Goal: Task Accomplishment & Management: Manage account settings

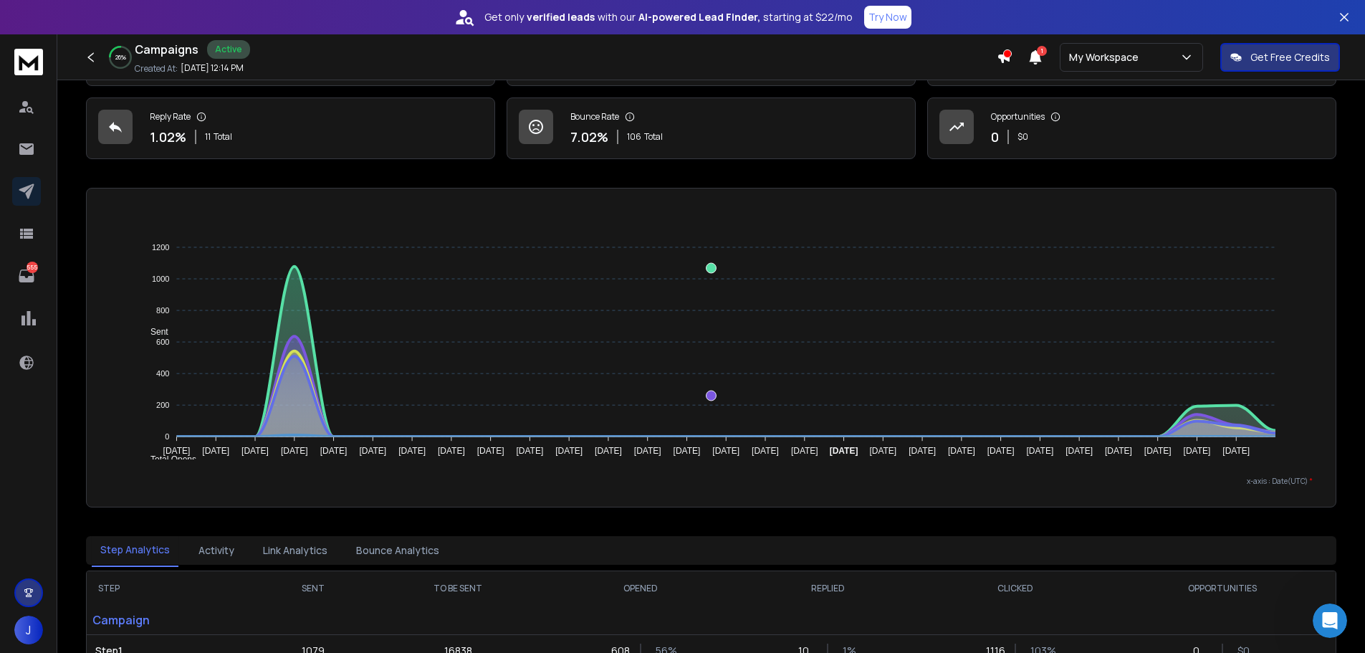
scroll to position [37, 0]
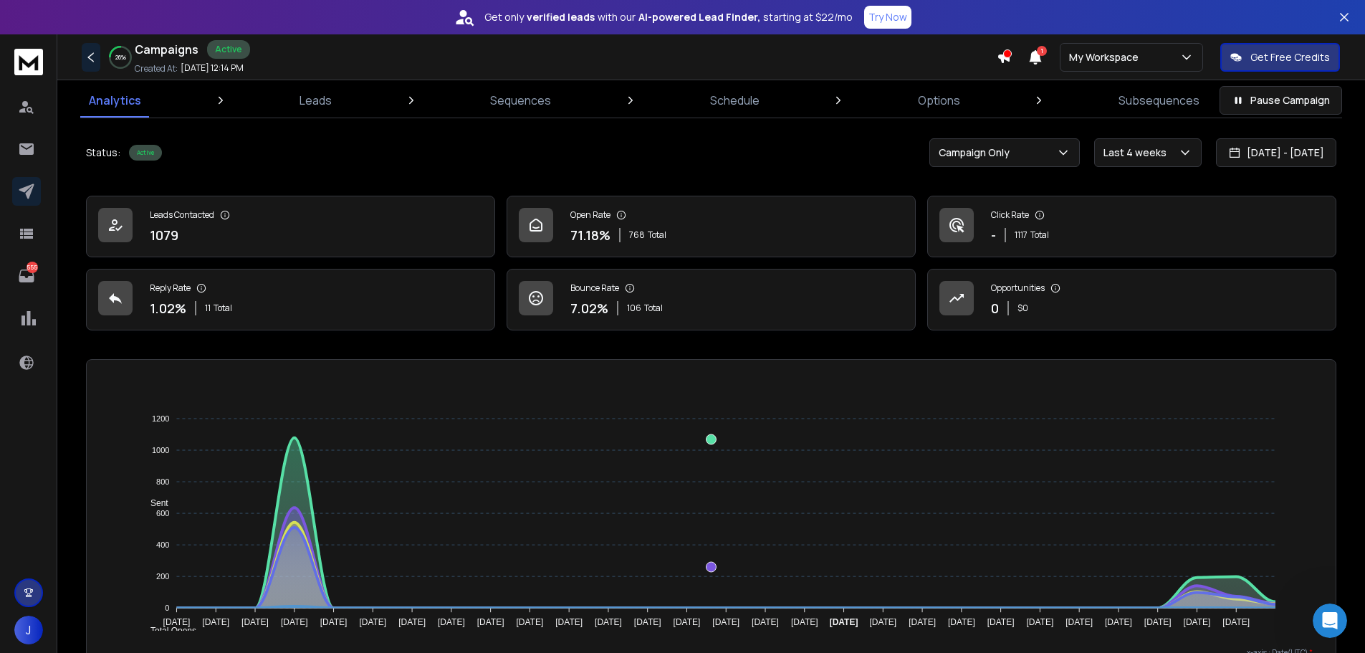
click at [90, 55] on icon at bounding box center [91, 57] width 13 height 13
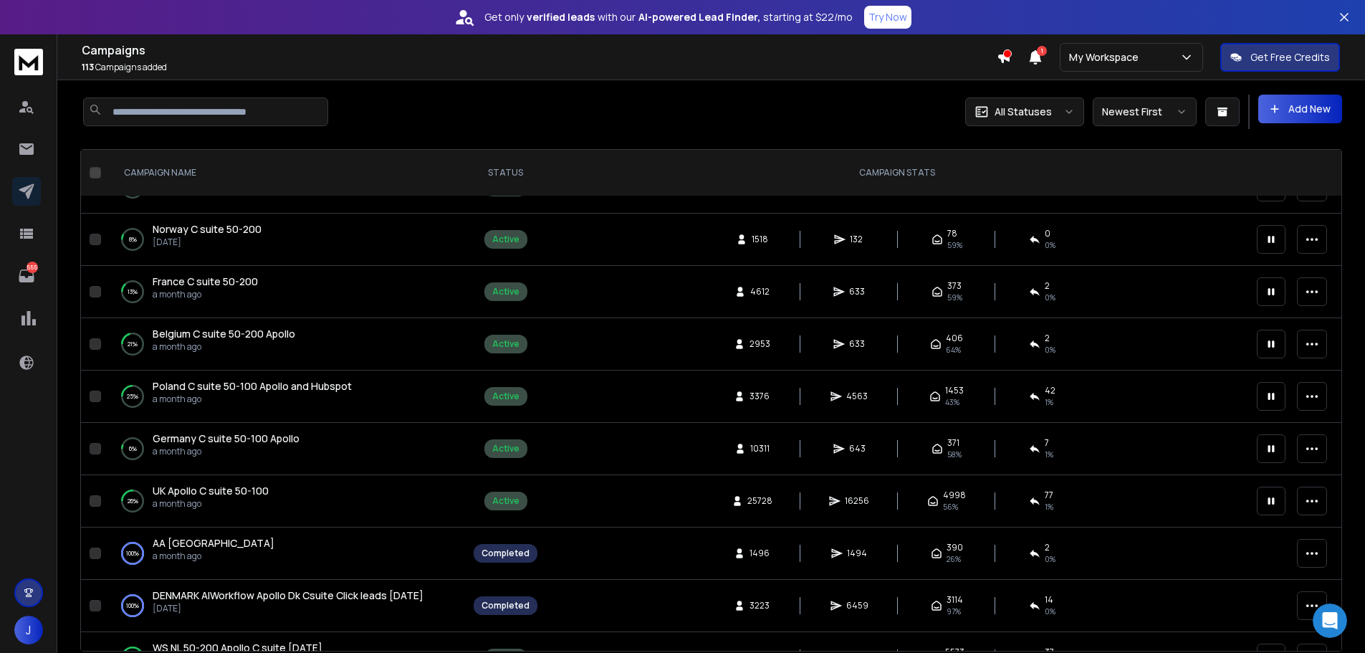
scroll to position [573, 0]
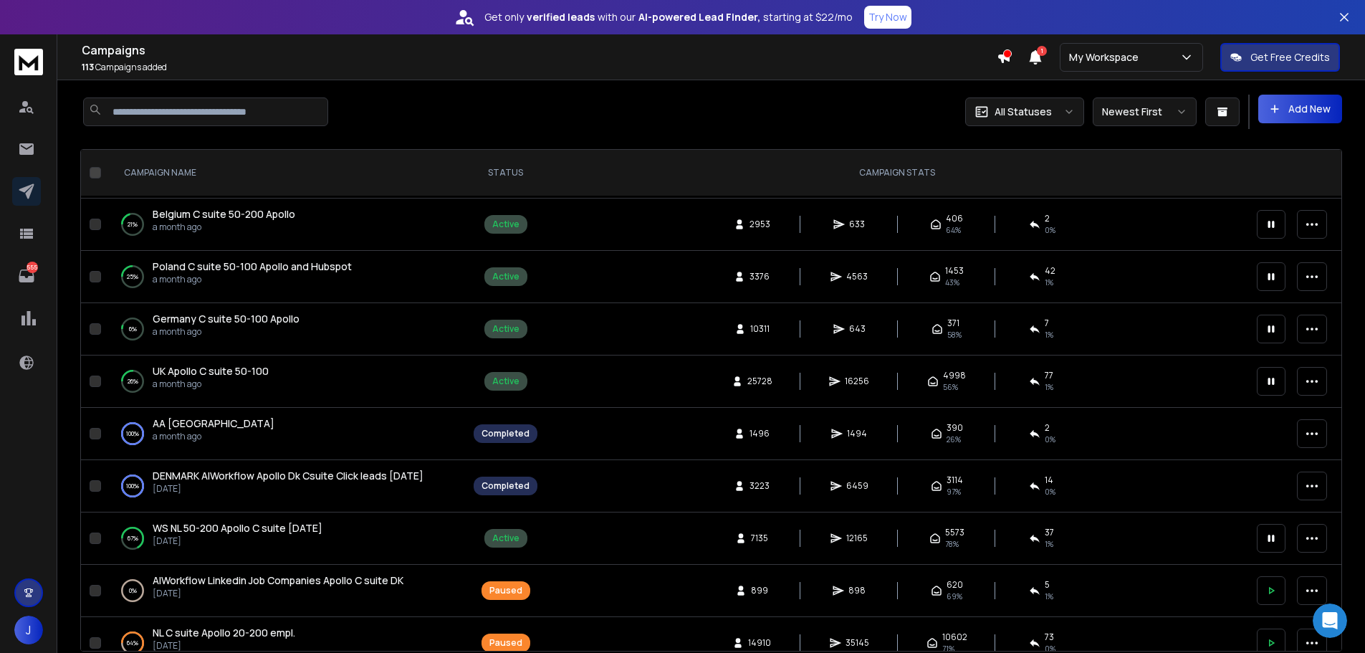
click at [242, 368] on span "UK Apollo C suite 50-100" at bounding box center [211, 371] width 116 height 14
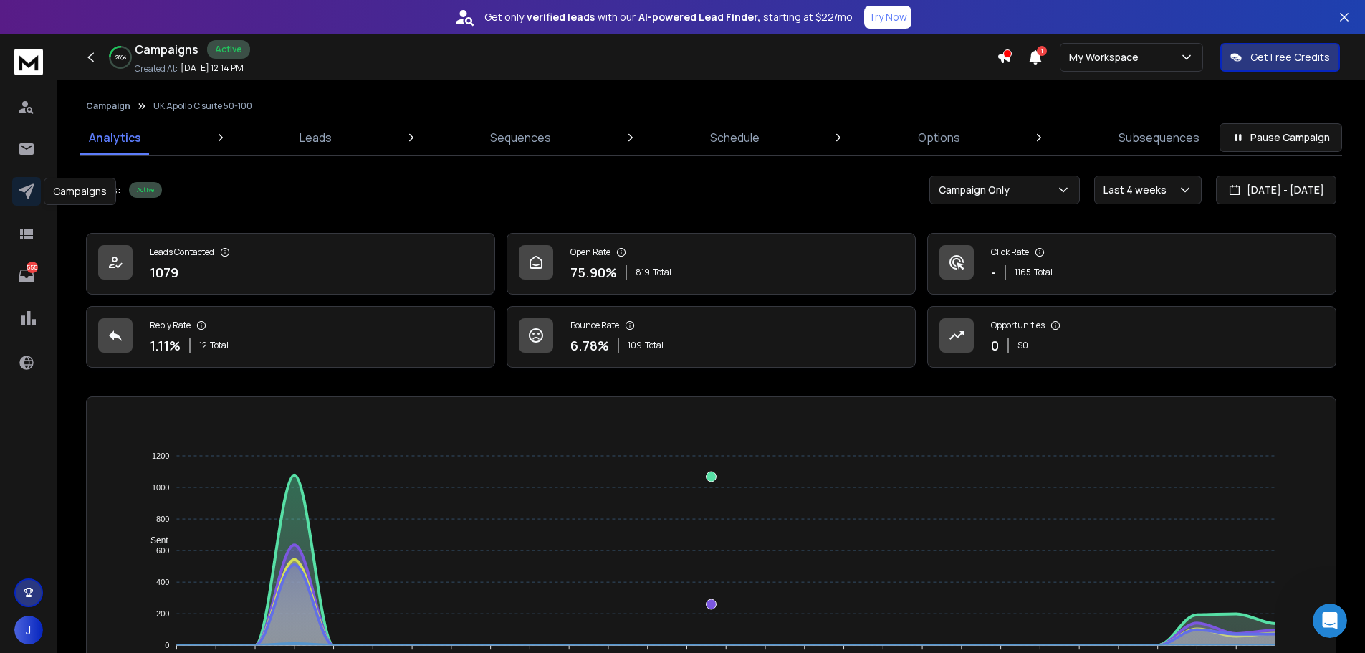
click at [27, 191] on icon at bounding box center [26, 190] width 15 height 15
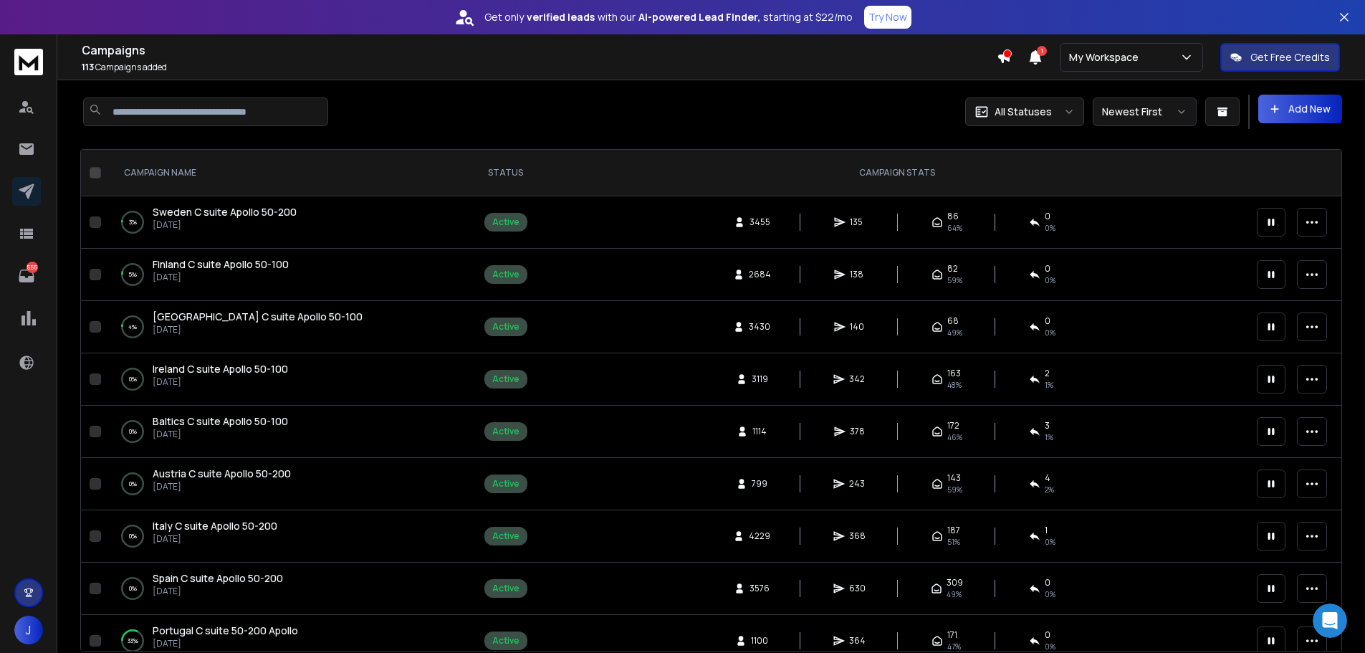
click at [271, 209] on span "Sweden C suite Apollo 50-200" at bounding box center [225, 212] width 144 height 14
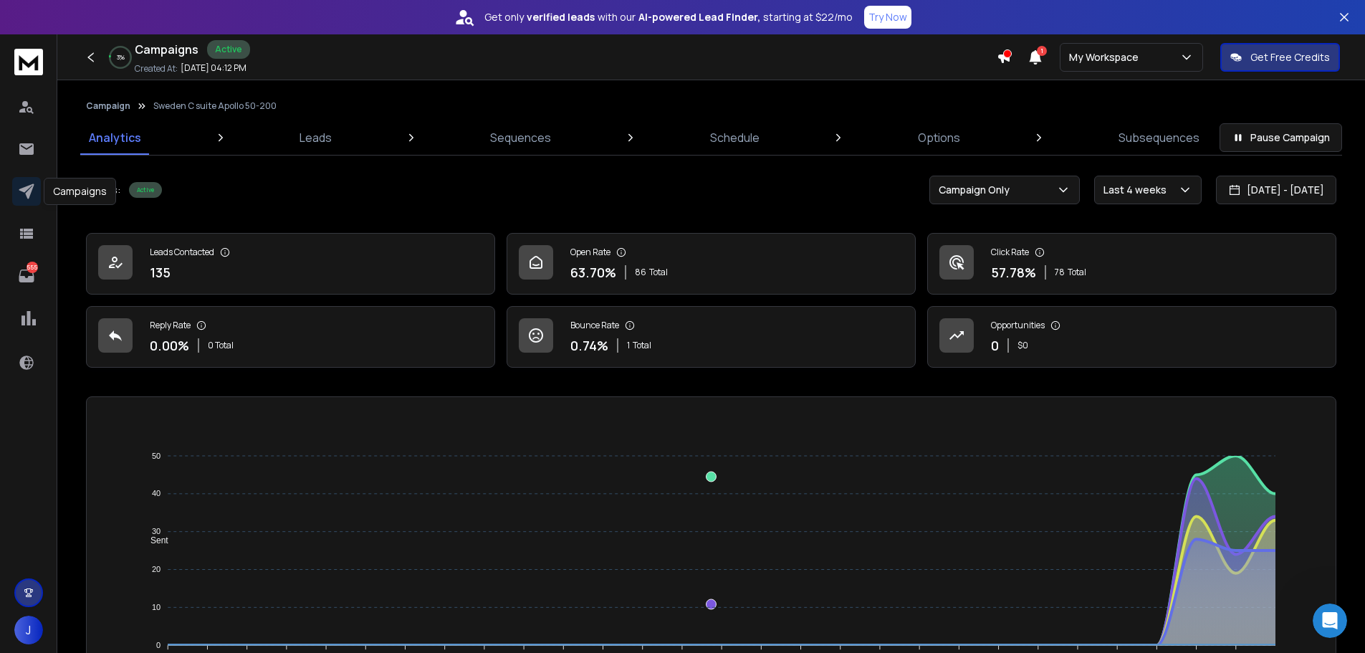
click at [28, 190] on icon at bounding box center [26, 191] width 17 height 17
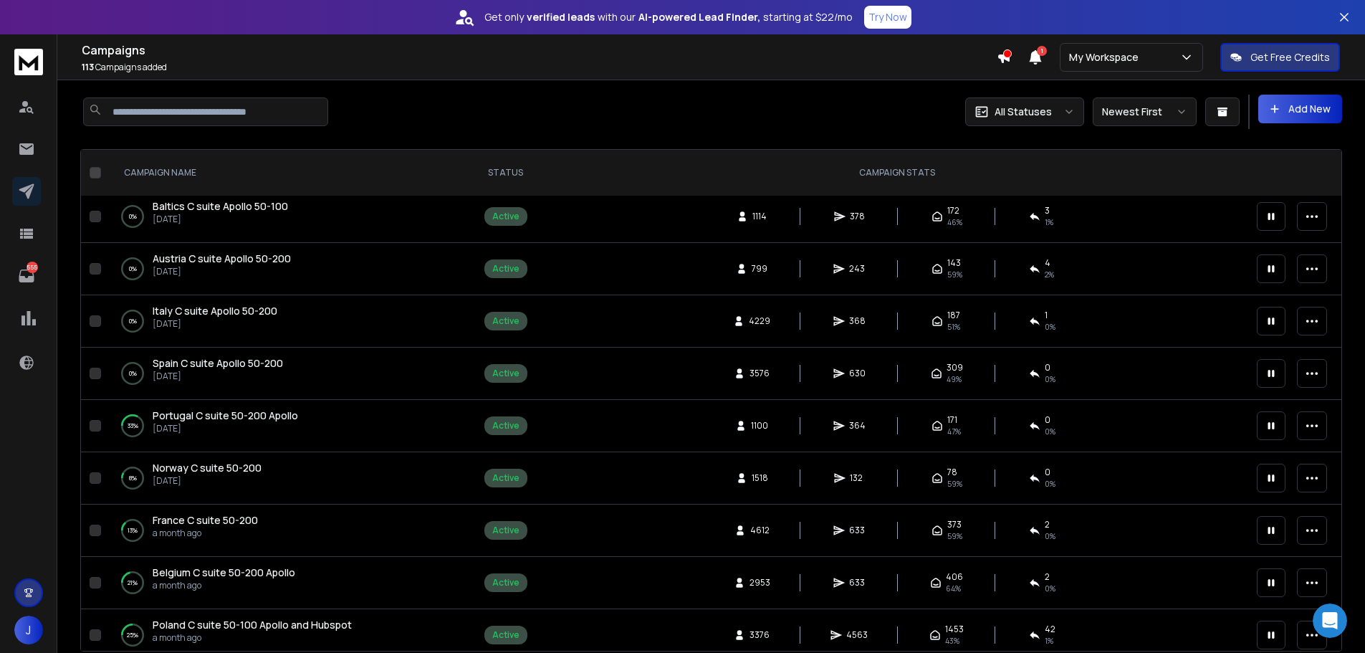
scroll to position [502, 0]
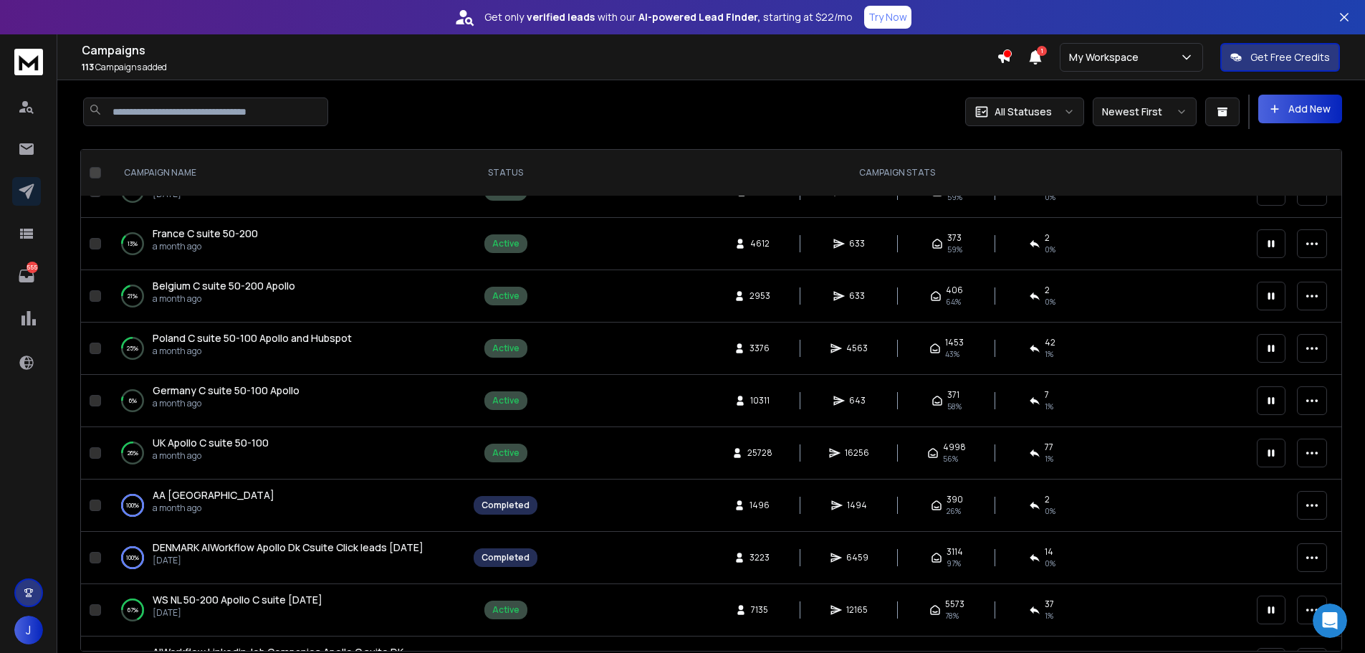
click at [358, 546] on span "DENMARK AIWorkflow Apollo Dk Csuite Click leads [DATE]" at bounding box center [288, 547] width 271 height 14
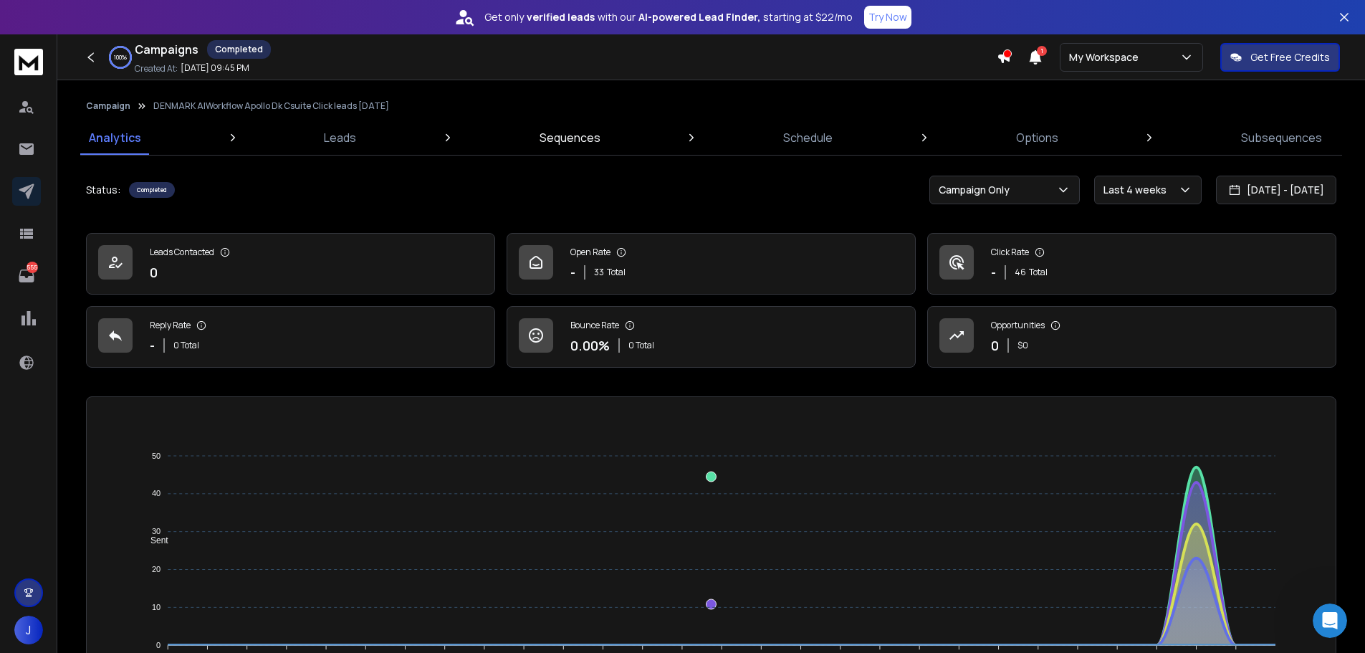
click at [570, 135] on p "Sequences" at bounding box center [570, 137] width 61 height 17
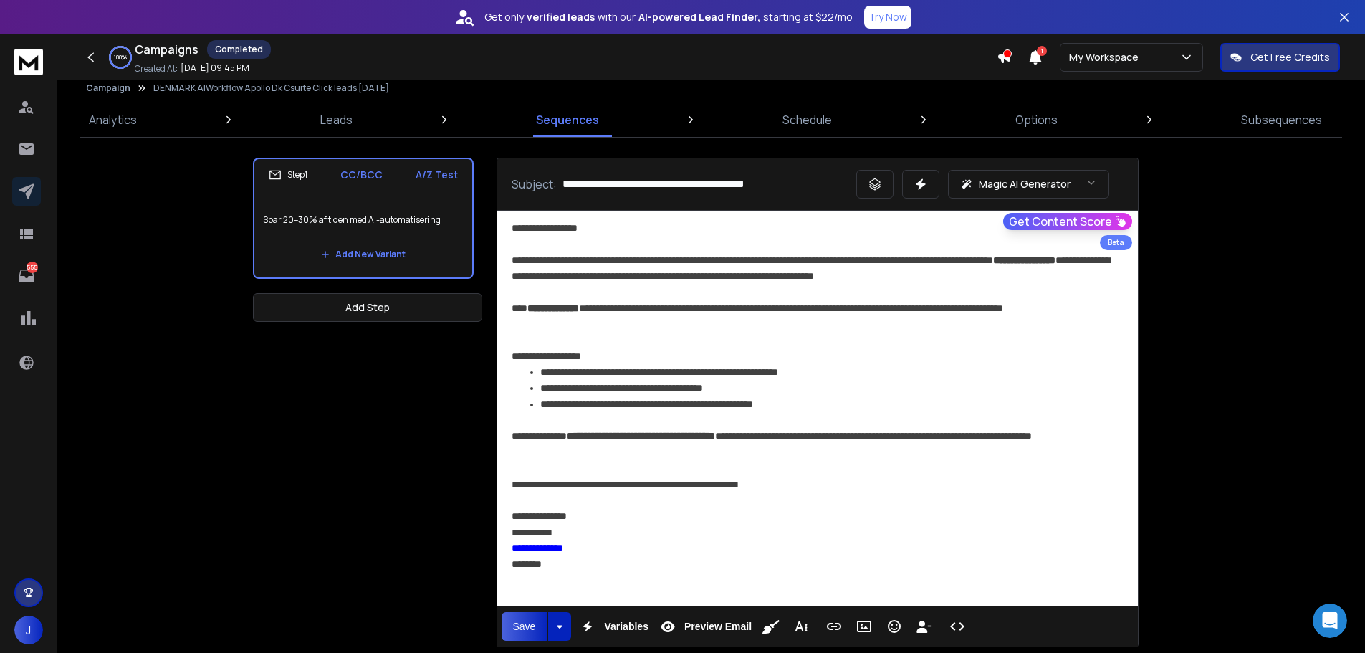
scroll to position [32, 0]
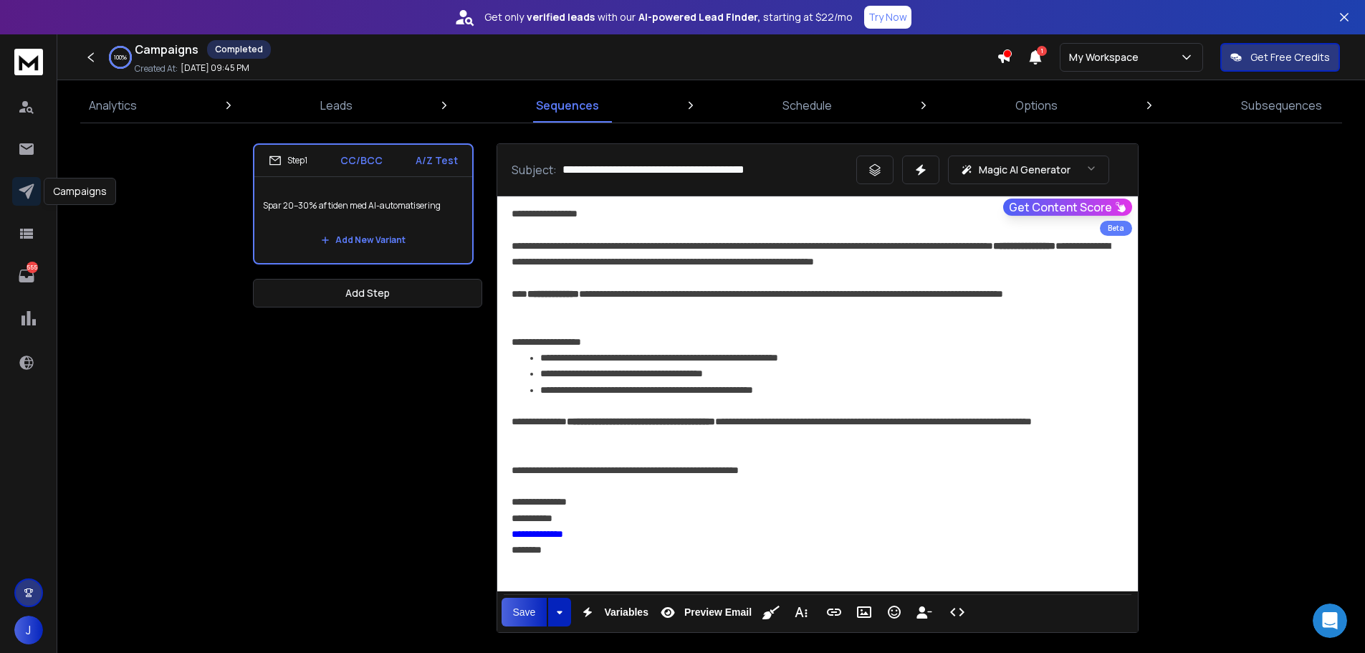
click at [25, 187] on icon at bounding box center [26, 190] width 15 height 15
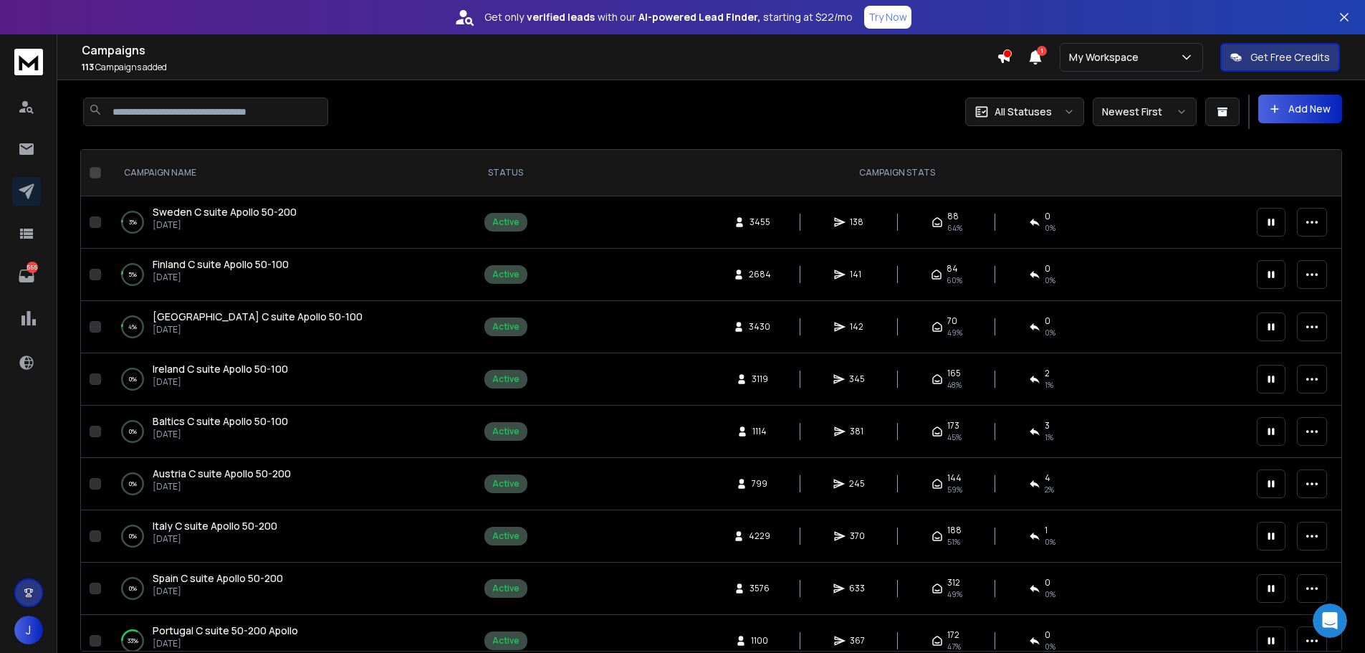
click at [1301, 106] on button "Add New" at bounding box center [1301, 109] width 84 height 29
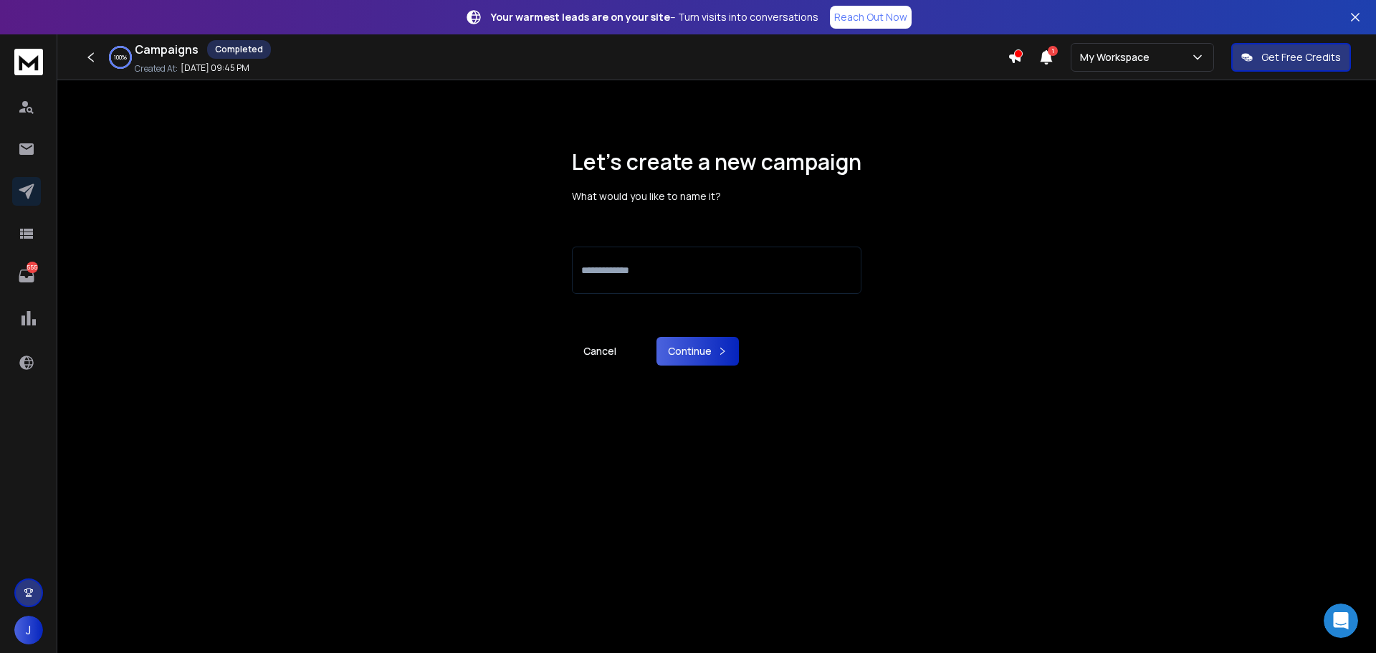
click at [636, 267] on input at bounding box center [717, 270] width 290 height 47
type input "**********"
click at [695, 351] on button "Continue" at bounding box center [698, 351] width 82 height 29
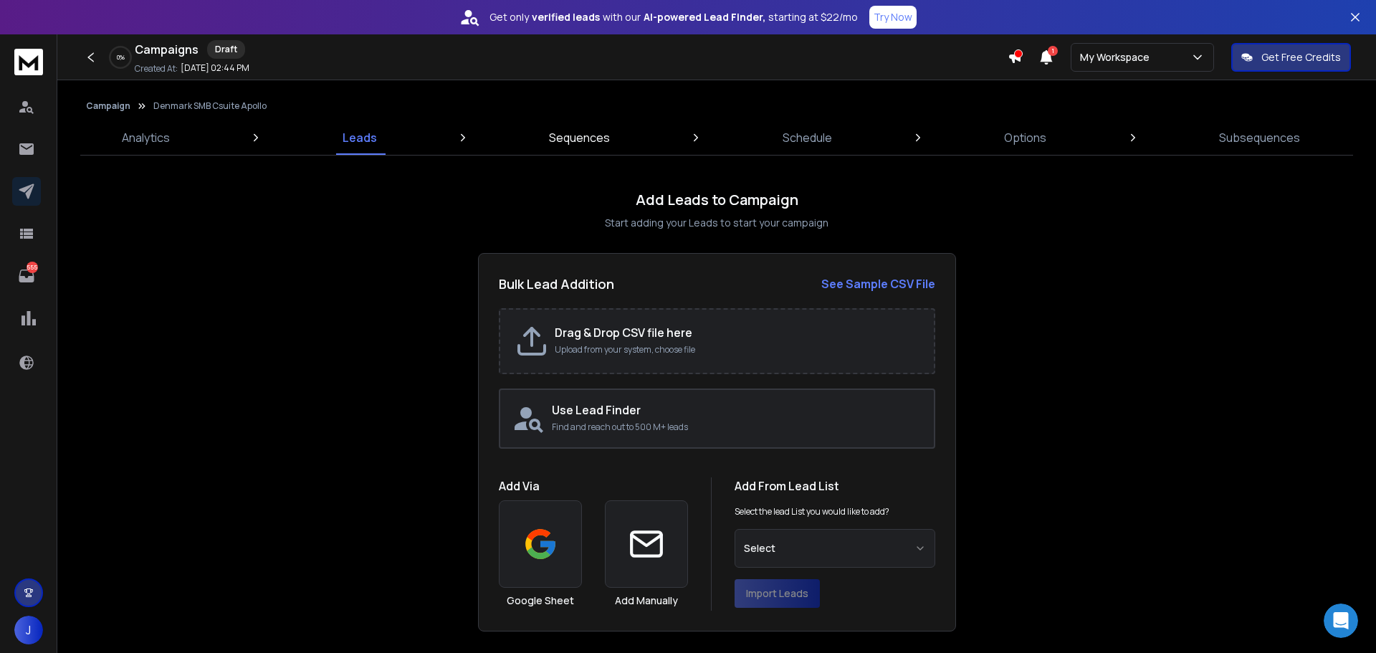
click at [596, 139] on p "Sequences" at bounding box center [579, 137] width 61 height 17
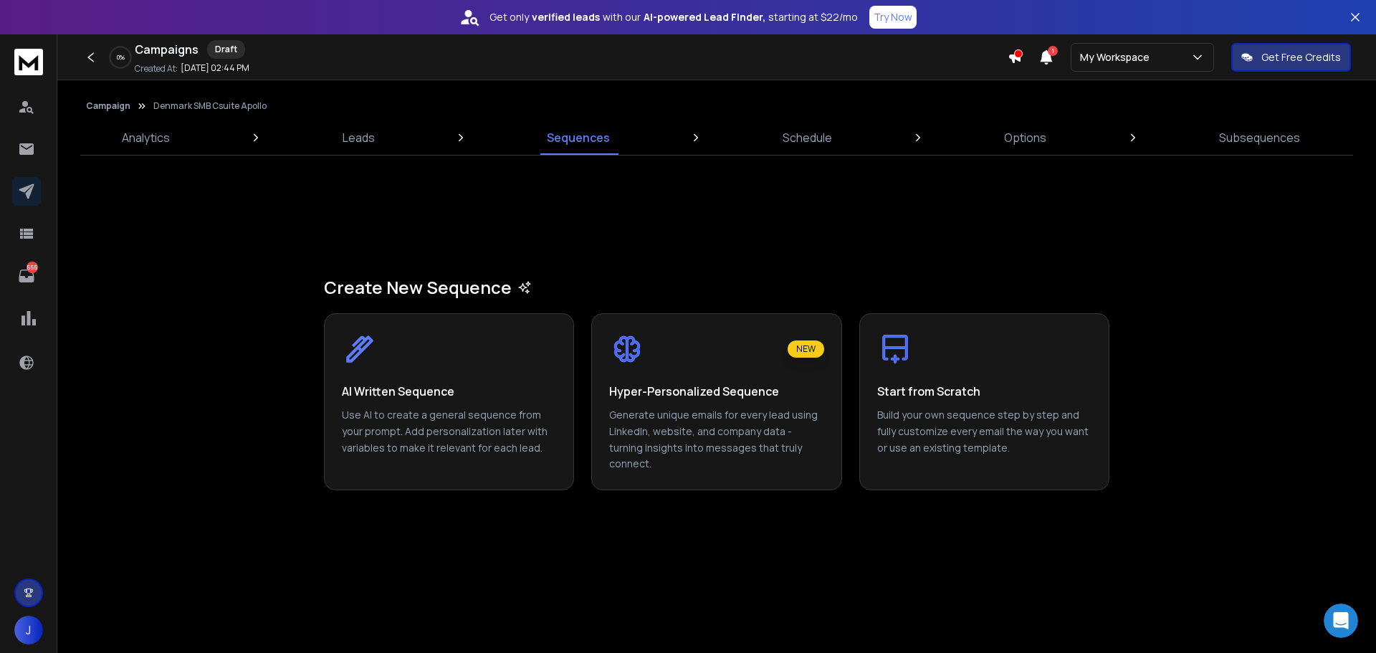
click at [930, 385] on h3 "Start from Scratch" at bounding box center [928, 391] width 103 height 14
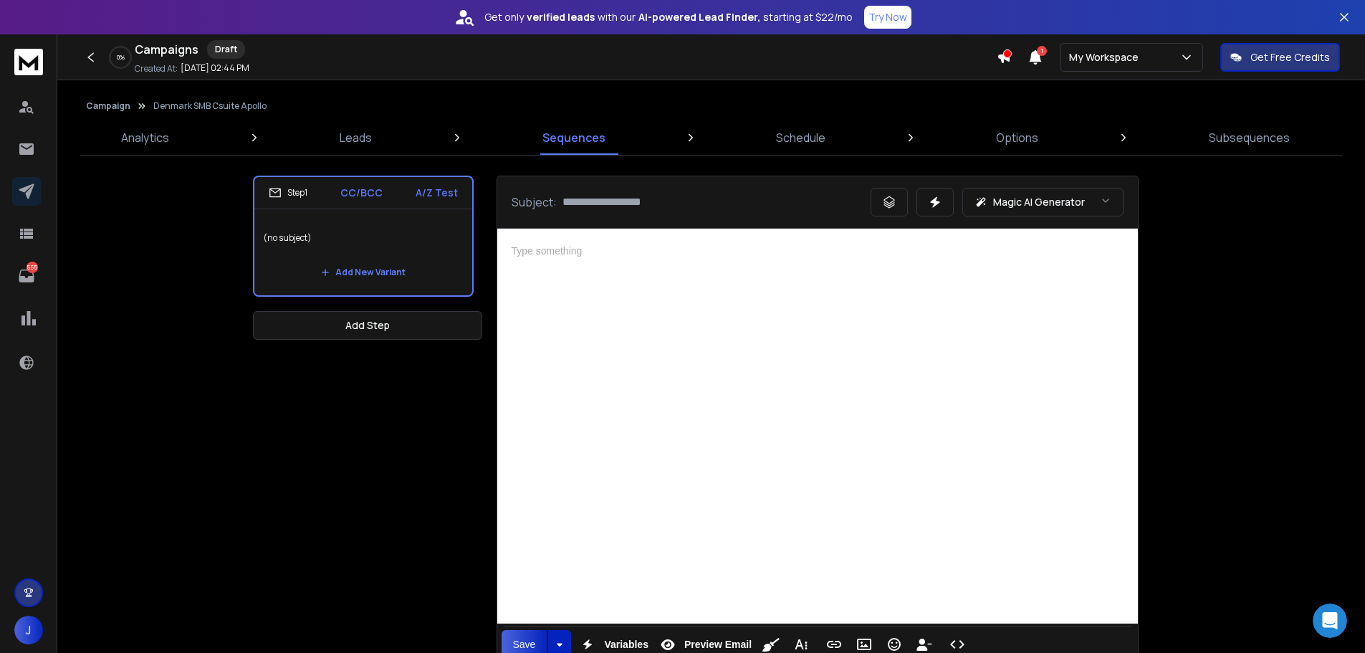
click at [591, 209] on input at bounding box center [710, 202] width 294 height 17
paste input "**********"
click at [612, 204] on input "**********" at bounding box center [710, 202] width 294 height 17
type input "**********"
click at [531, 253] on div at bounding box center [818, 251] width 612 height 16
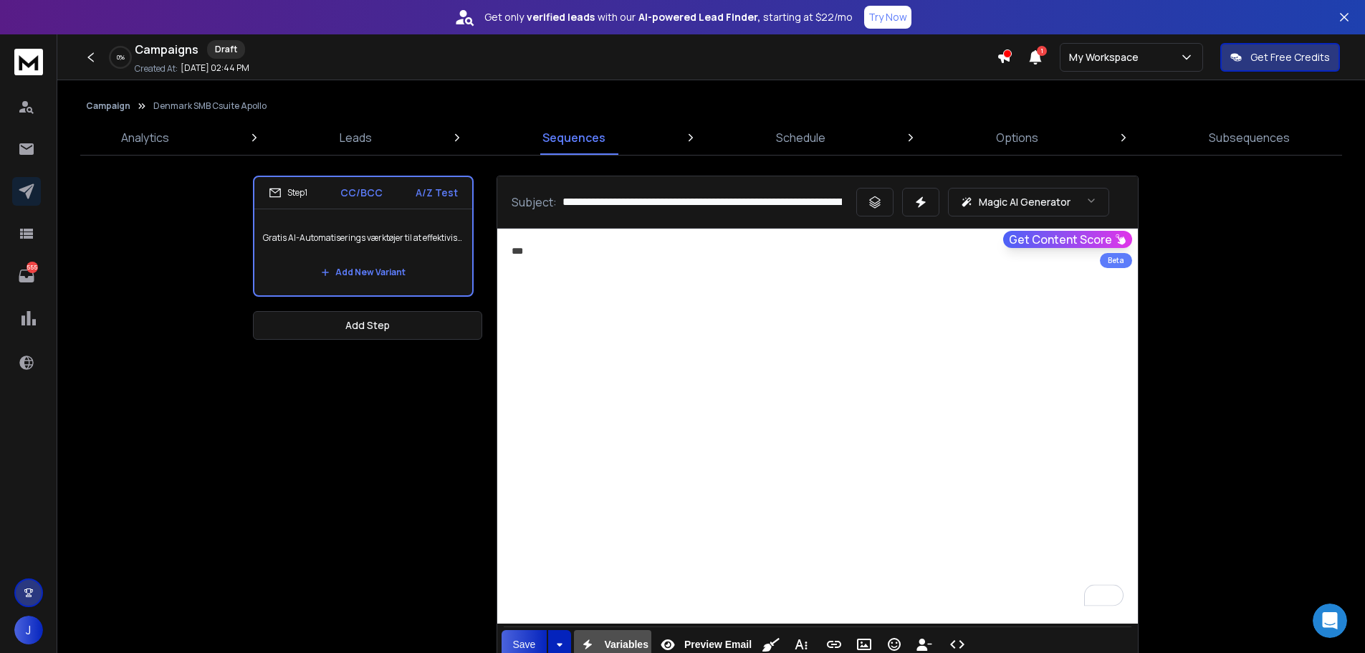
click at [609, 640] on span "Variables" at bounding box center [626, 645] width 50 height 12
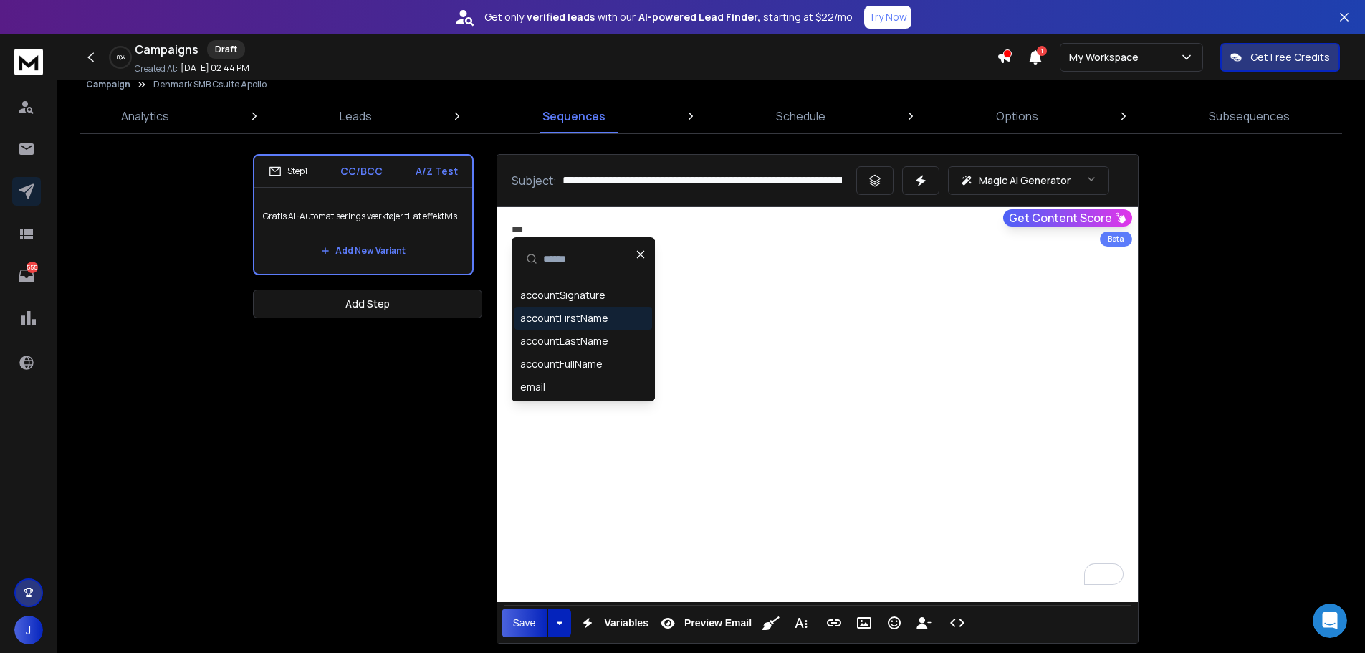
scroll to position [32, 0]
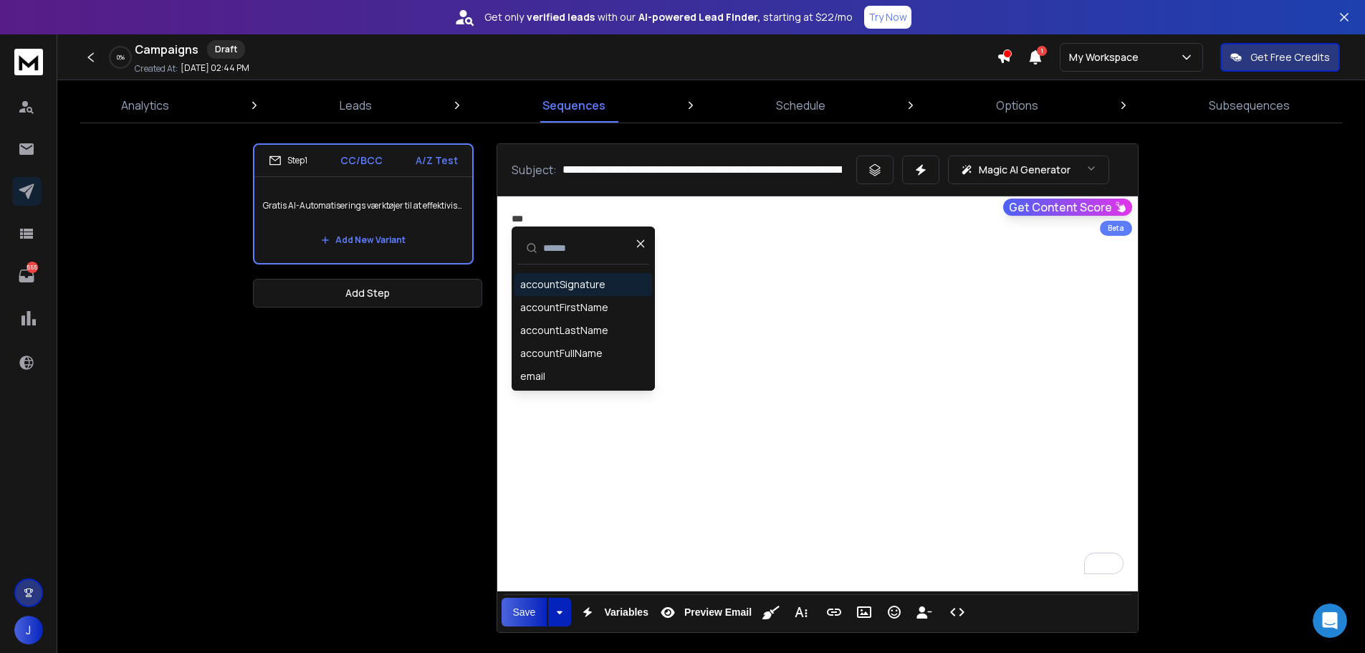
click at [734, 232] on div "*** * *" at bounding box center [817, 392] width 641 height 392
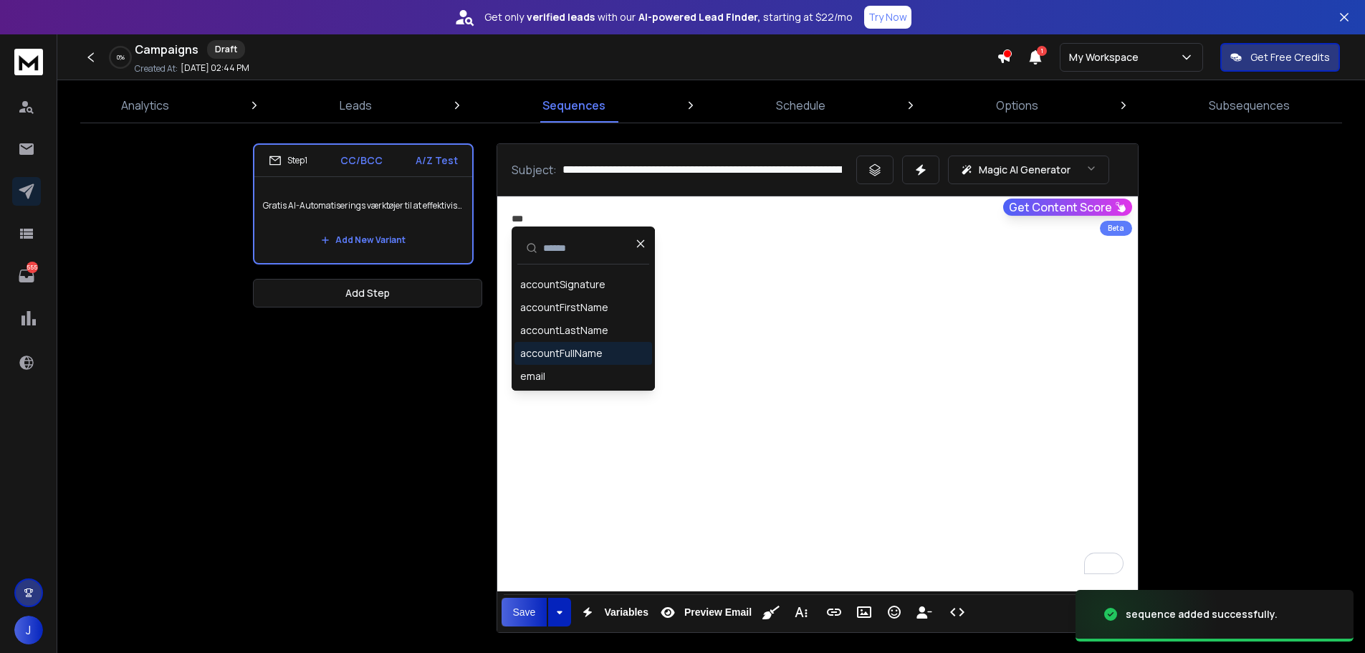
click at [528, 468] on div "***" at bounding box center [817, 392] width 641 height 392
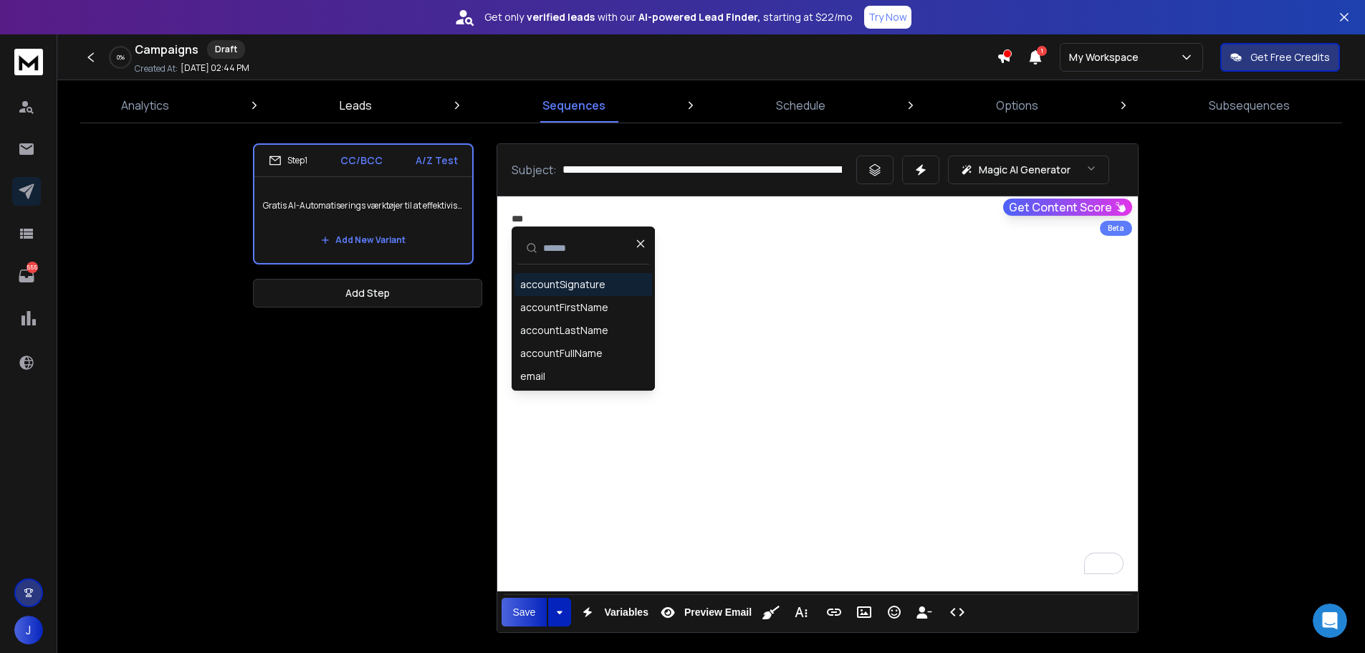
click at [363, 108] on p "Leads" at bounding box center [356, 105] width 32 height 17
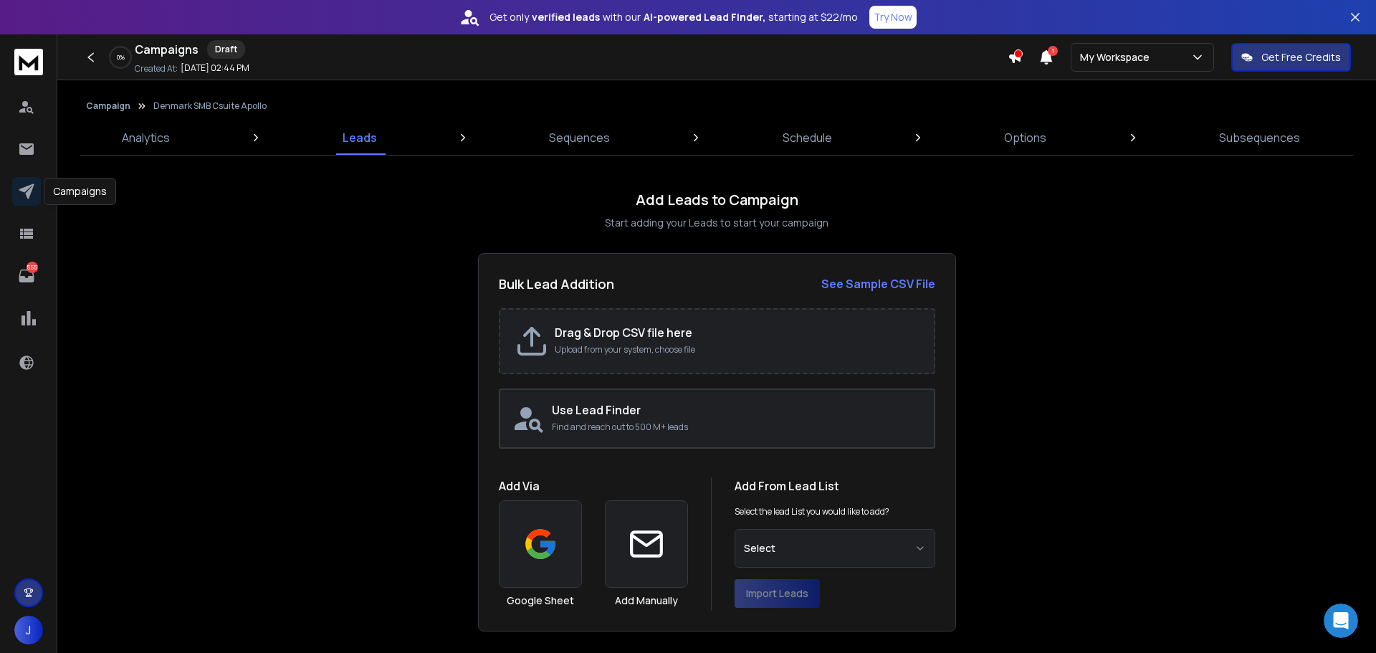
click at [24, 192] on icon at bounding box center [26, 190] width 15 height 15
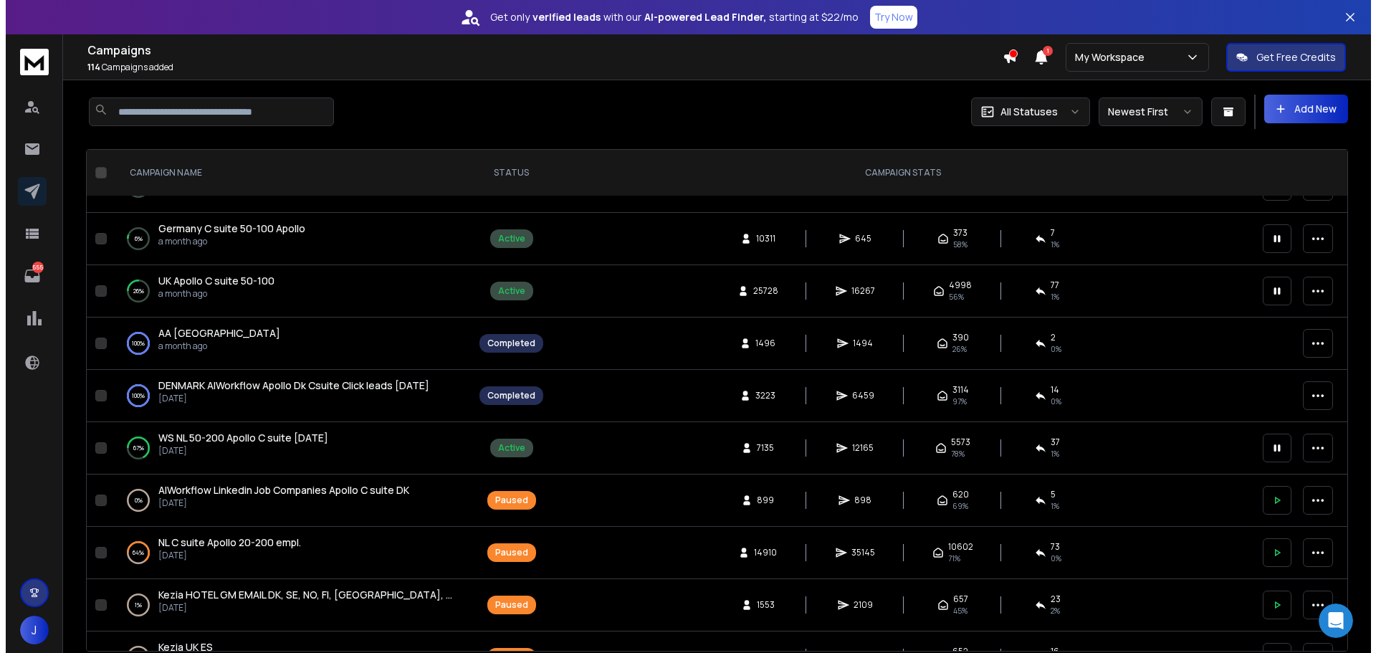
scroll to position [717, 0]
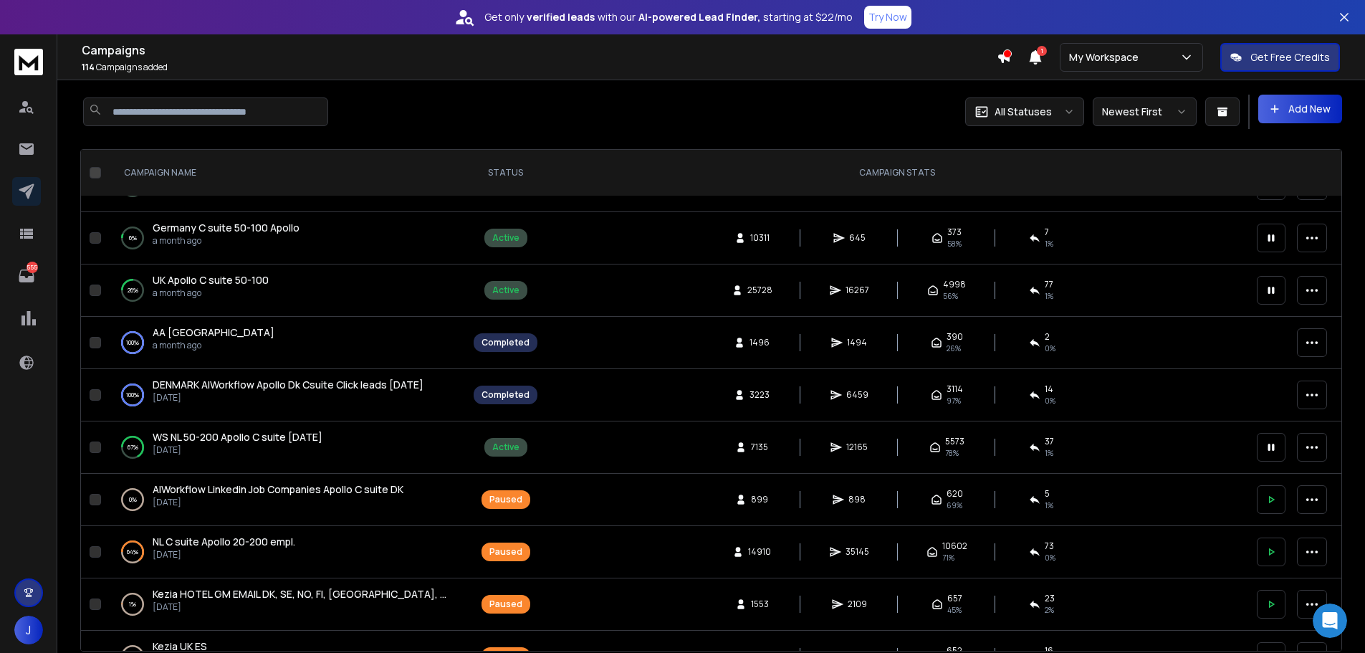
click at [346, 386] on span "DENMARK AIWorkflow Apollo Dk Csuite Click leads [DATE]" at bounding box center [288, 385] width 271 height 14
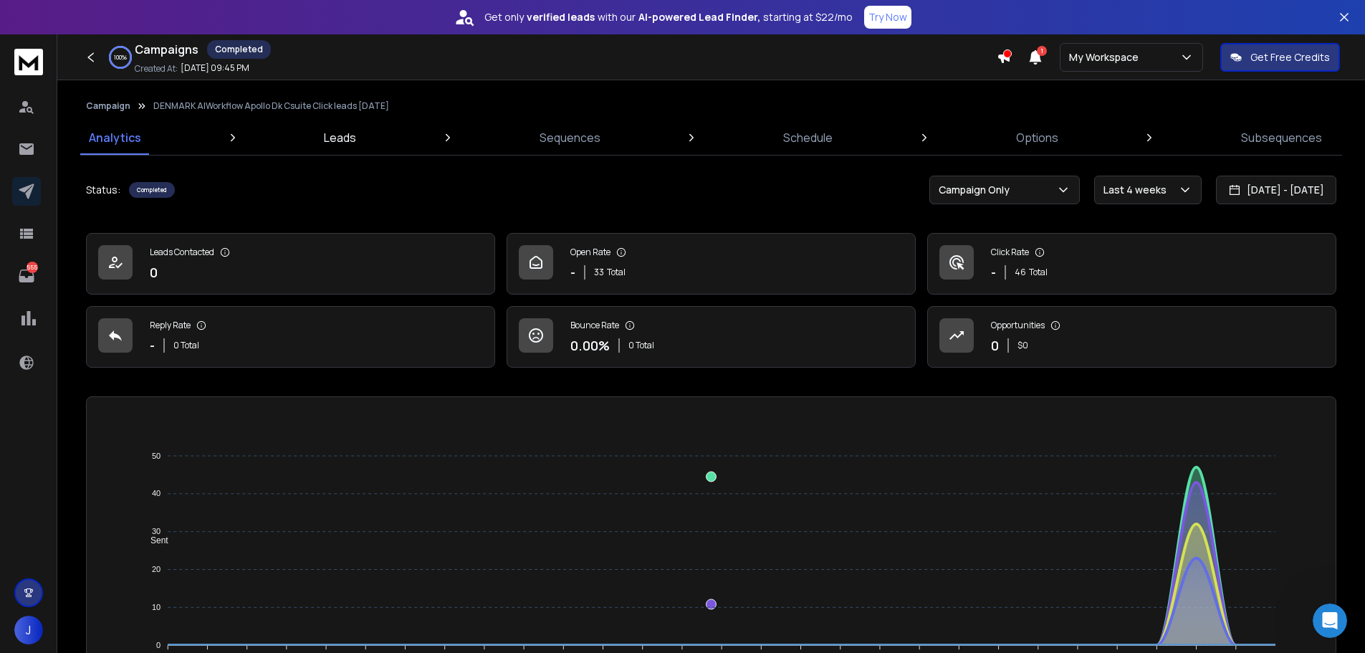
click at [342, 129] on p "Leads" at bounding box center [340, 137] width 32 height 17
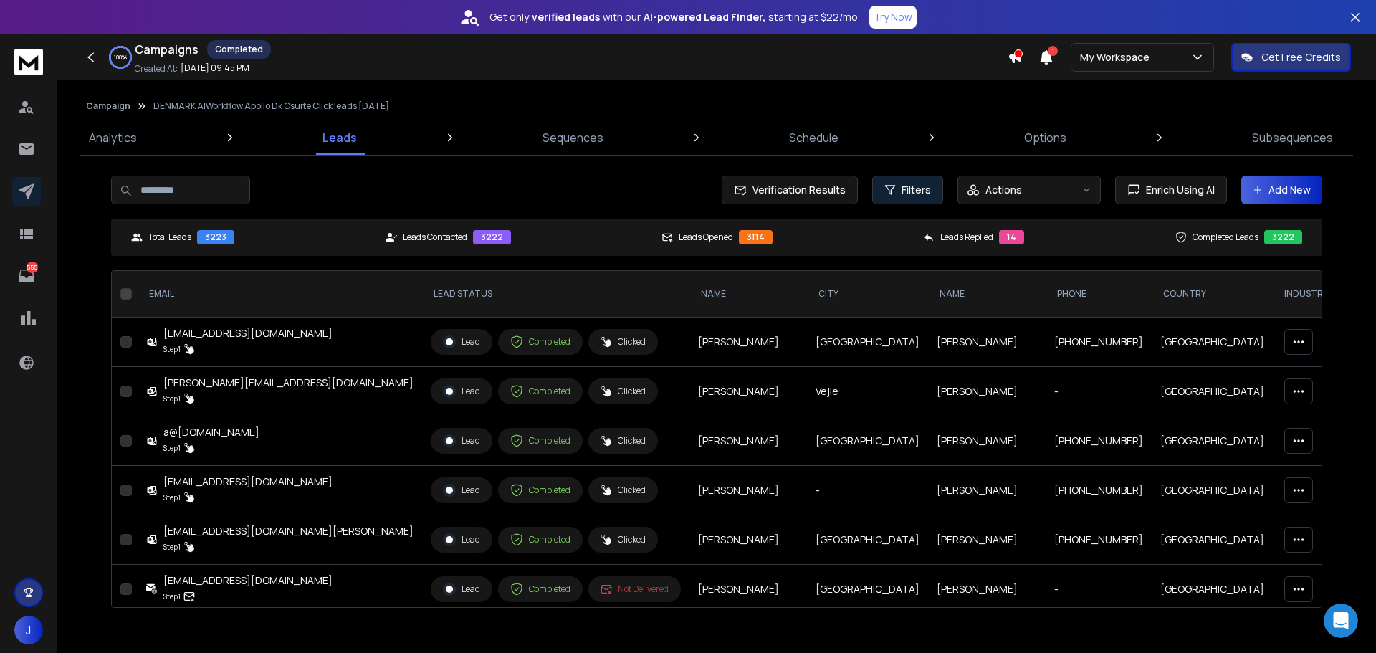
click at [897, 191] on button "Filters" at bounding box center [907, 190] width 71 height 29
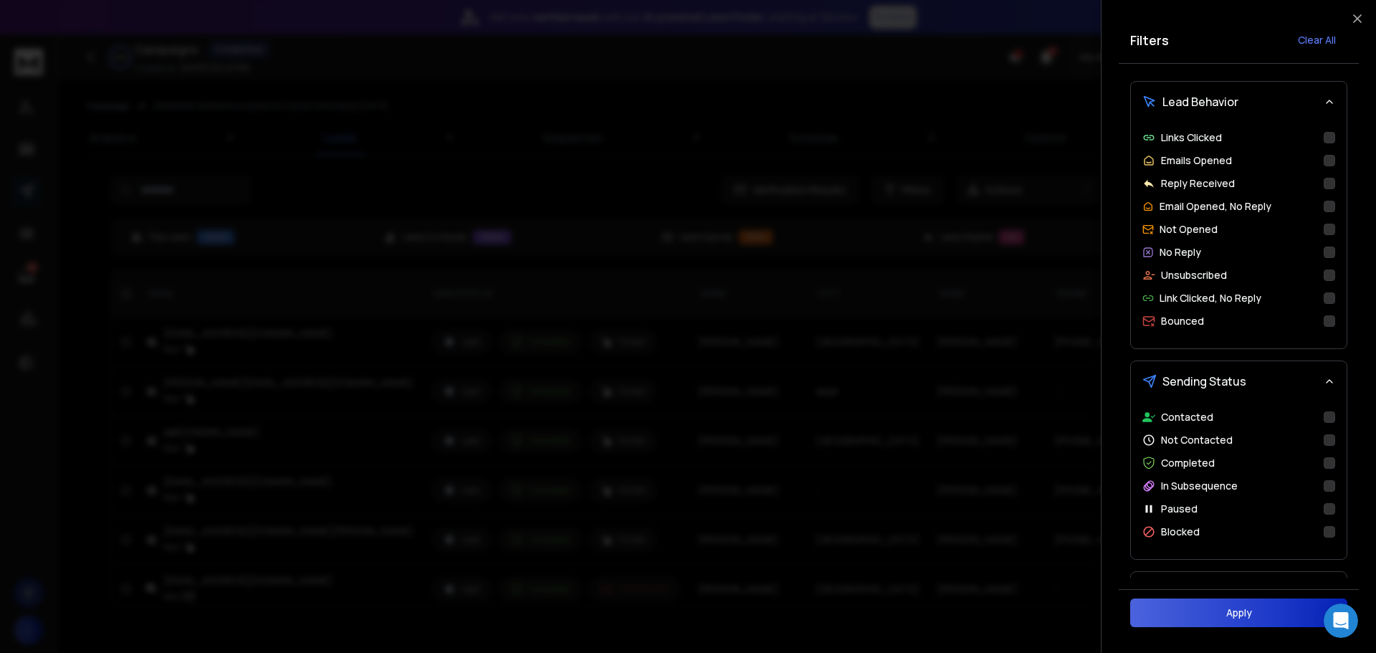
click at [1324, 137] on button "Links Clicked" at bounding box center [1329, 137] width 11 height 11
click at [1324, 160] on button "Emails Opened" at bounding box center [1329, 160] width 11 height 11
click at [1324, 415] on button "Contacted" at bounding box center [1329, 416] width 11 height 11
click at [1264, 611] on button "Apply" at bounding box center [1238, 612] width 217 height 29
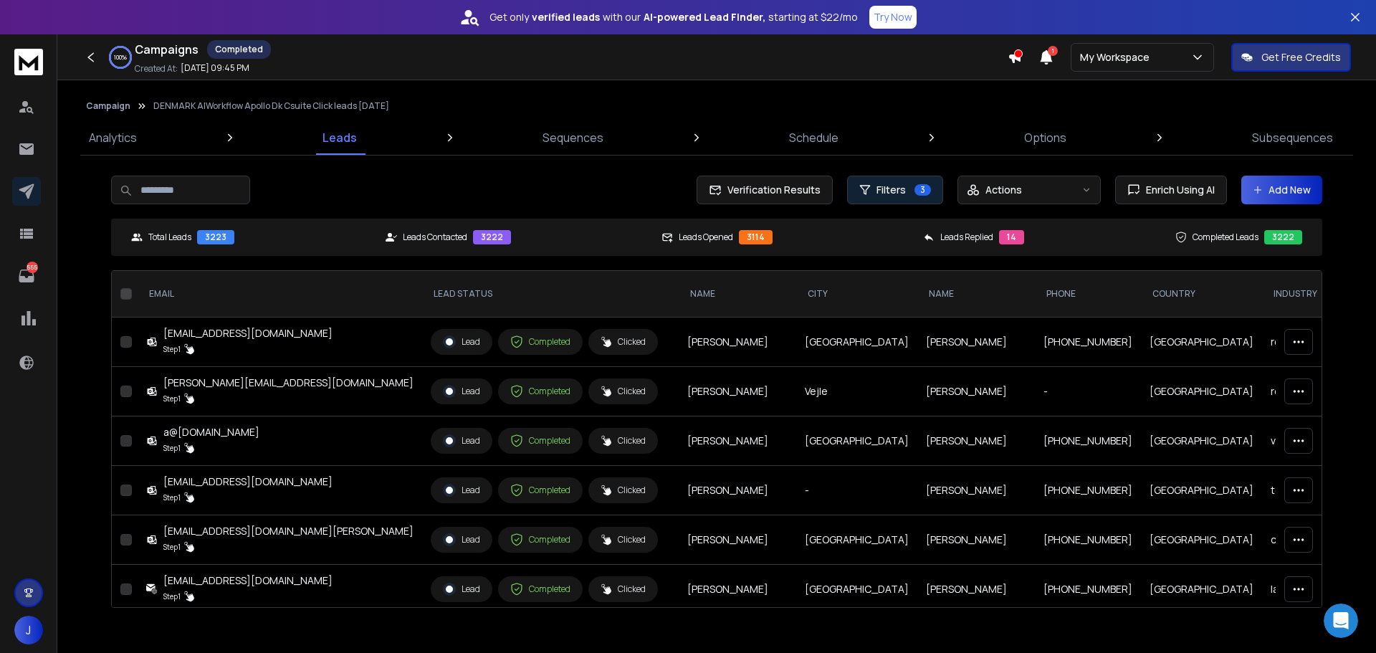
click at [890, 189] on span "Filters" at bounding box center [891, 190] width 29 height 14
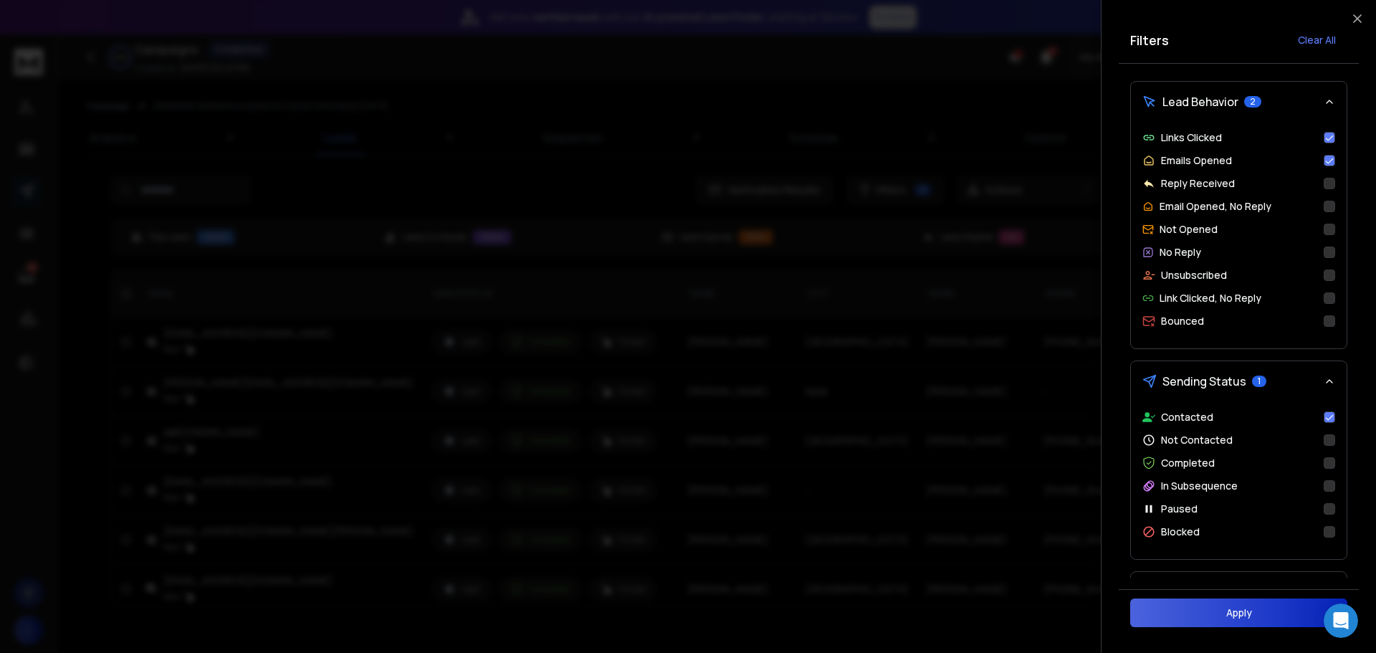
click at [1324, 137] on button "Links Clicked" at bounding box center [1329, 137] width 11 height 11
click at [1324, 161] on button "Emails Opened" at bounding box center [1329, 160] width 11 height 11
click at [1324, 416] on button "Contacted" at bounding box center [1329, 416] width 11 height 11
click at [1312, 39] on button "Clear All" at bounding box center [1317, 40] width 61 height 29
click at [1019, 540] on div at bounding box center [688, 326] width 1376 height 653
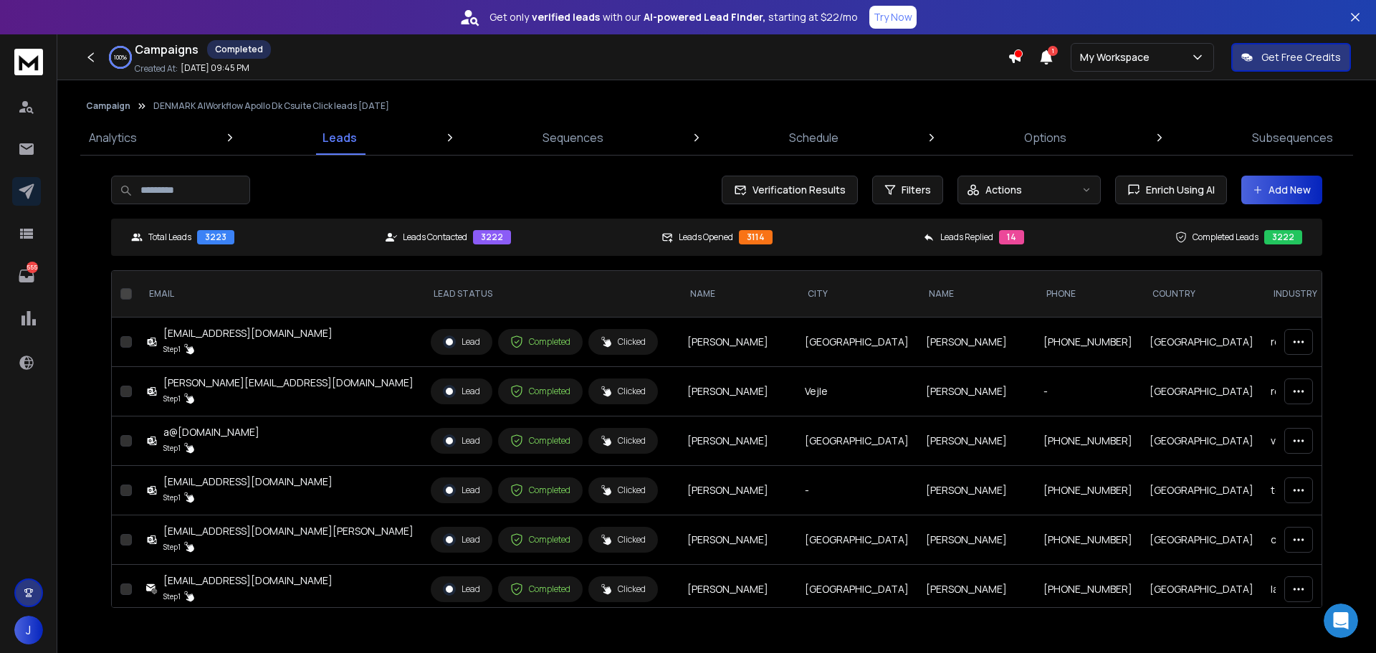
click at [348, 139] on p "Leads" at bounding box center [340, 137] width 34 height 17
click at [113, 139] on p "Analytics" at bounding box center [113, 137] width 48 height 17
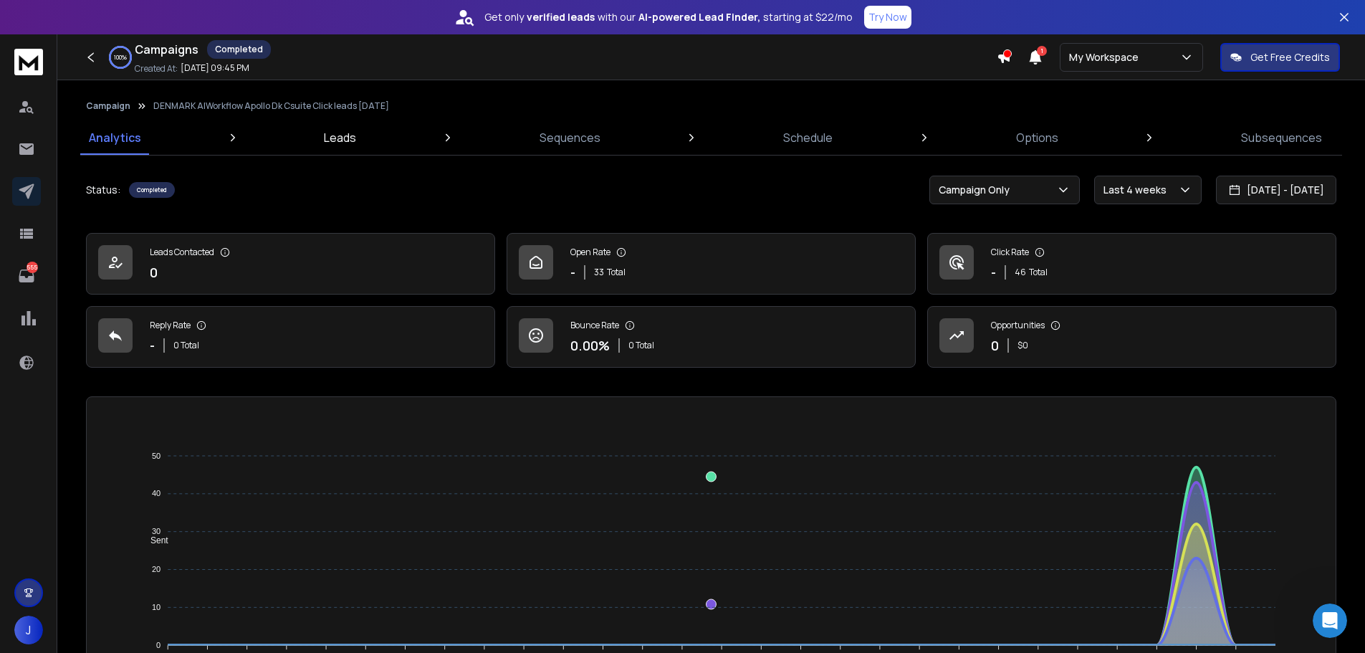
click at [343, 142] on p "Leads" at bounding box center [340, 137] width 32 height 17
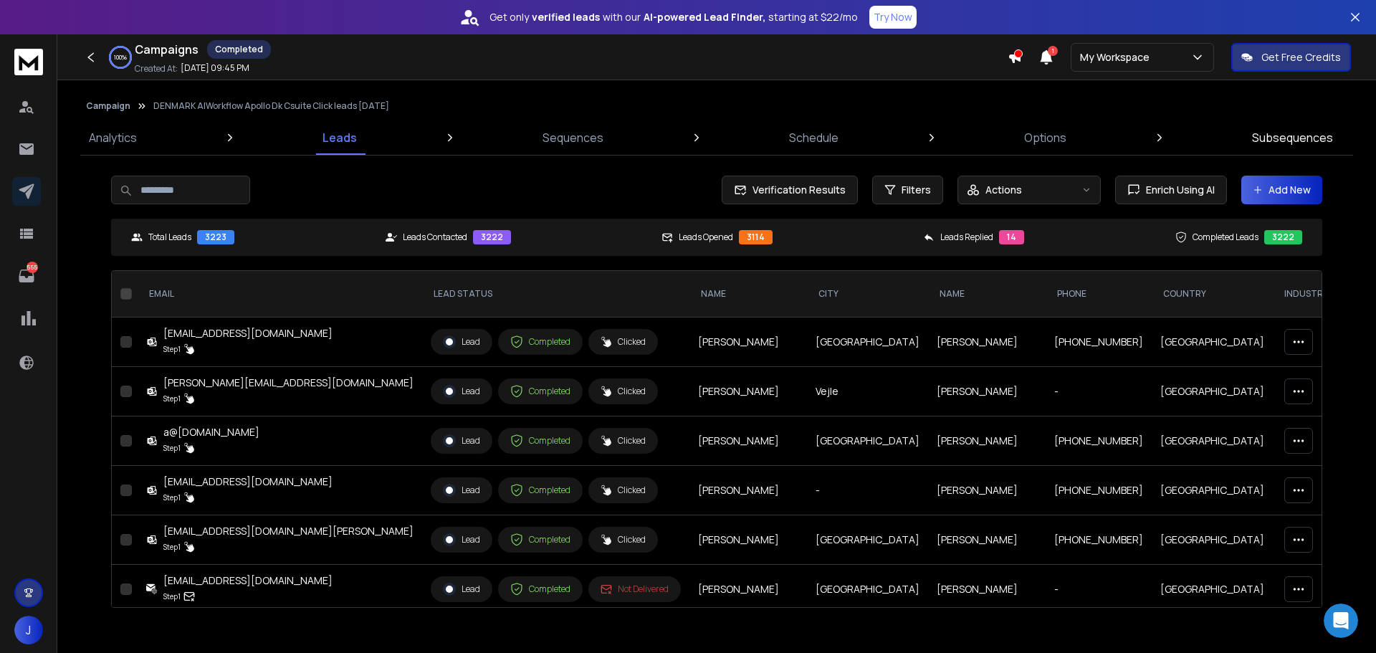
click at [1297, 139] on p "Subsequences" at bounding box center [1292, 137] width 81 height 17
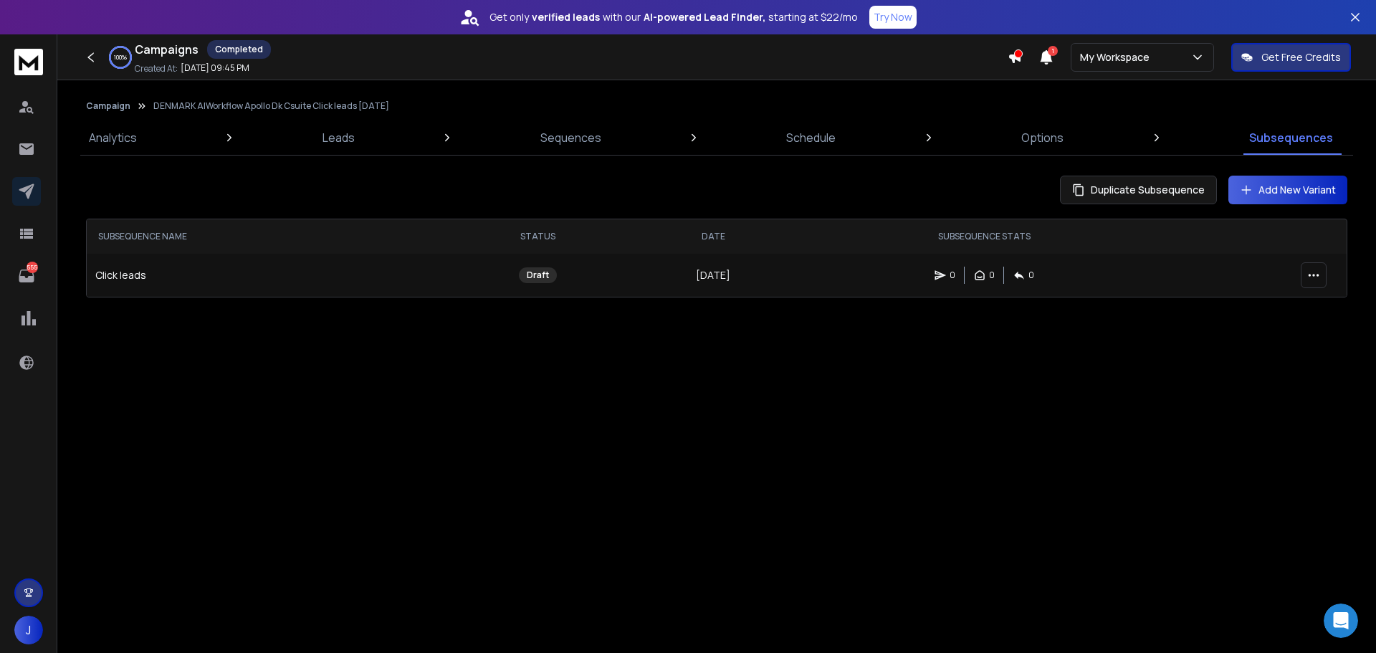
click at [128, 271] on td "Click leads" at bounding box center [266, 275] width 358 height 43
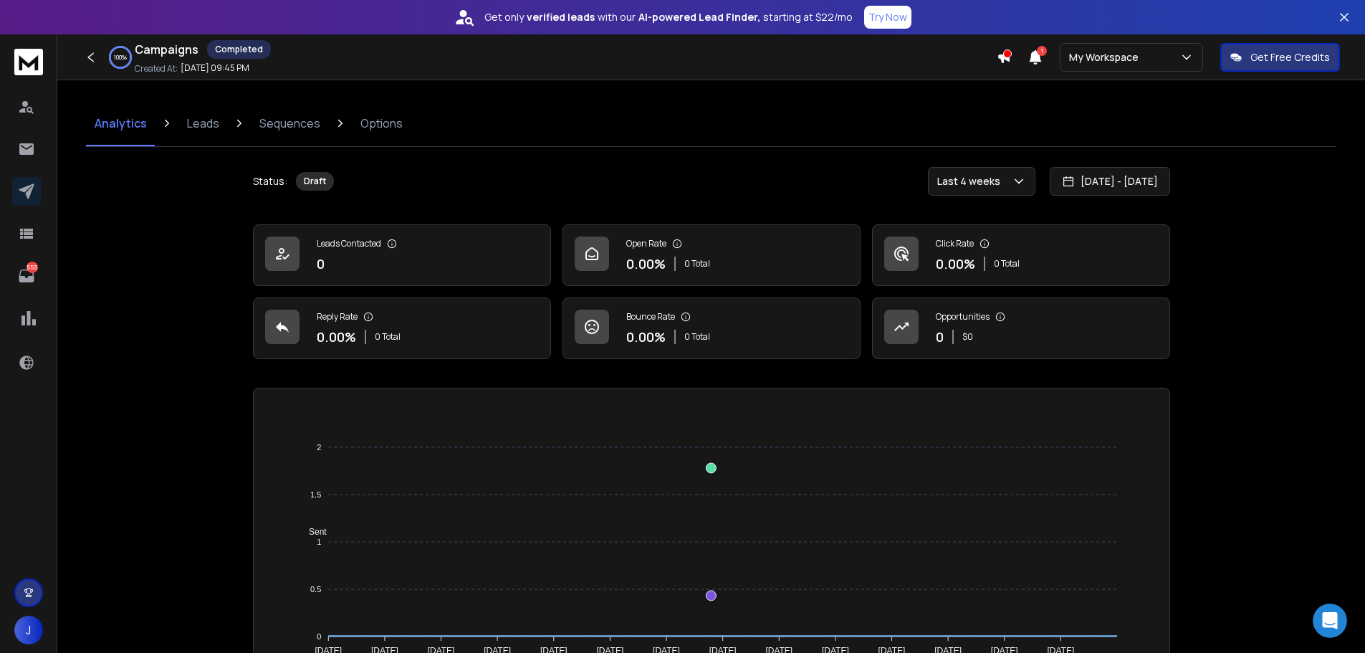
click at [113, 123] on p "Analytics" at bounding box center [121, 123] width 52 height 17
click at [90, 55] on icon at bounding box center [91, 57] width 13 height 13
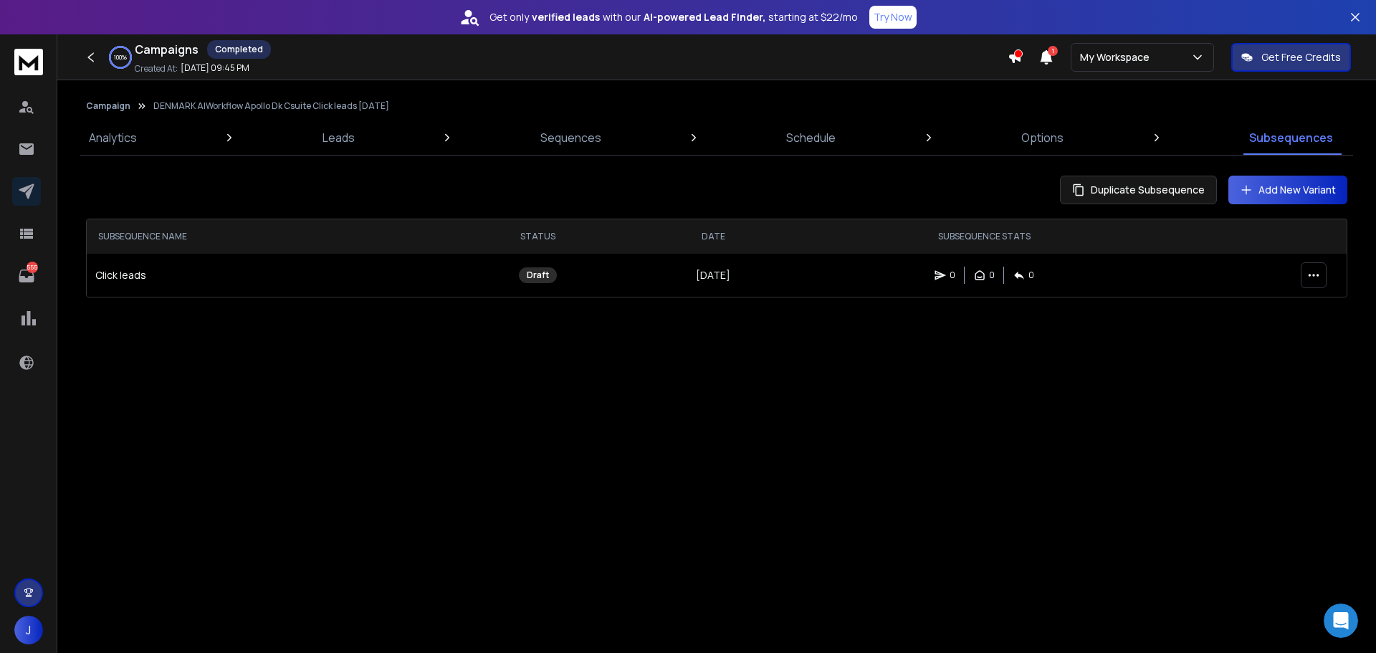
click at [194, 107] on p "DENMARK AIWorkflow Apollo Dk Csuite Click leads [DATE]" at bounding box center [271, 105] width 236 height 11
click at [118, 106] on button "Campaign" at bounding box center [108, 105] width 44 height 11
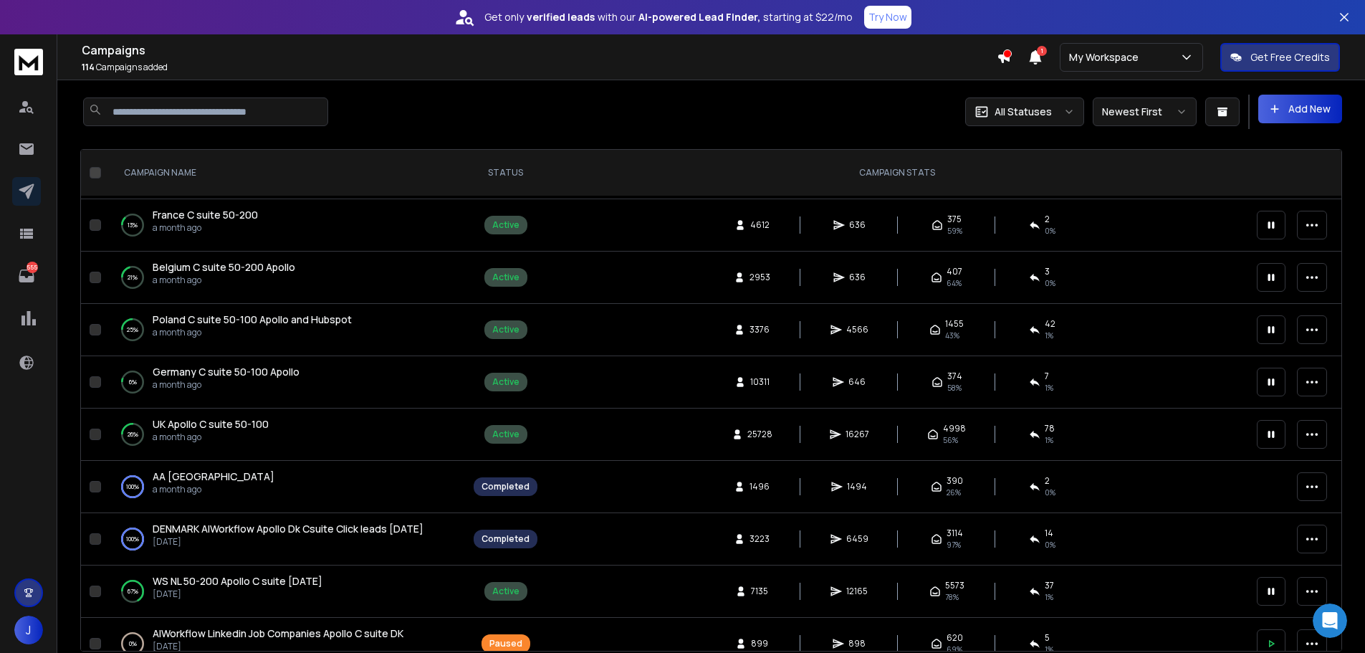
scroll to position [573, 0]
click at [846, 535] on span "6459" at bounding box center [857, 538] width 22 height 11
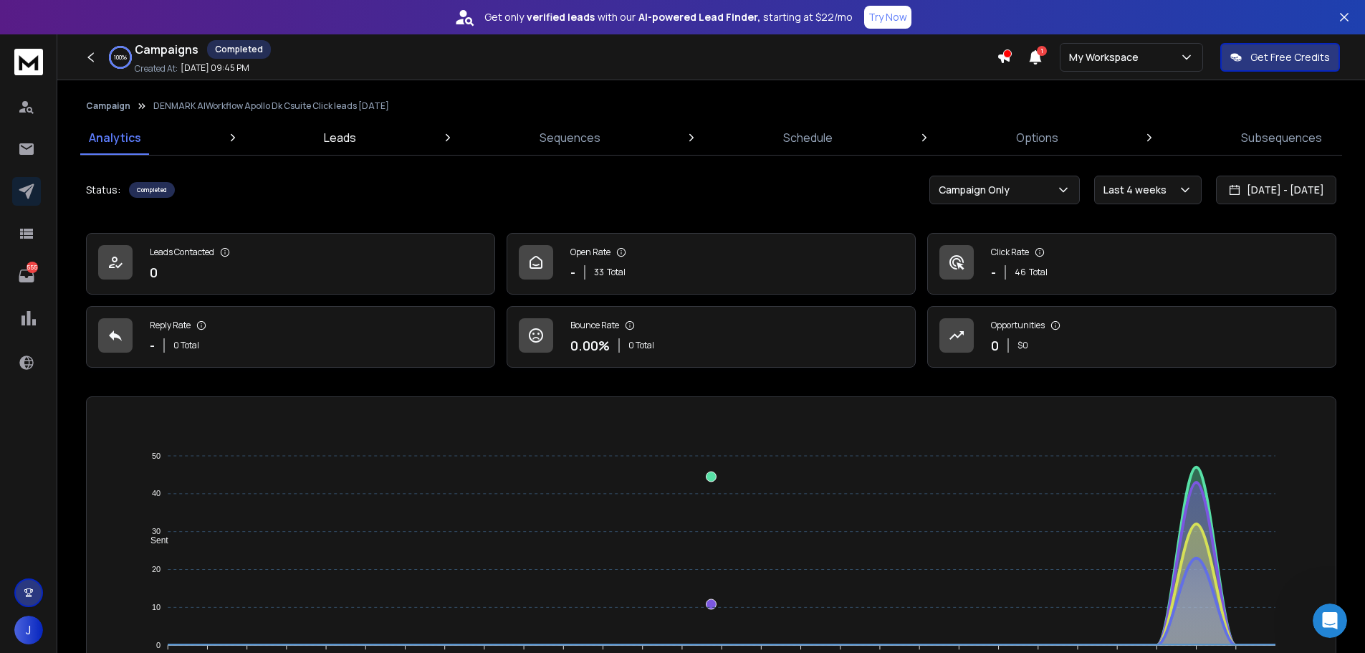
click at [352, 135] on p "Leads" at bounding box center [340, 137] width 32 height 17
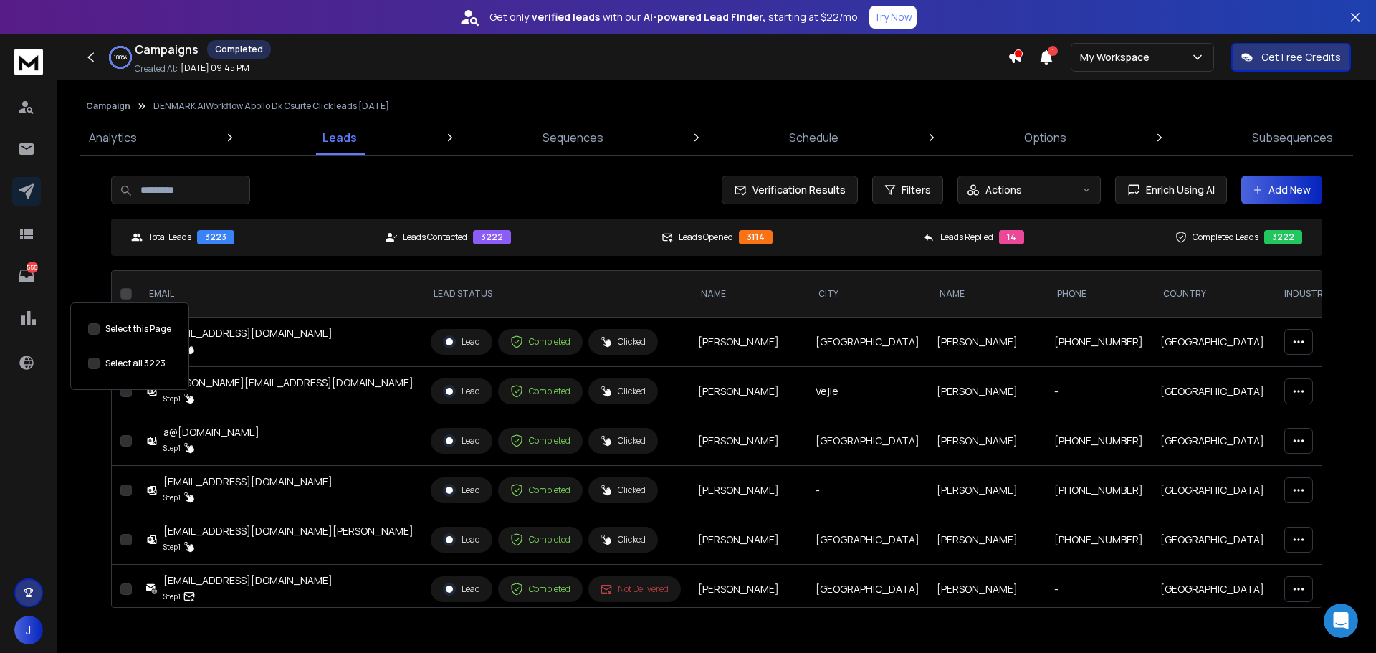
click at [90, 365] on button "Select this Page" at bounding box center [93, 363] width 11 height 11
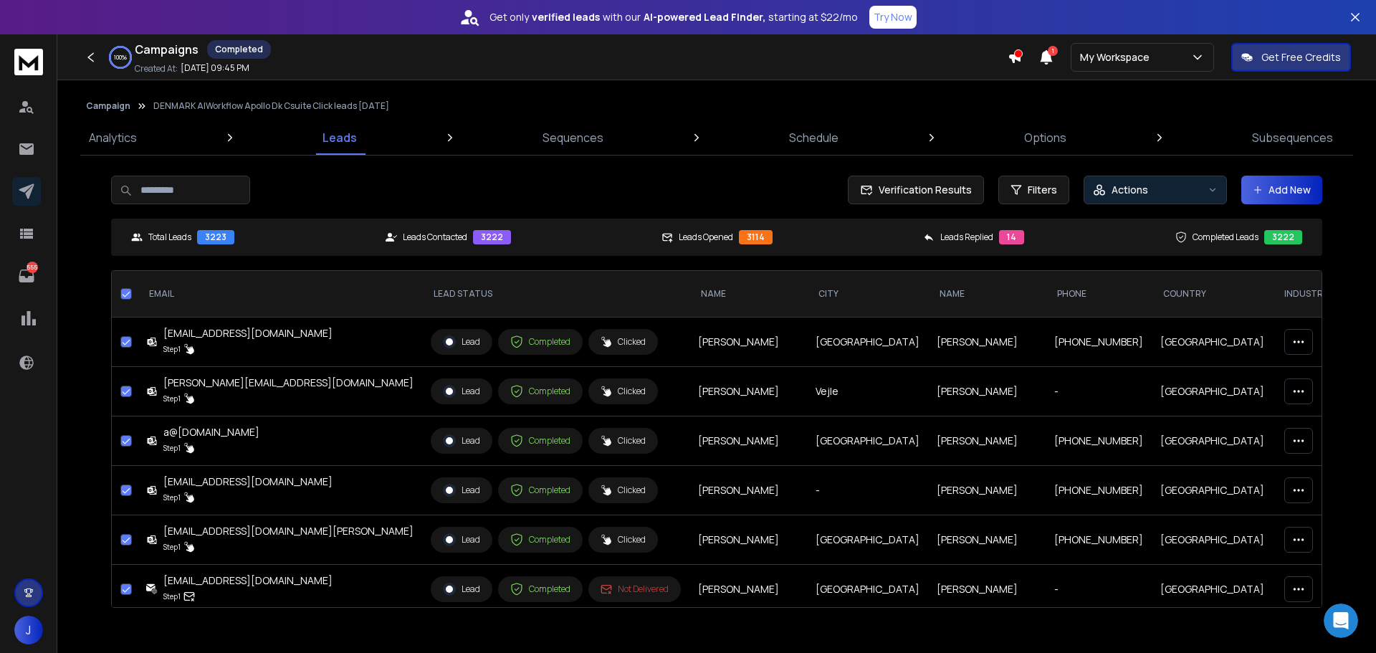
click at [1144, 187] on p "Actions" at bounding box center [1130, 190] width 37 height 14
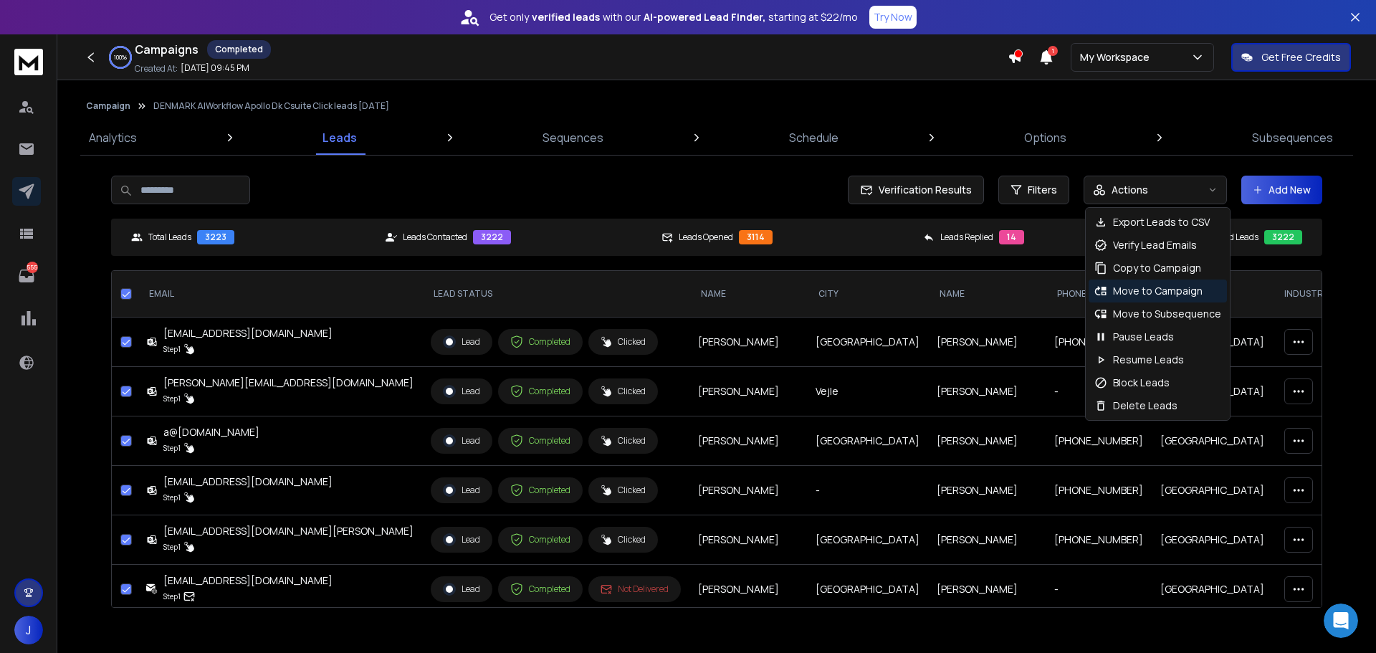
click at [1153, 287] on p "Move to Campaign" at bounding box center [1158, 291] width 90 height 14
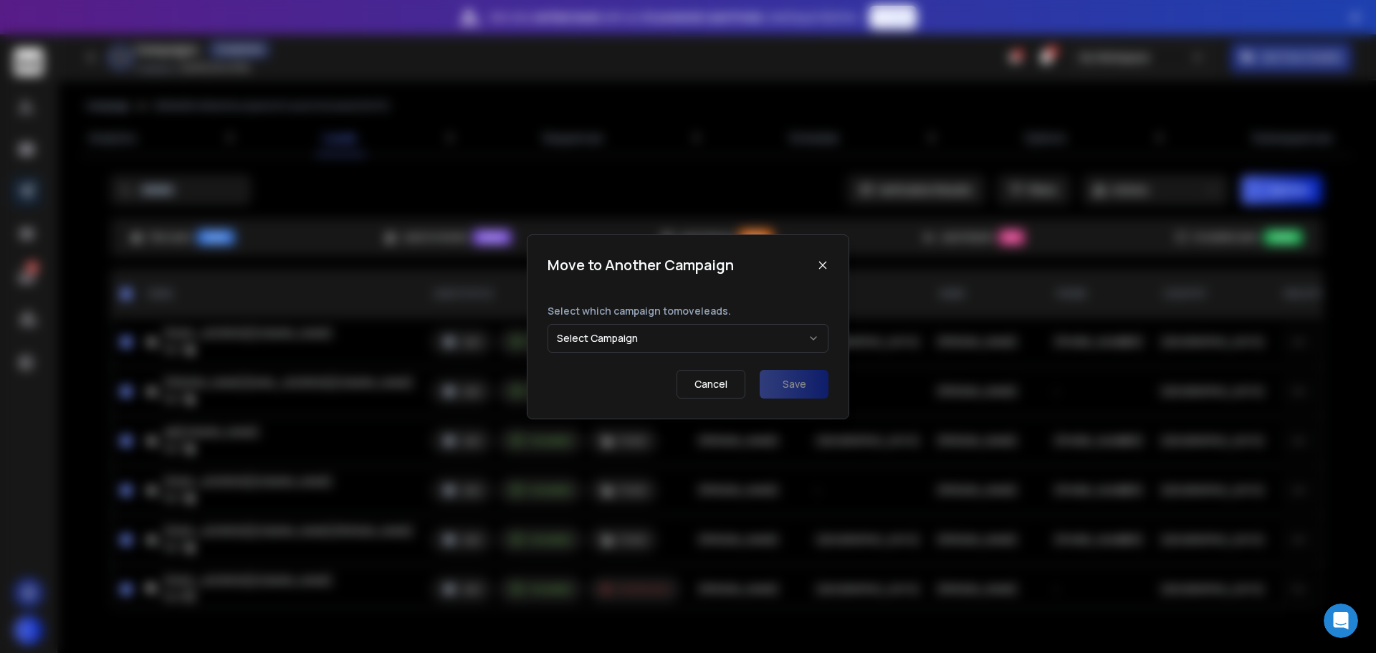
click at [803, 336] on button "Select Campaign" at bounding box center [688, 338] width 281 height 29
click at [788, 378] on button "Save" at bounding box center [794, 384] width 69 height 29
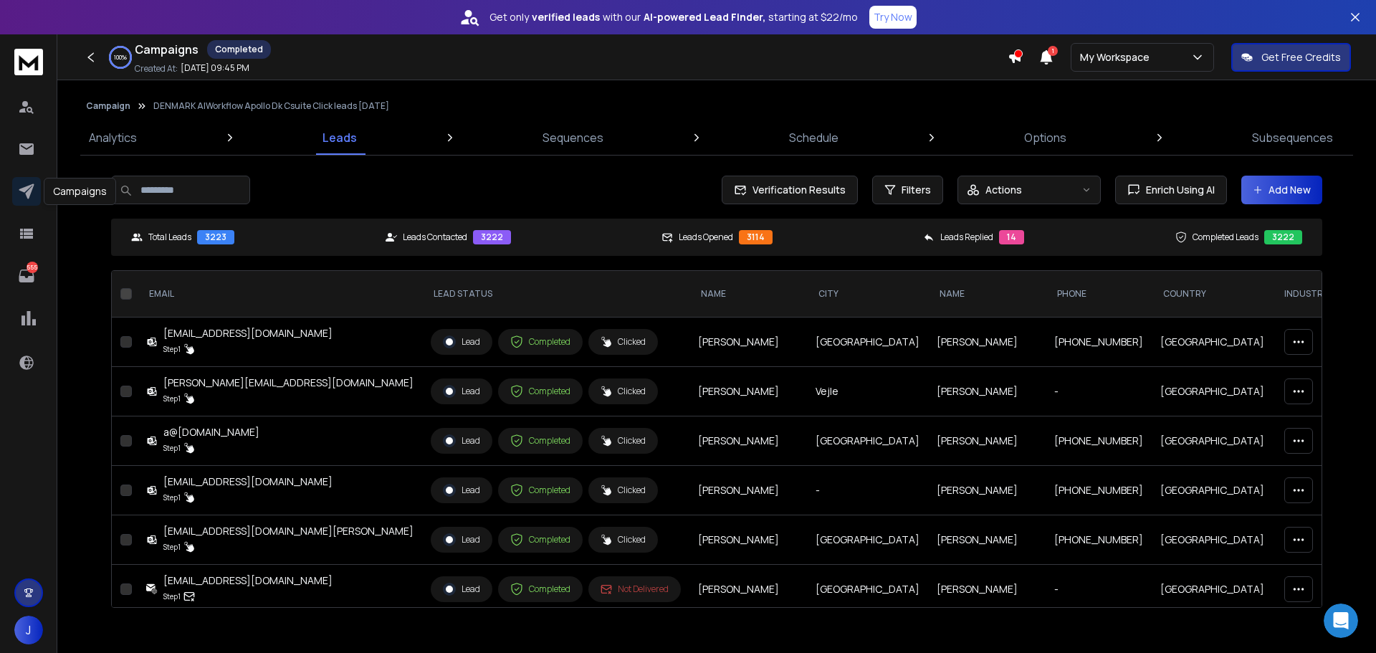
click at [29, 191] on icon at bounding box center [26, 190] width 15 height 15
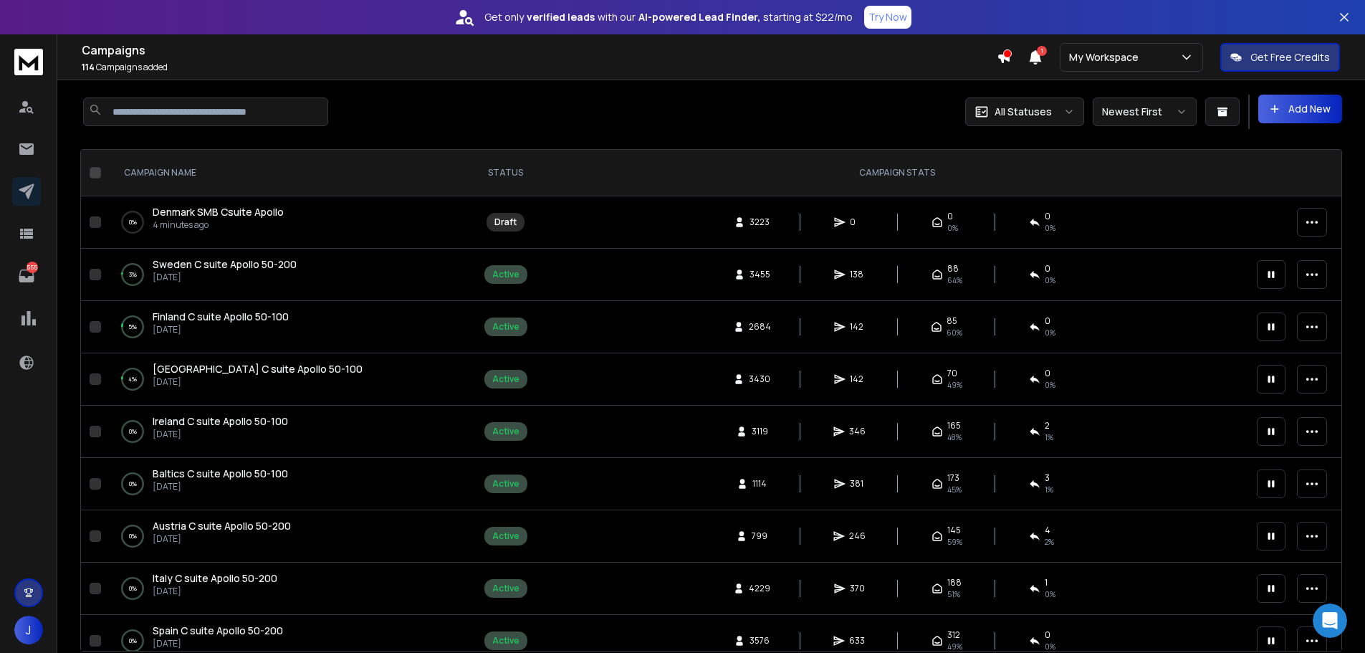
click at [242, 214] on span "Denmark SMB Csuite Apollo" at bounding box center [218, 212] width 131 height 14
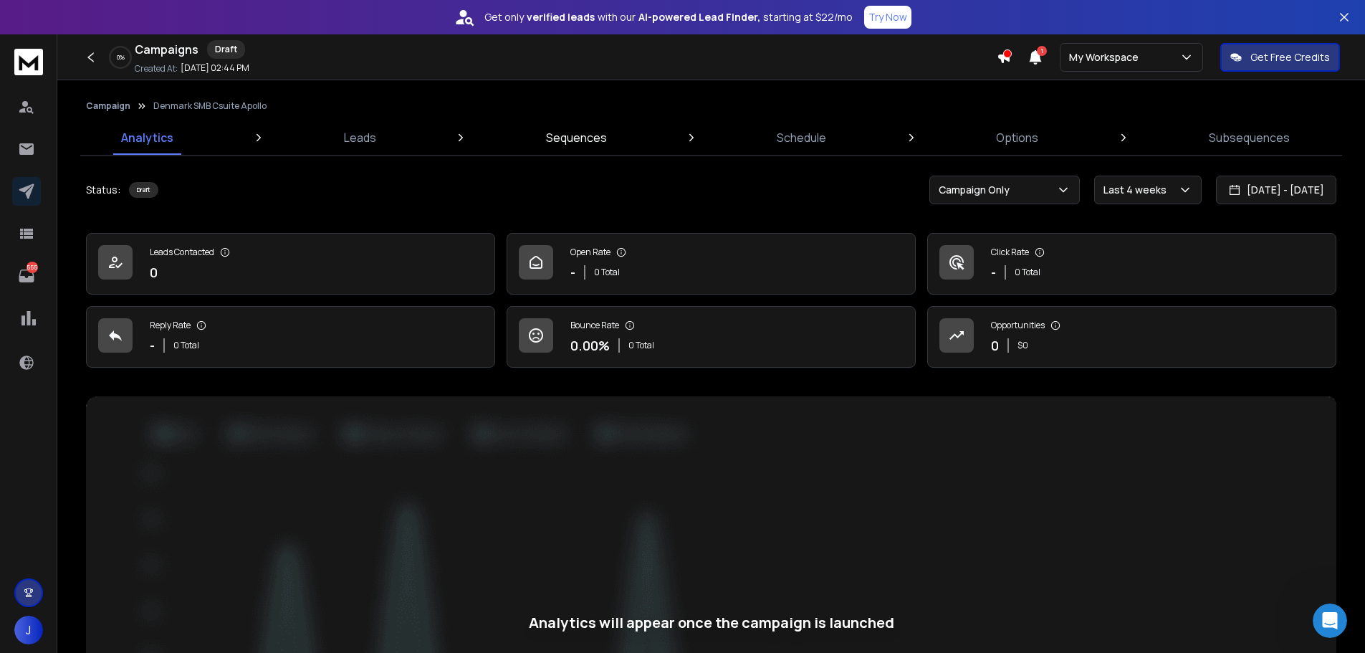
click at [568, 137] on p "Sequences" at bounding box center [576, 137] width 61 height 17
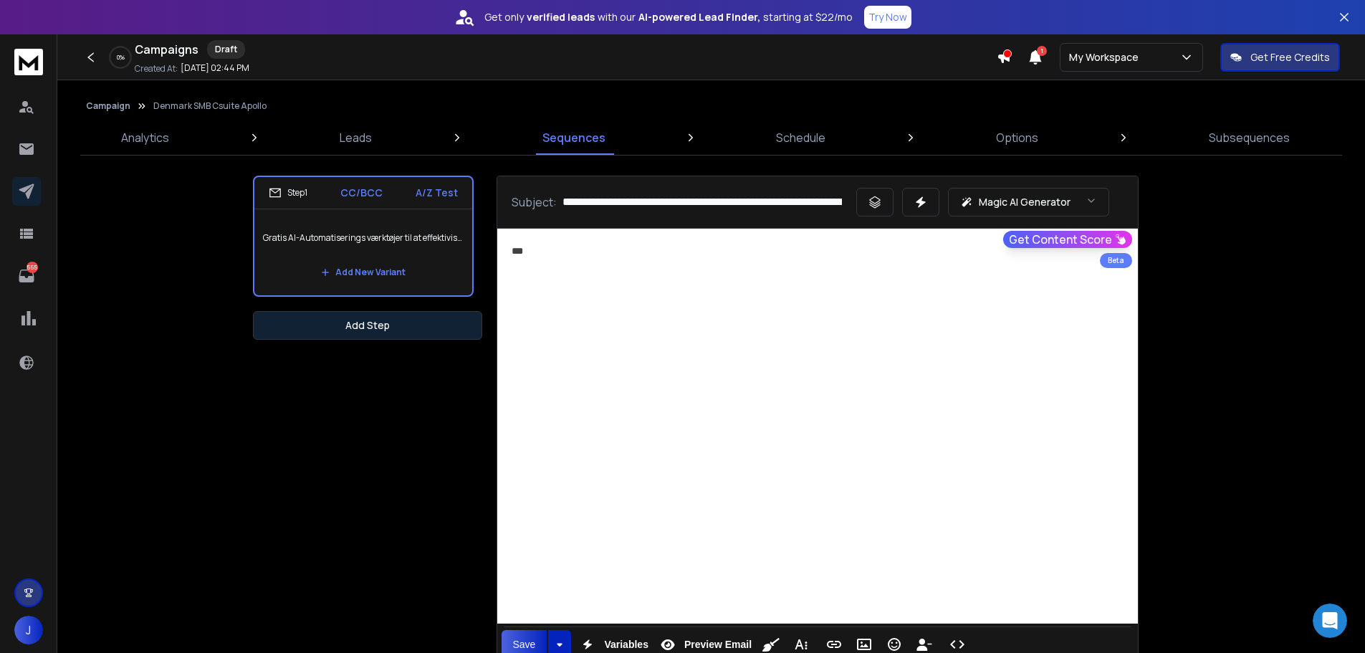
click at [366, 321] on button "Add Step" at bounding box center [367, 325] width 229 height 29
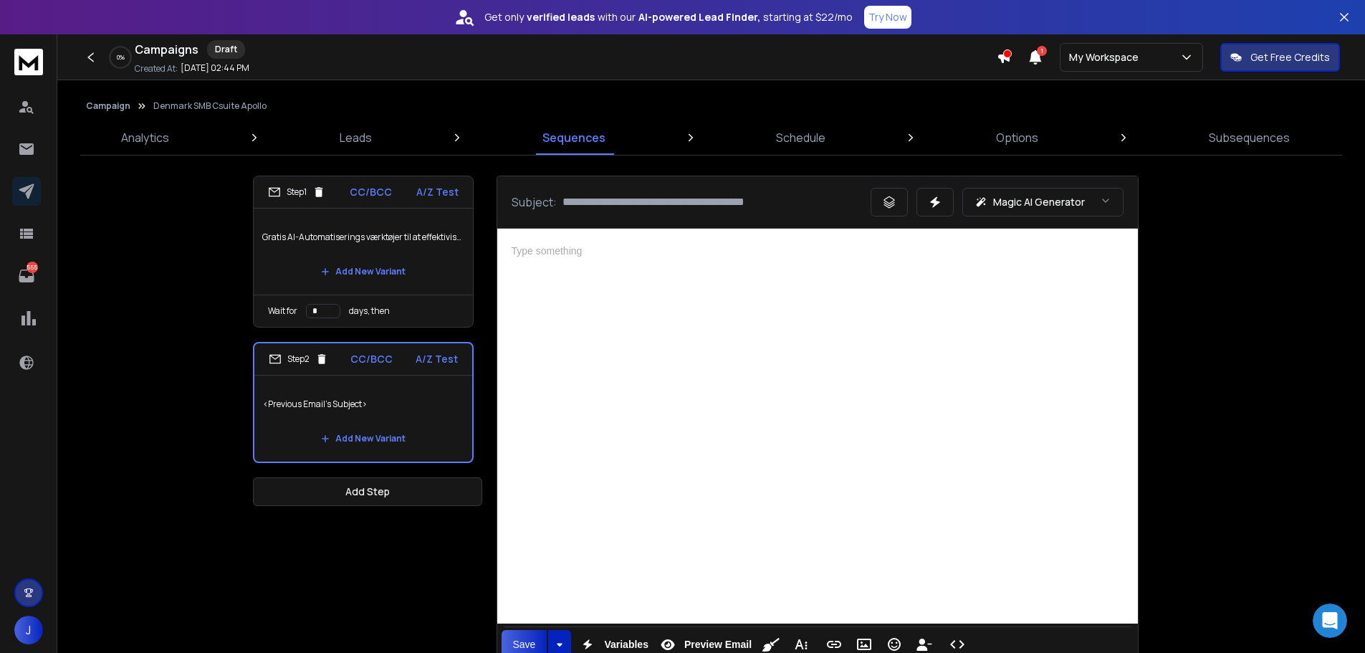
click at [323, 310] on input "*" at bounding box center [323, 311] width 34 height 14
type input "**********"
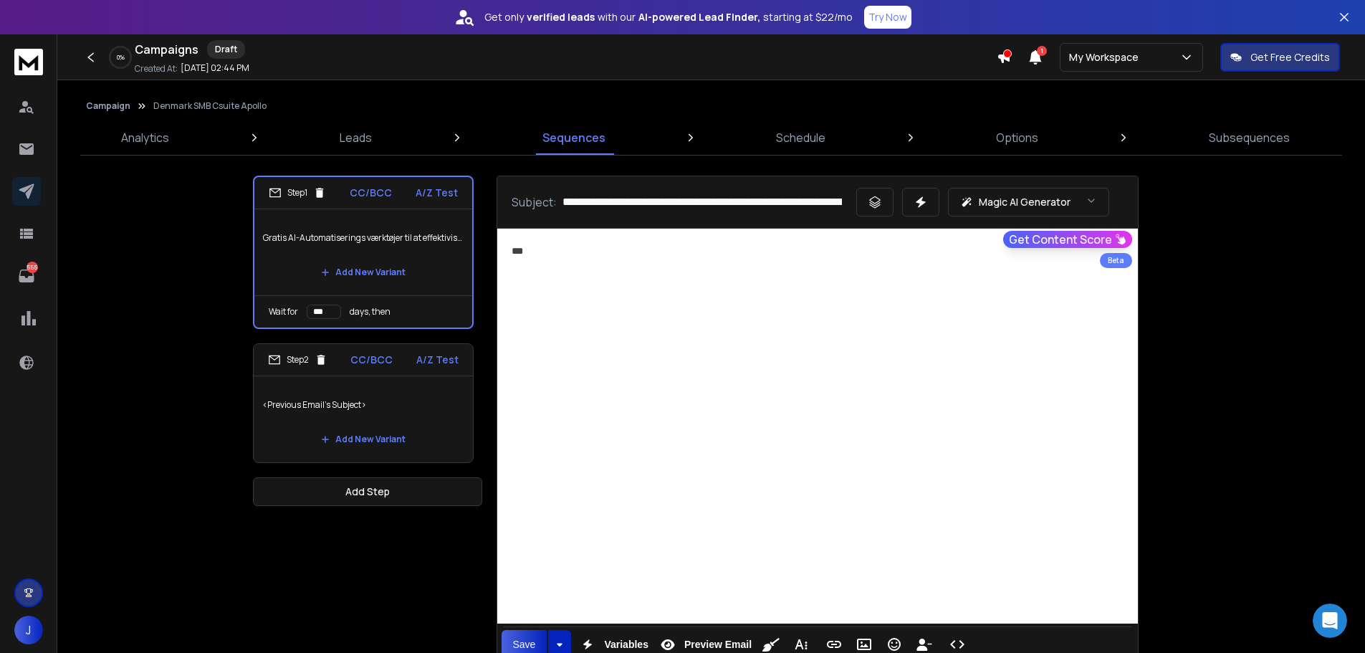
type input "***"
click at [193, 304] on div "**********" at bounding box center [711, 420] width 1262 height 501
click at [534, 247] on div "***" at bounding box center [818, 251] width 612 height 16
click at [635, 645] on span "Variables" at bounding box center [626, 645] width 50 height 12
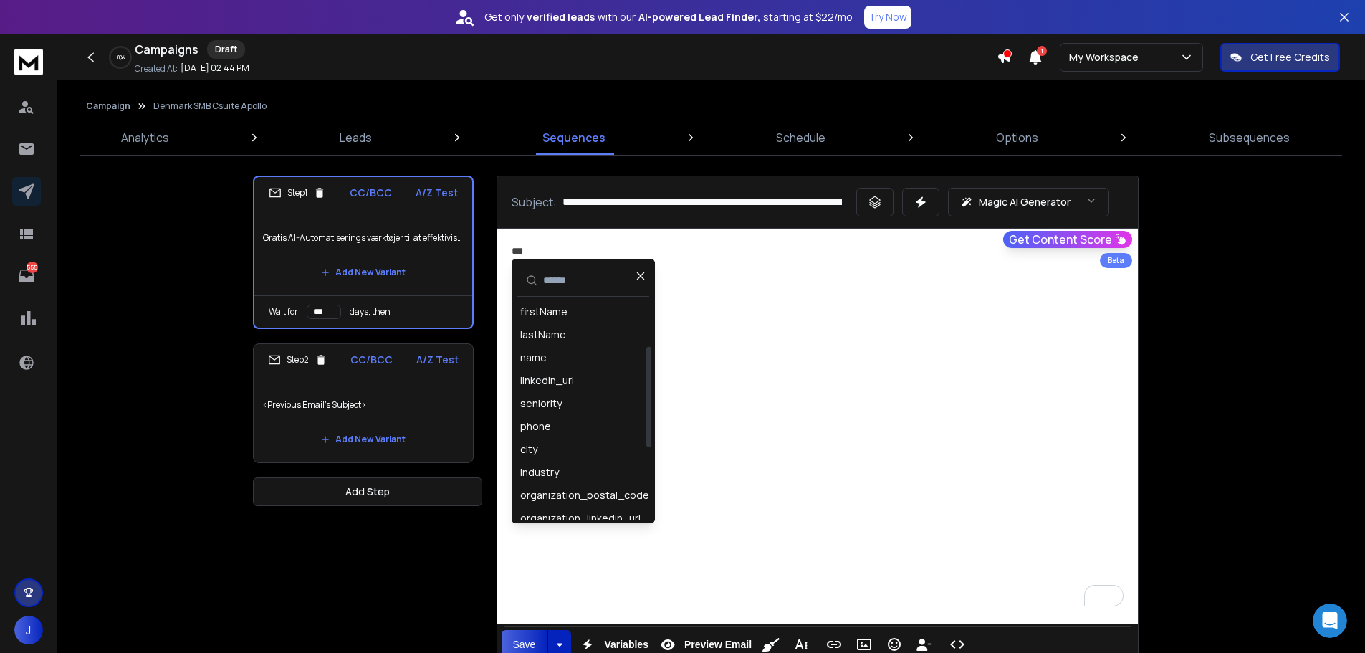
scroll to position [215, 0]
click at [573, 306] on div "firstName" at bounding box center [584, 308] width 138 height 23
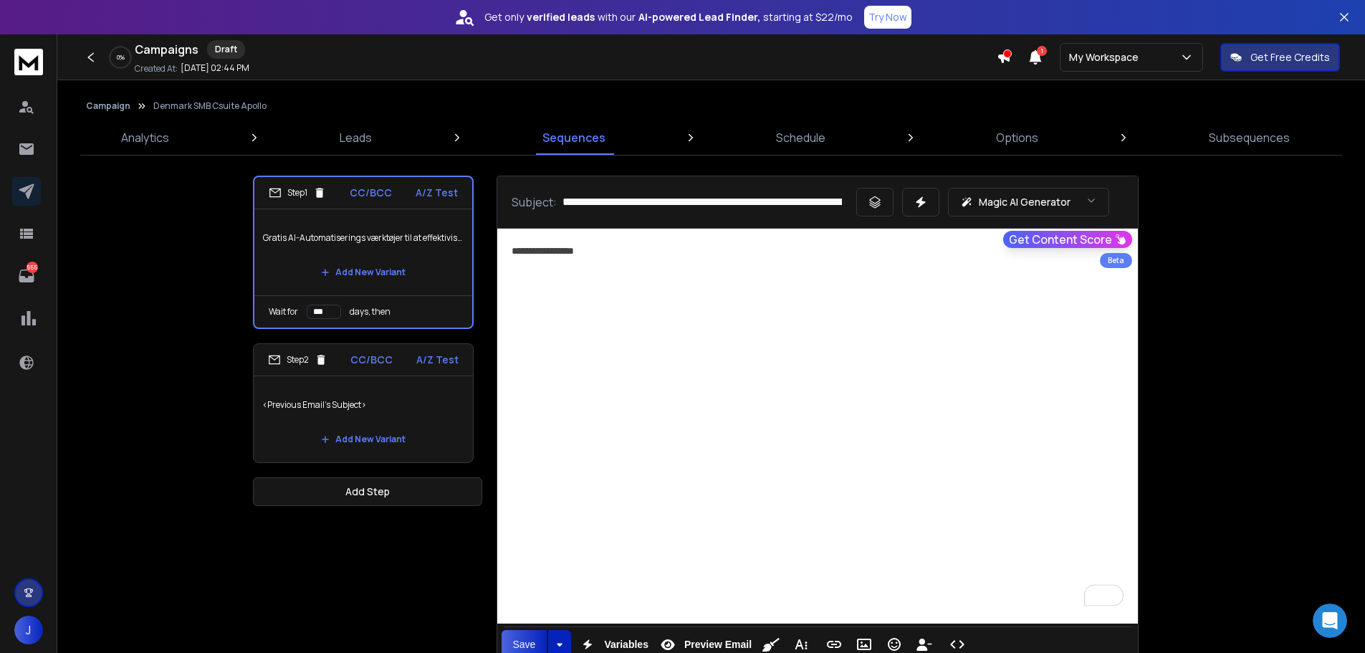
click at [593, 246] on div "**********" at bounding box center [818, 251] width 612 height 16
click at [515, 289] on div "To enrich screen reader interactions, please activate Accessibility in Grammarl…" at bounding box center [818, 283] width 612 height 16
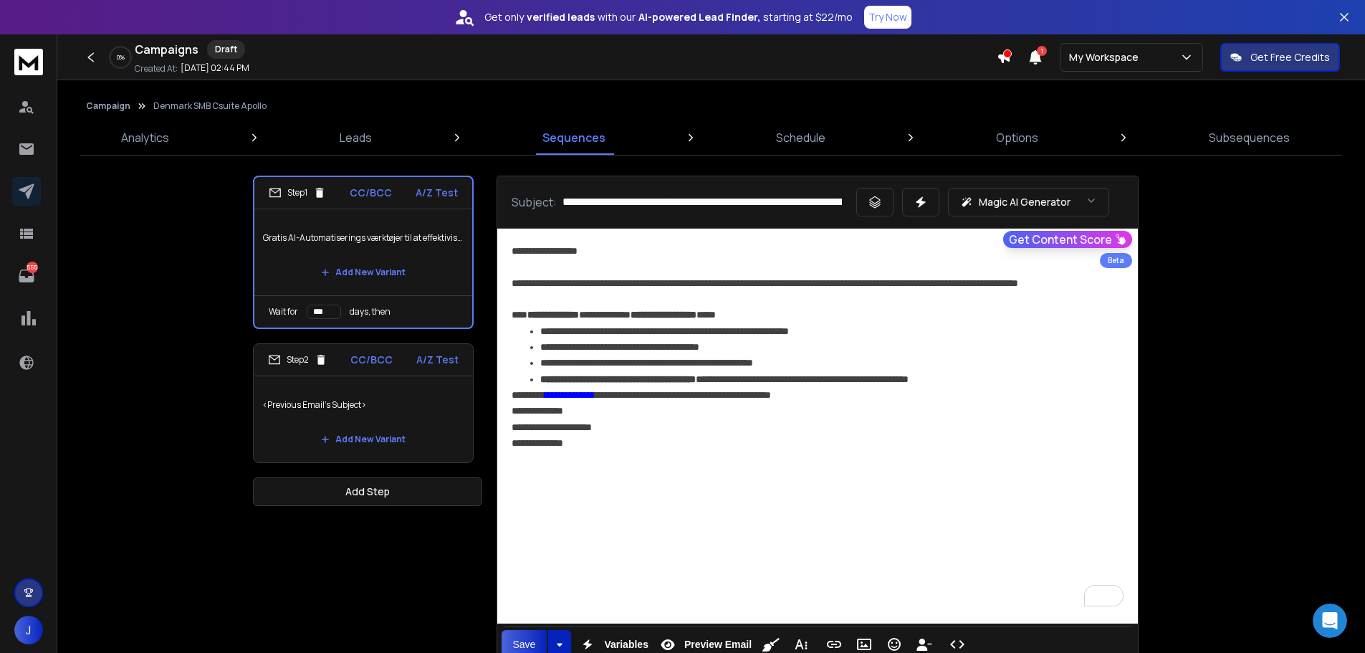
click at [562, 298] on p "**********" at bounding box center [818, 291] width 612 height 32
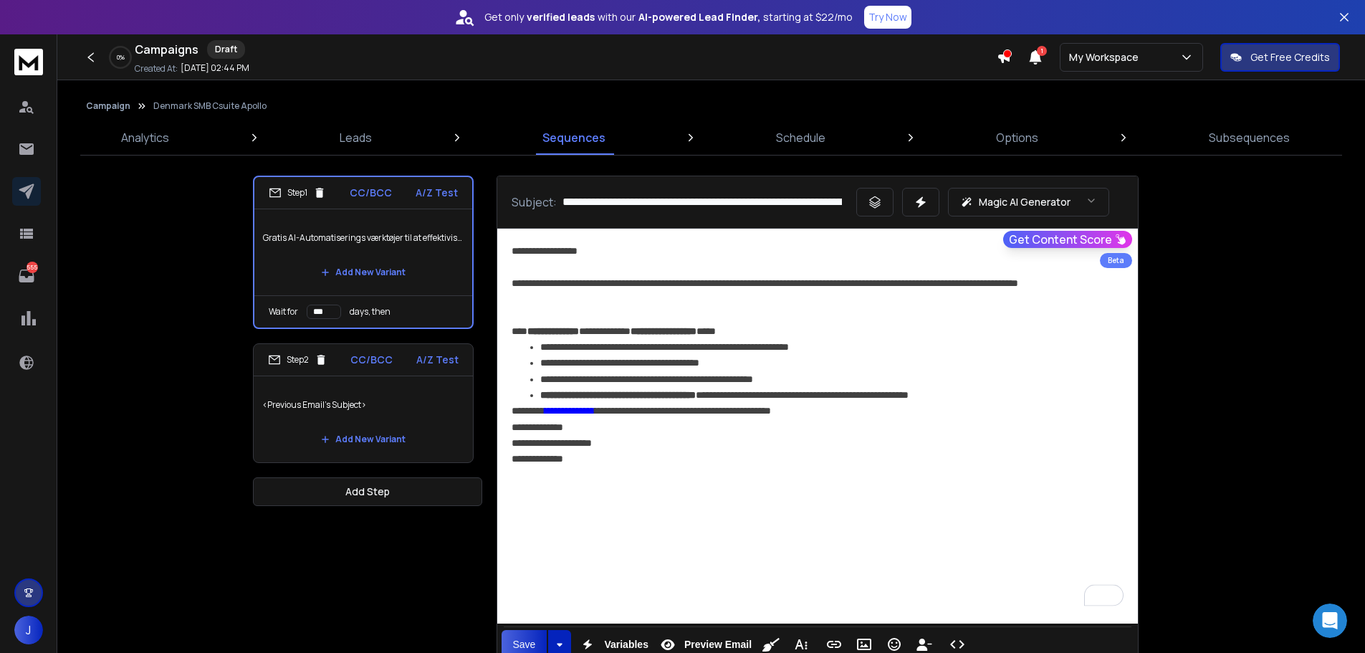
click at [775, 331] on p "**********" at bounding box center [818, 331] width 612 height 16
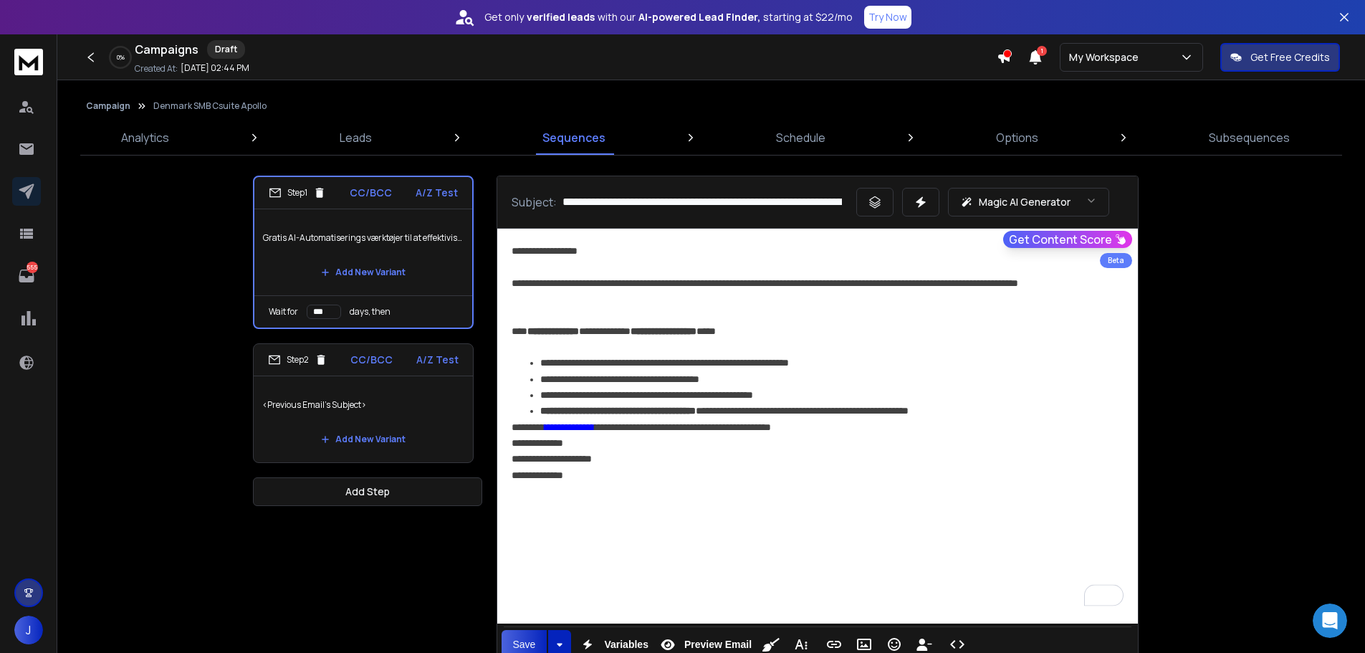
click at [1028, 409] on p "**********" at bounding box center [831, 411] width 583 height 16
click at [504, 460] on div "**********" at bounding box center [817, 425] width 641 height 392
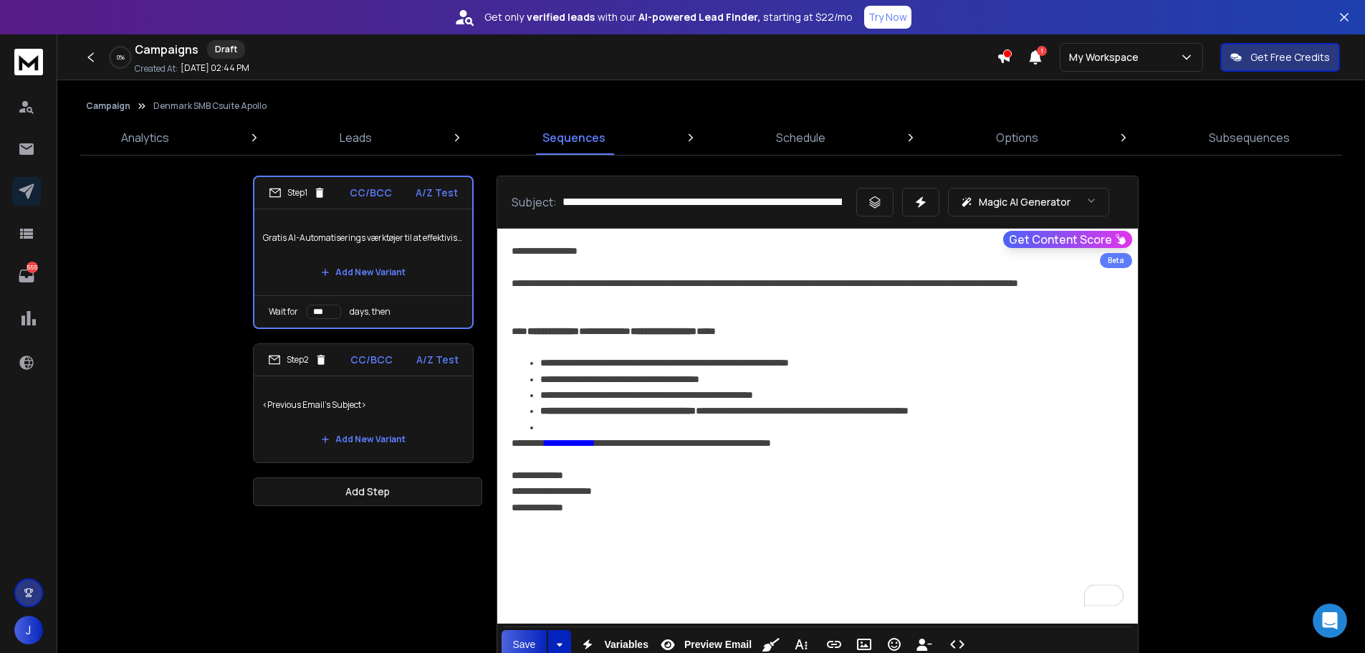
click at [533, 471] on p "**********" at bounding box center [818, 491] width 612 height 48
drag, startPoint x: 578, startPoint y: 477, endPoint x: 505, endPoint y: 471, distance: 73.3
click at [505, 471] on div "**********" at bounding box center [817, 425] width 641 height 392
click at [557, 459] on div "To enrich screen reader interactions, please activate Accessibility in Grammarl…" at bounding box center [818, 459] width 612 height 16
click at [561, 425] on p "To enrich screen reader interactions, please activate Accessibility in Grammarl…" at bounding box center [831, 427] width 583 height 16
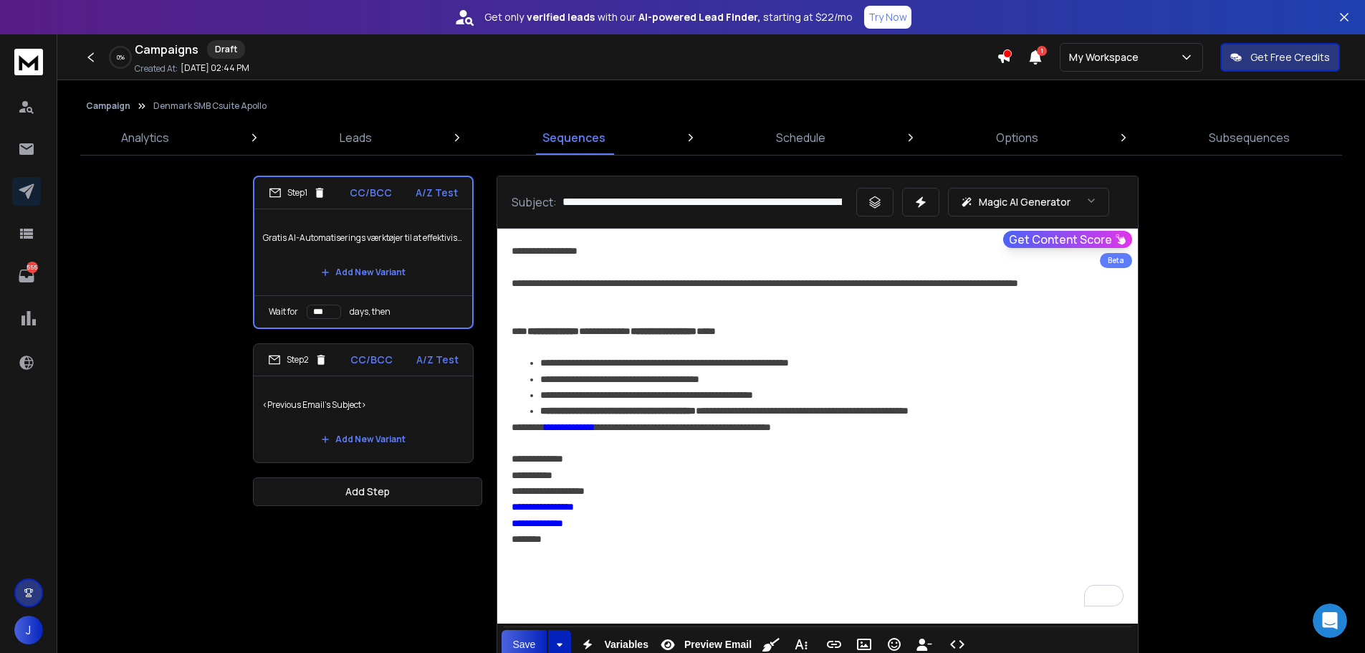
click at [1029, 415] on p "**********" at bounding box center [831, 411] width 583 height 16
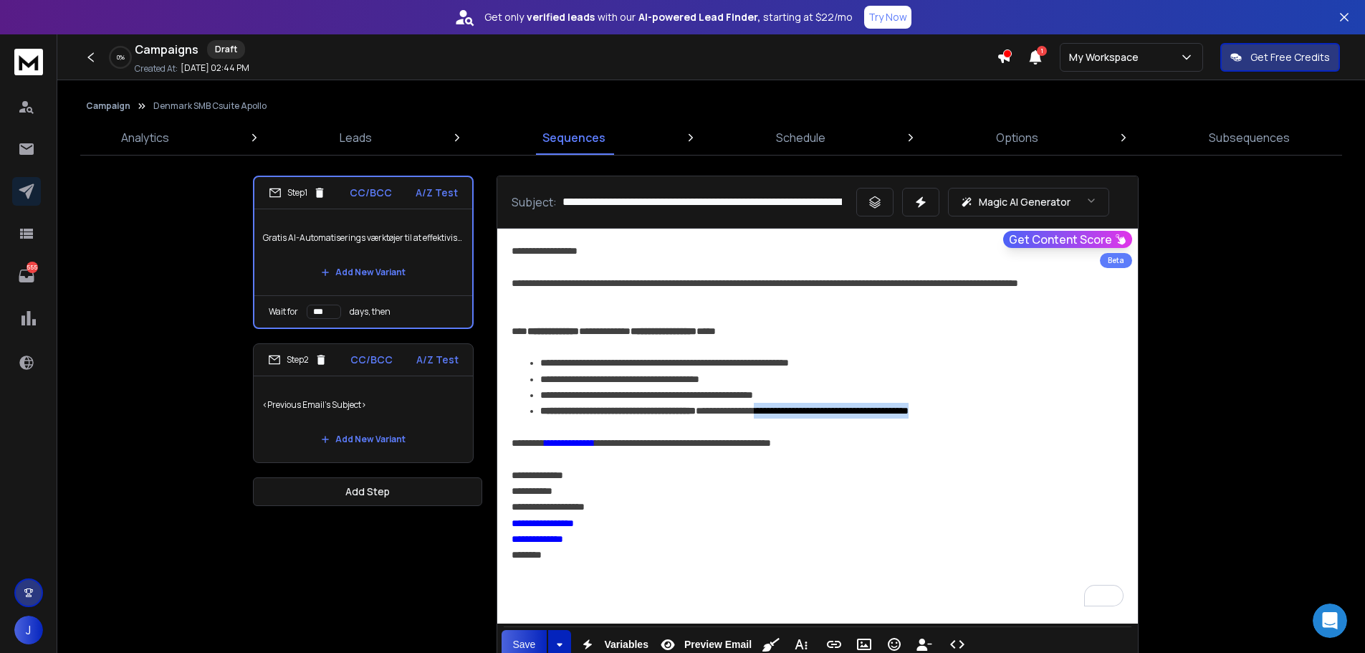
drag, startPoint x: 1016, startPoint y: 409, endPoint x: 827, endPoint y: 411, distance: 189.2
click at [827, 411] on p "**********" at bounding box center [831, 411] width 583 height 16
click at [812, 414] on p "**********" at bounding box center [831, 411] width 583 height 16
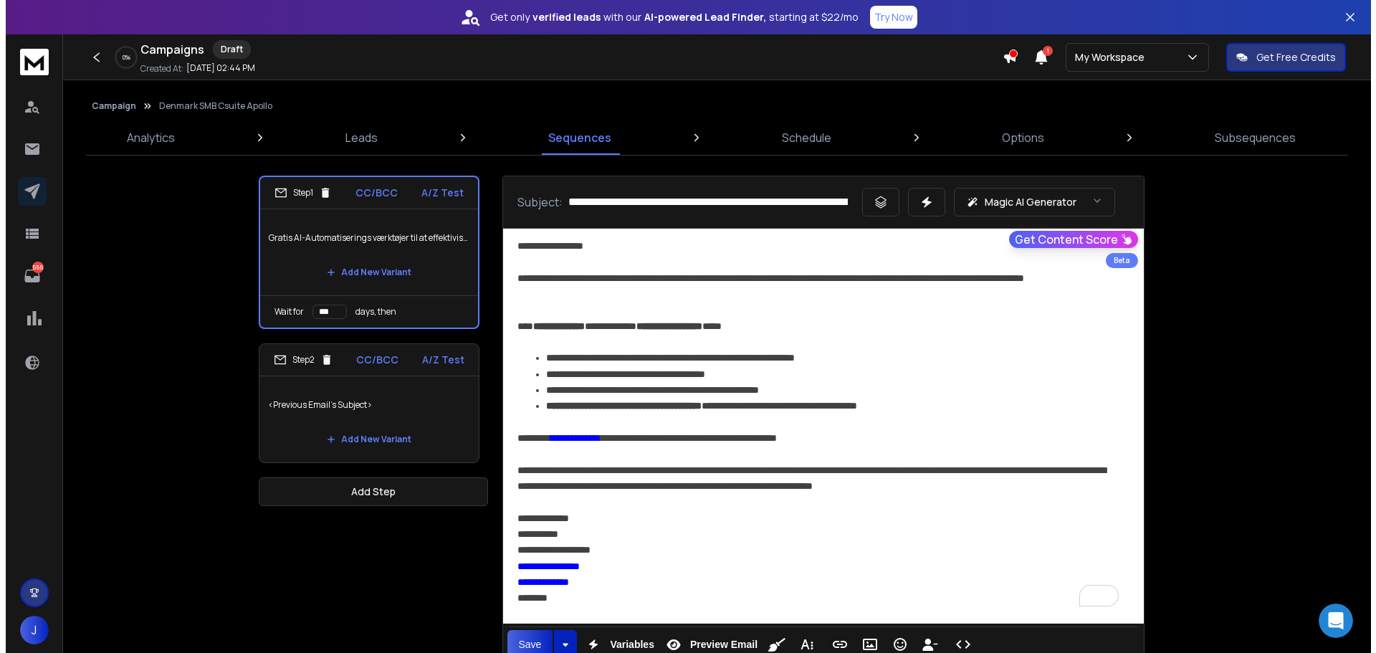
scroll to position [6, 0]
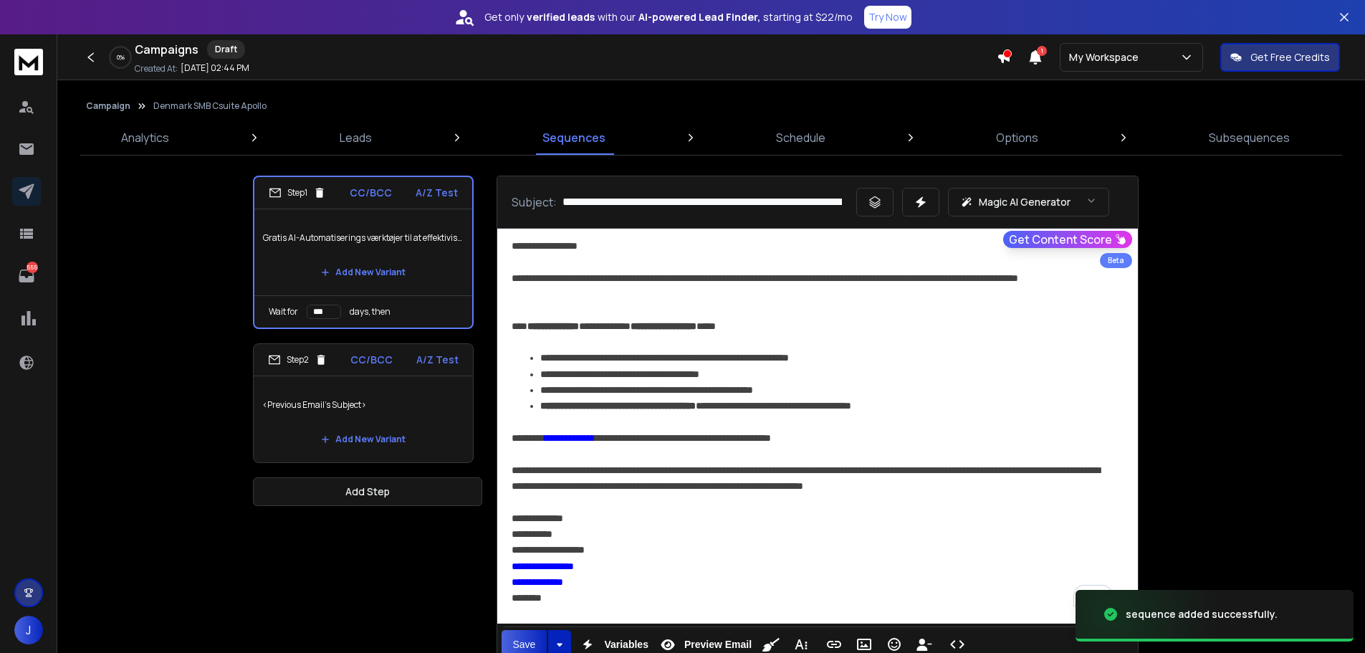
click at [548, 497] on div "To enrich screen reader interactions, please activate Accessibility in Grammarl…" at bounding box center [818, 502] width 612 height 16
click at [595, 436] on link "**********" at bounding box center [570, 438] width 50 height 10
click at [538, 472] on icon "button" at bounding box center [541, 471] width 17 height 17
click at [793, 138] on p "Schedule" at bounding box center [800, 137] width 49 height 17
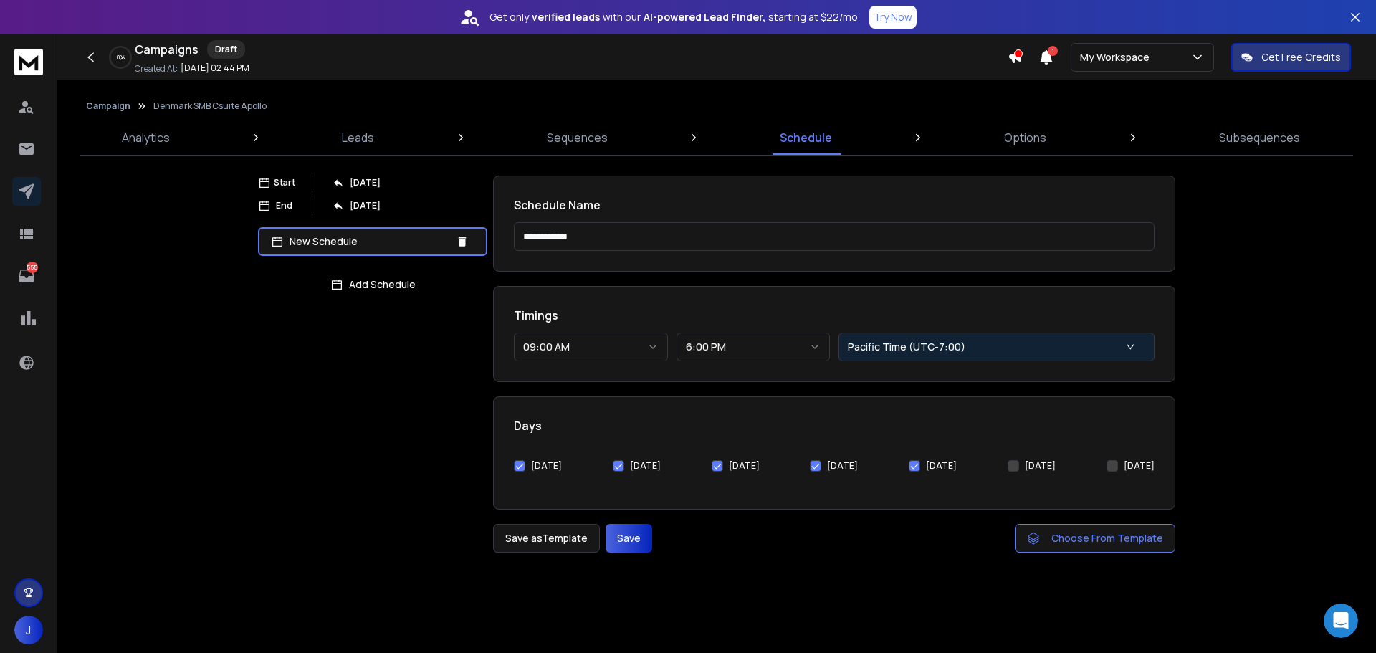
click at [876, 350] on p "Pacific Time (UTC-7:00)" at bounding box center [909, 347] width 123 height 14
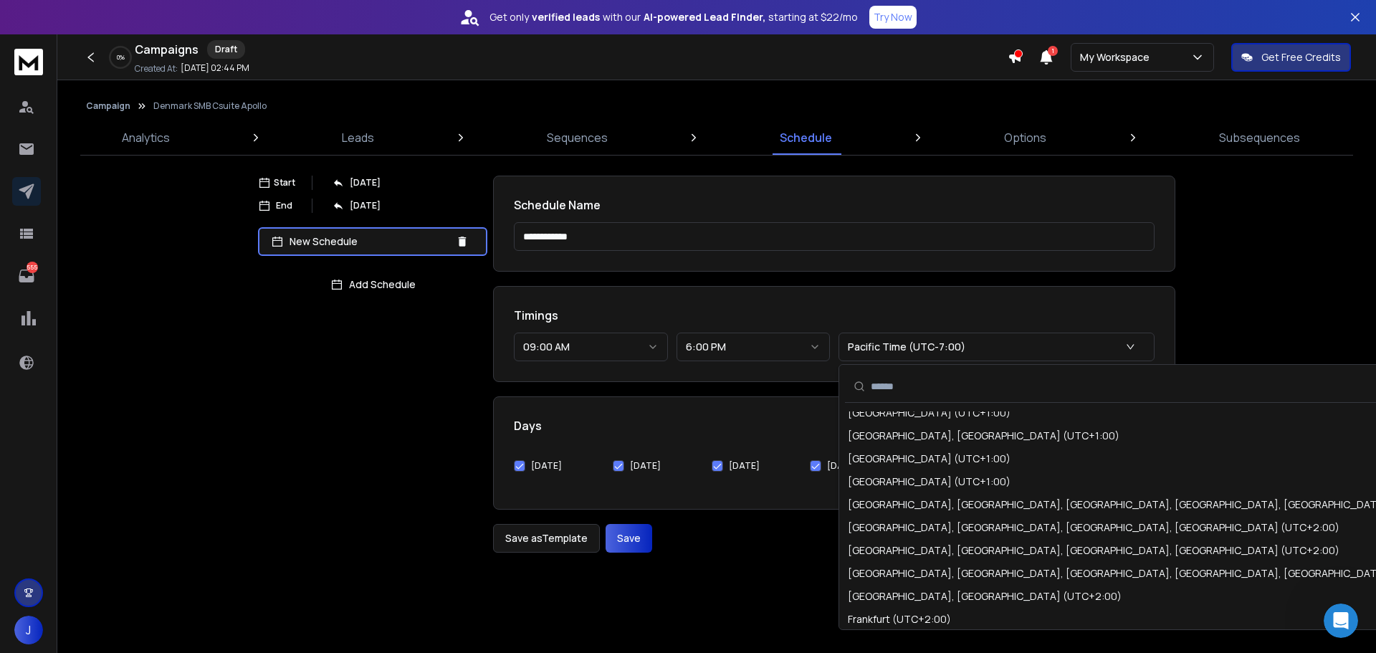
scroll to position [645, 0]
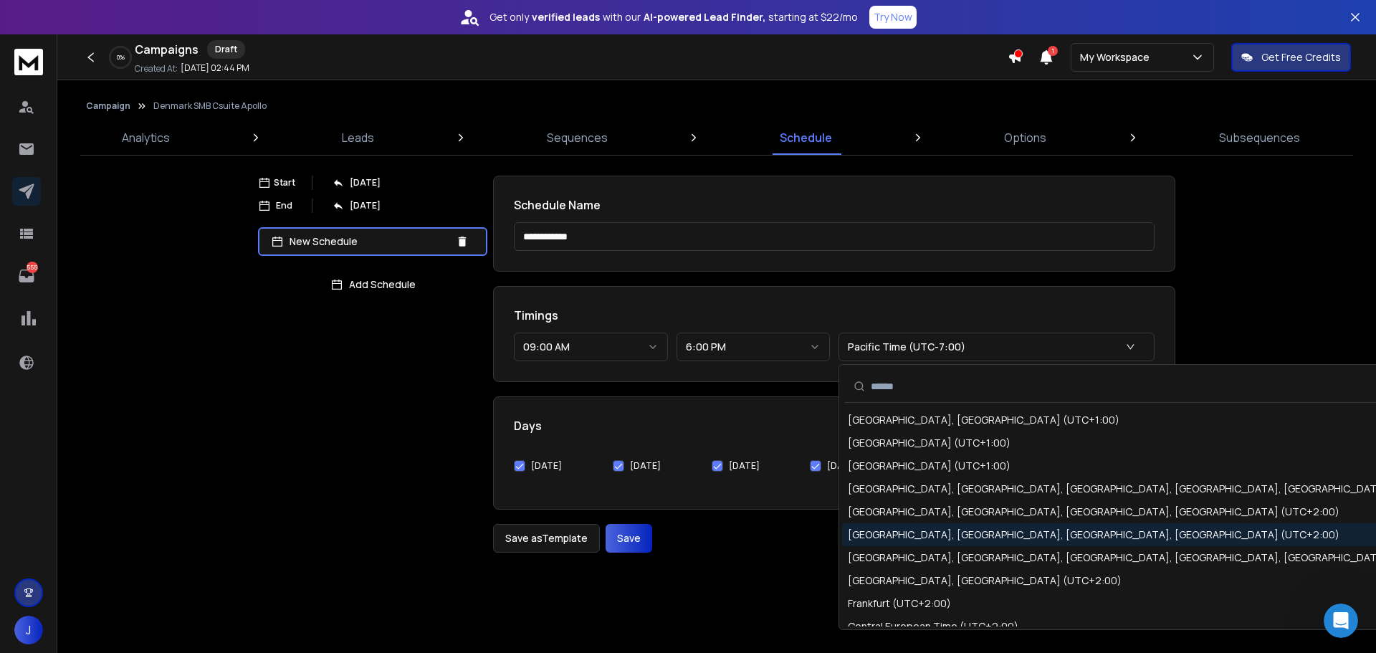
click at [963, 530] on div "[GEOGRAPHIC_DATA], [GEOGRAPHIC_DATA], [GEOGRAPHIC_DATA], [GEOGRAPHIC_DATA] (UTC…" at bounding box center [1094, 535] width 492 height 14
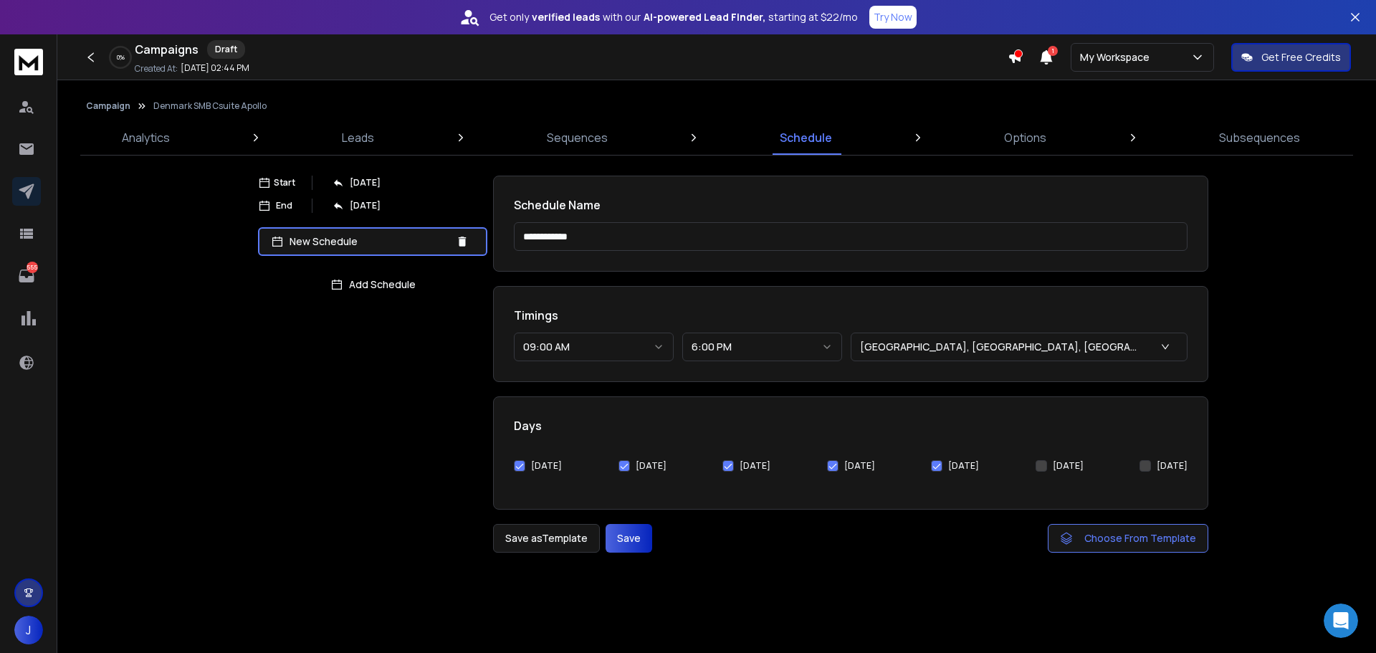
click at [1036, 467] on button "[DATE]" at bounding box center [1041, 465] width 11 height 11
click at [1140, 466] on button "[DATE]" at bounding box center [1145, 465] width 11 height 11
click at [630, 533] on button "Save" at bounding box center [629, 538] width 47 height 29
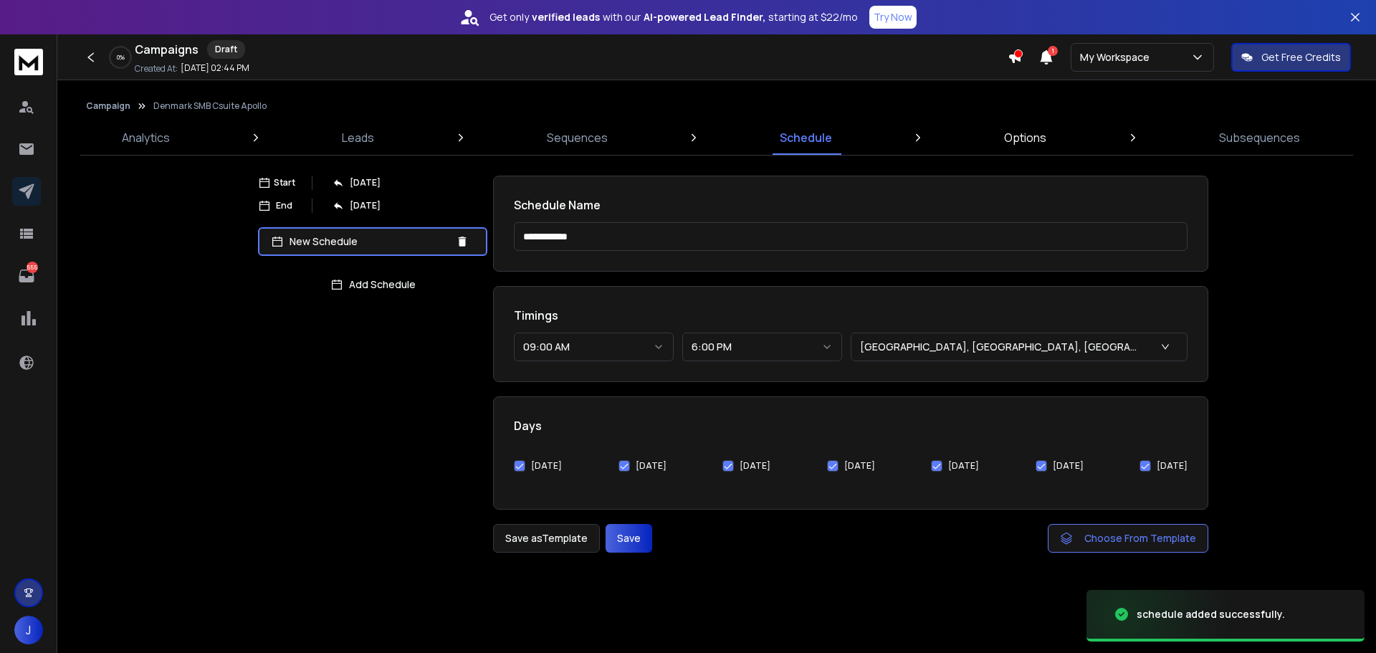
click at [1018, 132] on p "Options" at bounding box center [1025, 137] width 42 height 17
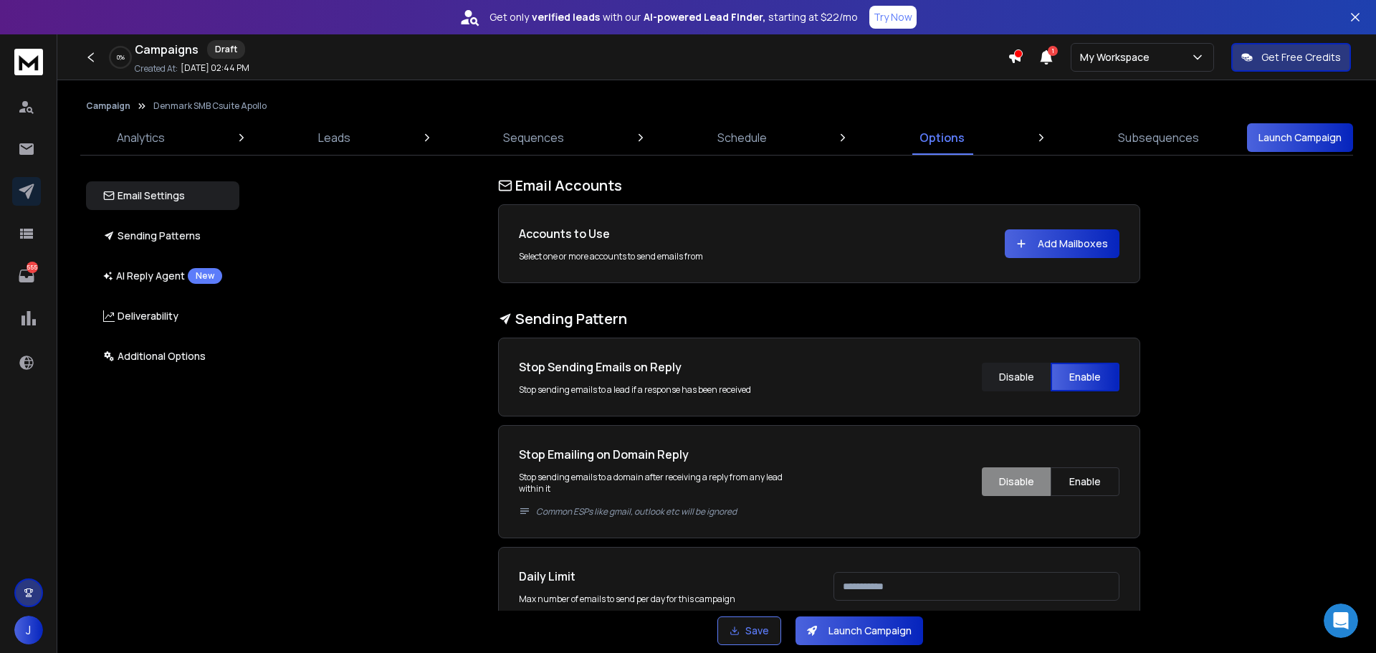
click at [1072, 242] on button "Add Mailboxes" at bounding box center [1062, 243] width 115 height 29
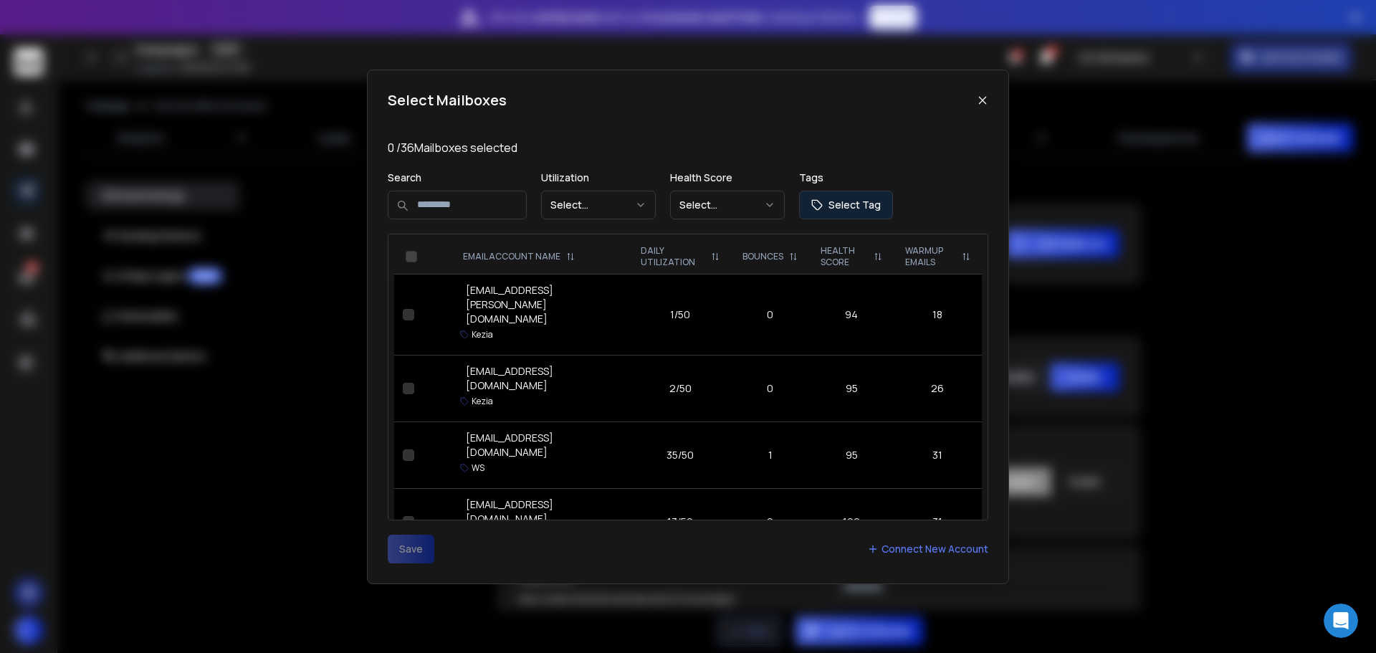
click at [864, 204] on button "Select Tag" at bounding box center [846, 205] width 94 height 29
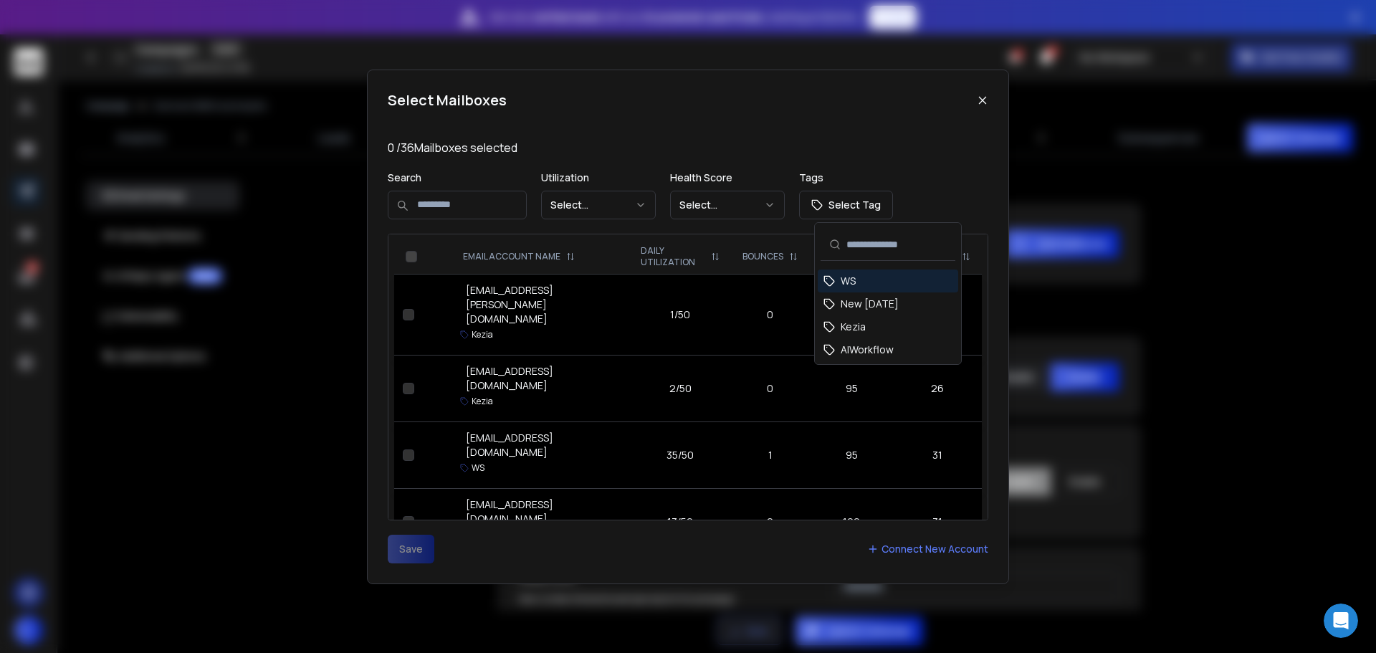
click at [849, 278] on span "WS" at bounding box center [848, 281] width 15 height 14
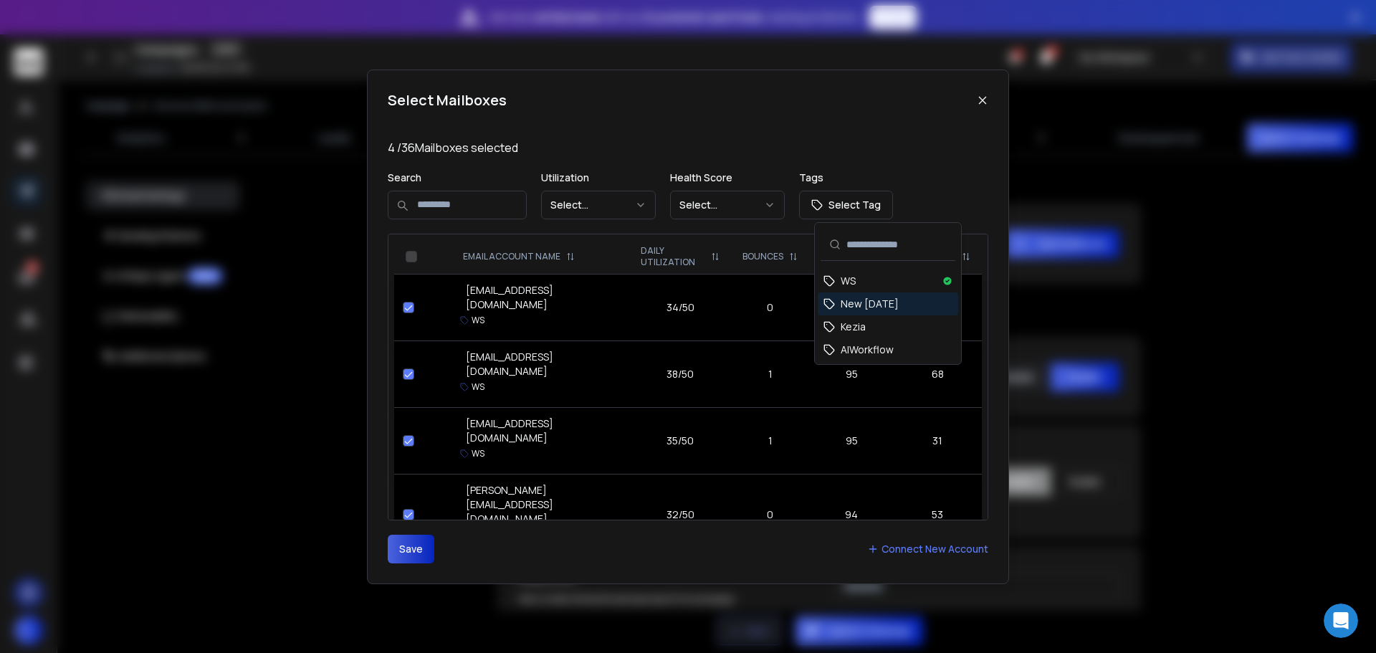
click at [852, 304] on span "New [DATE]" at bounding box center [870, 304] width 58 height 14
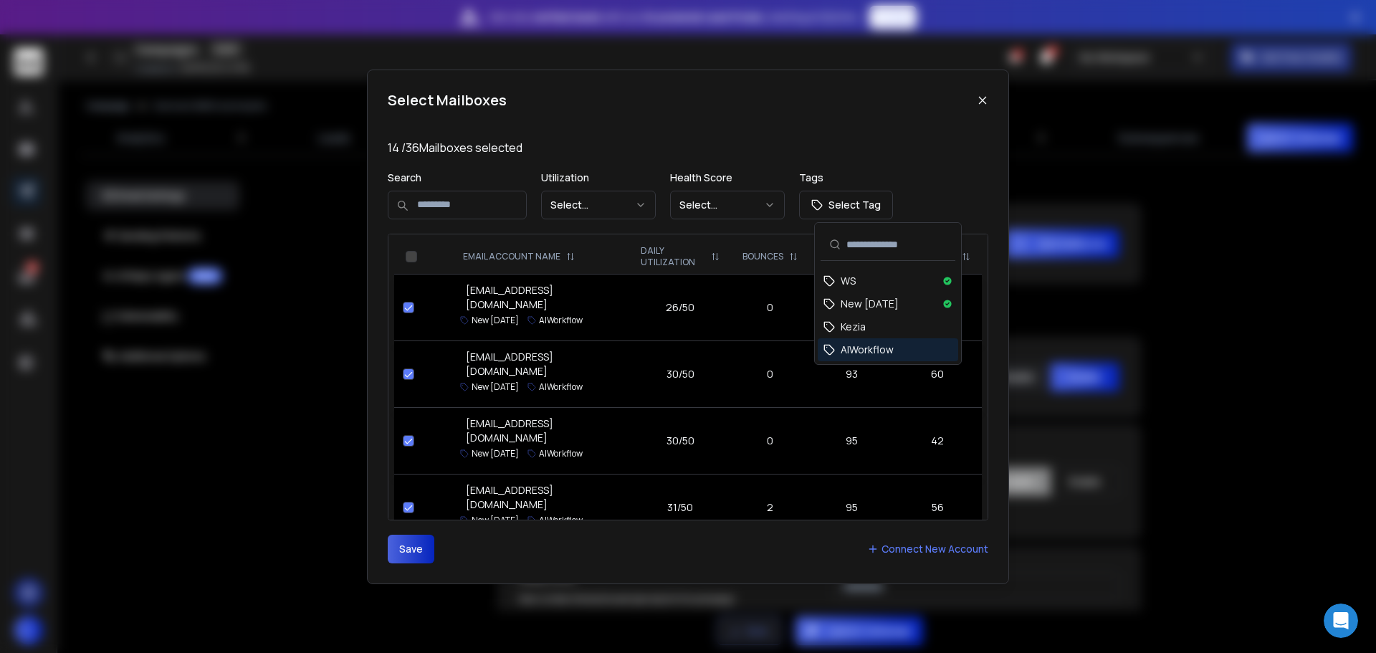
click at [846, 345] on span "AIWorkflow" at bounding box center [867, 350] width 53 height 14
click at [401, 550] on button "Save" at bounding box center [411, 549] width 47 height 29
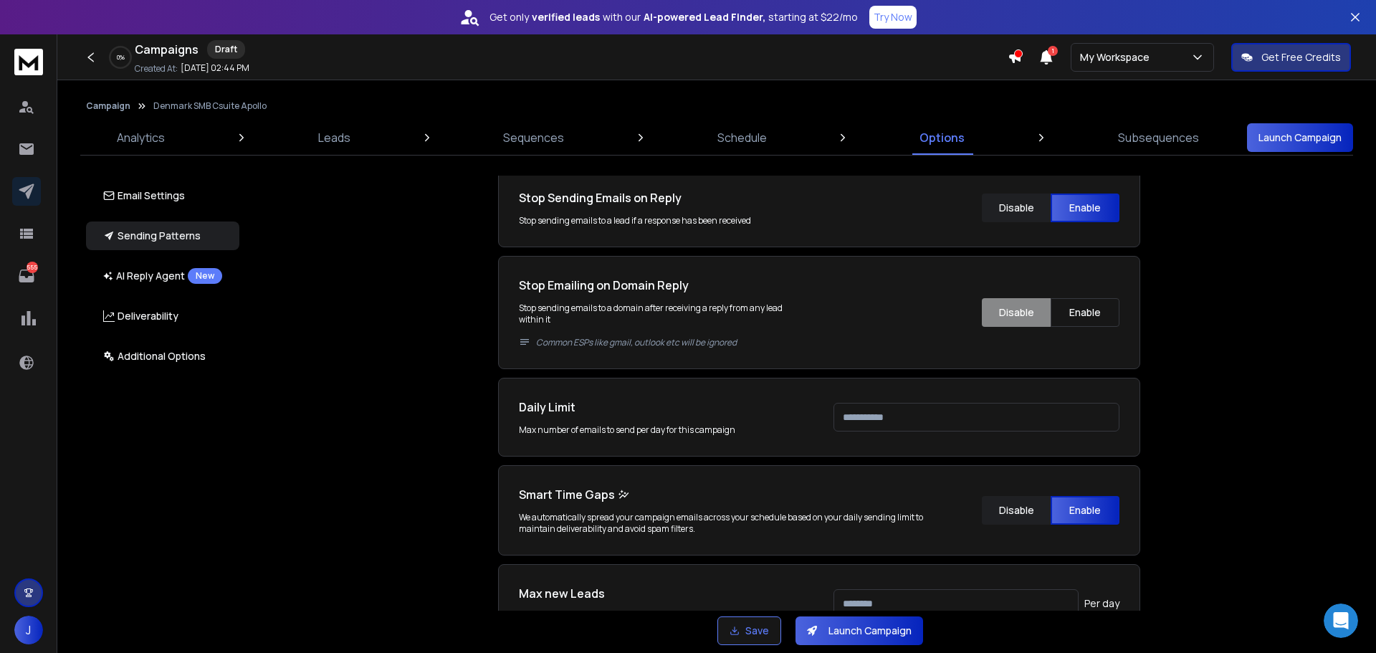
scroll to position [502, 0]
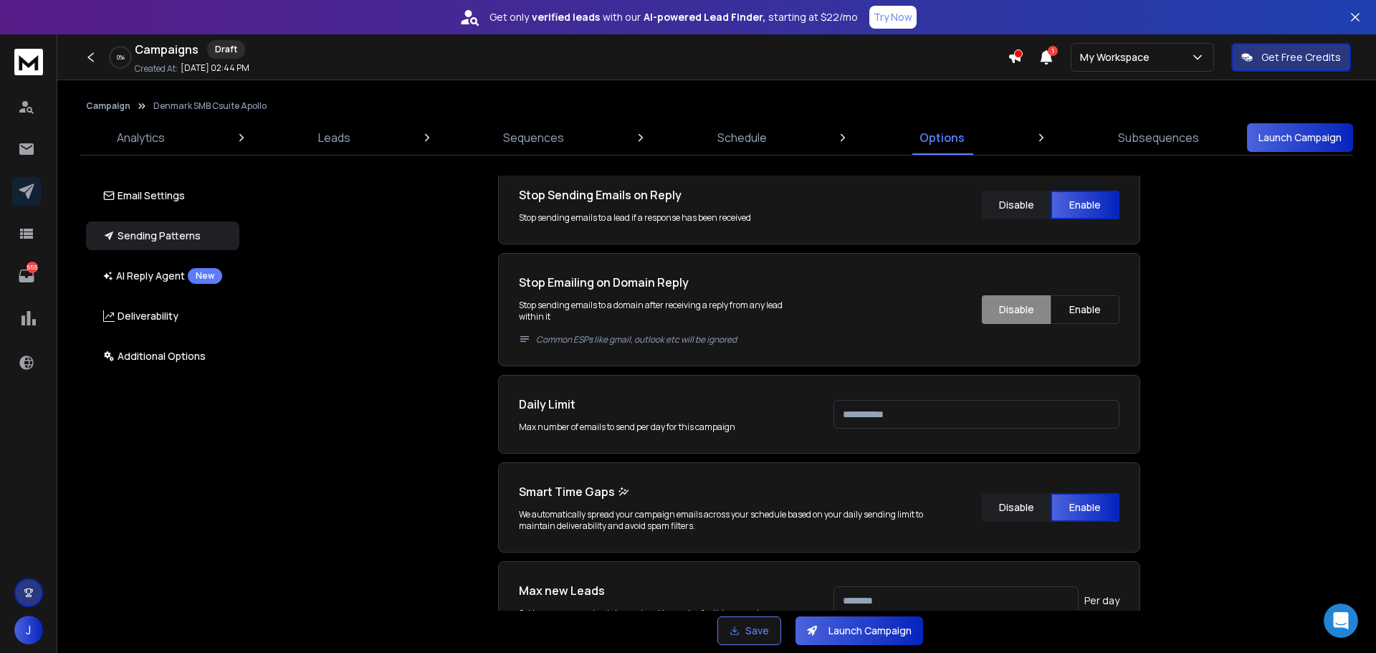
drag, startPoint x: 858, startPoint y: 419, endPoint x: 808, endPoint y: 421, distance: 49.5
click at [808, 421] on div "Daily Limit Max number of emails to send per day for this campaign ***" at bounding box center [819, 414] width 601 height 37
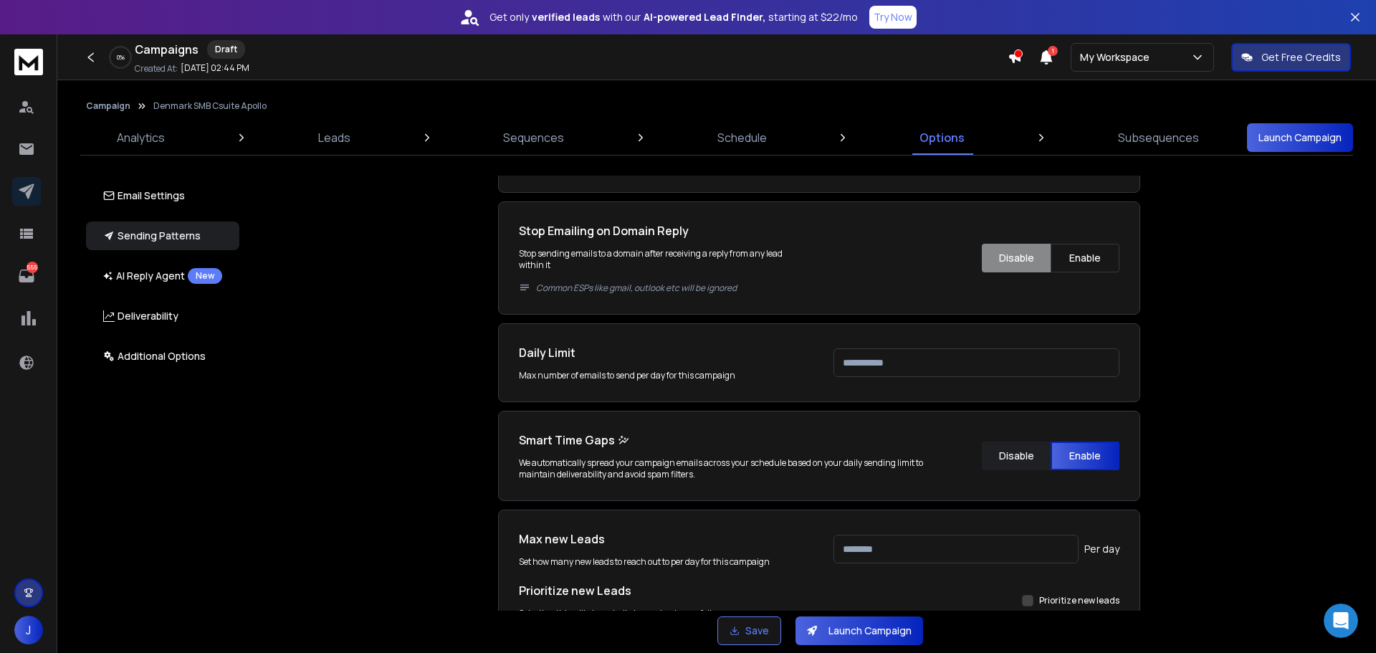
scroll to position [645, 0]
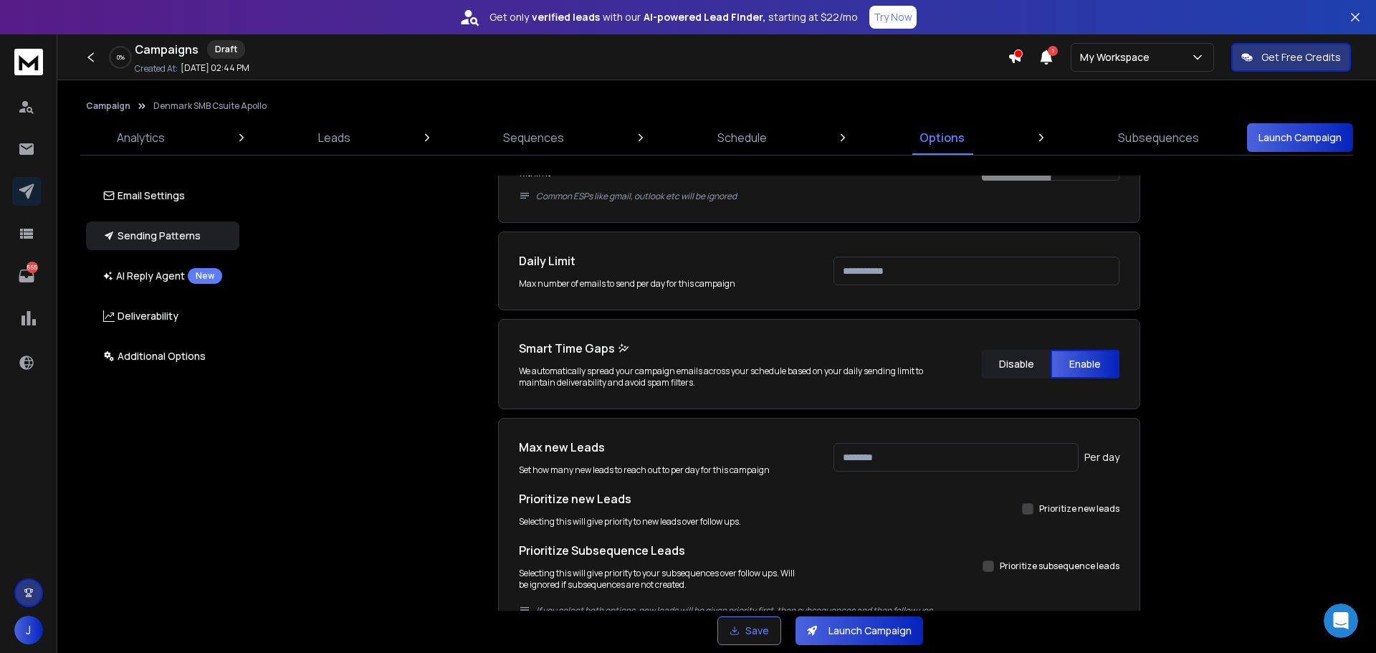
type input "***"
drag, startPoint x: 855, startPoint y: 454, endPoint x: 828, endPoint y: 459, distance: 27.7
click at [834, 459] on input "***" at bounding box center [956, 457] width 245 height 29
type input "***"
click at [1192, 398] on div "Email Accounts Accounts to Use Select one or more accounts to send emails from …" at bounding box center [827, 393] width 1131 height 435
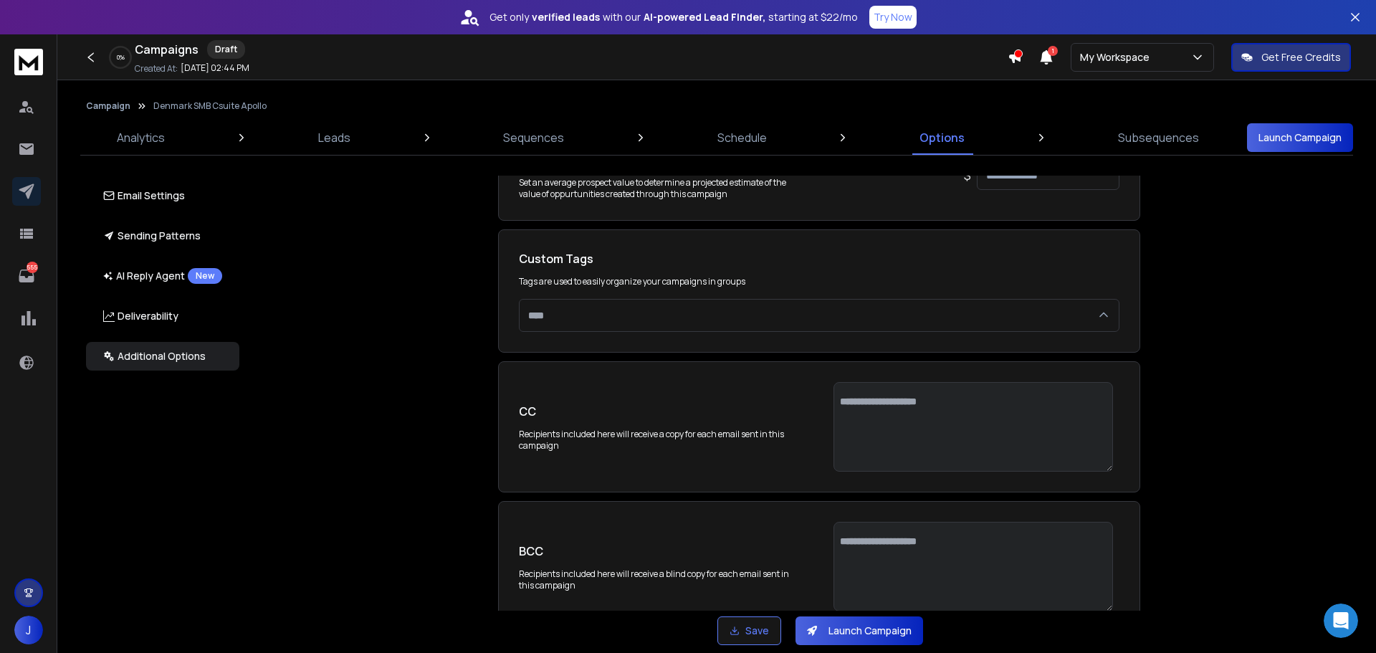
scroll to position [2754, 0]
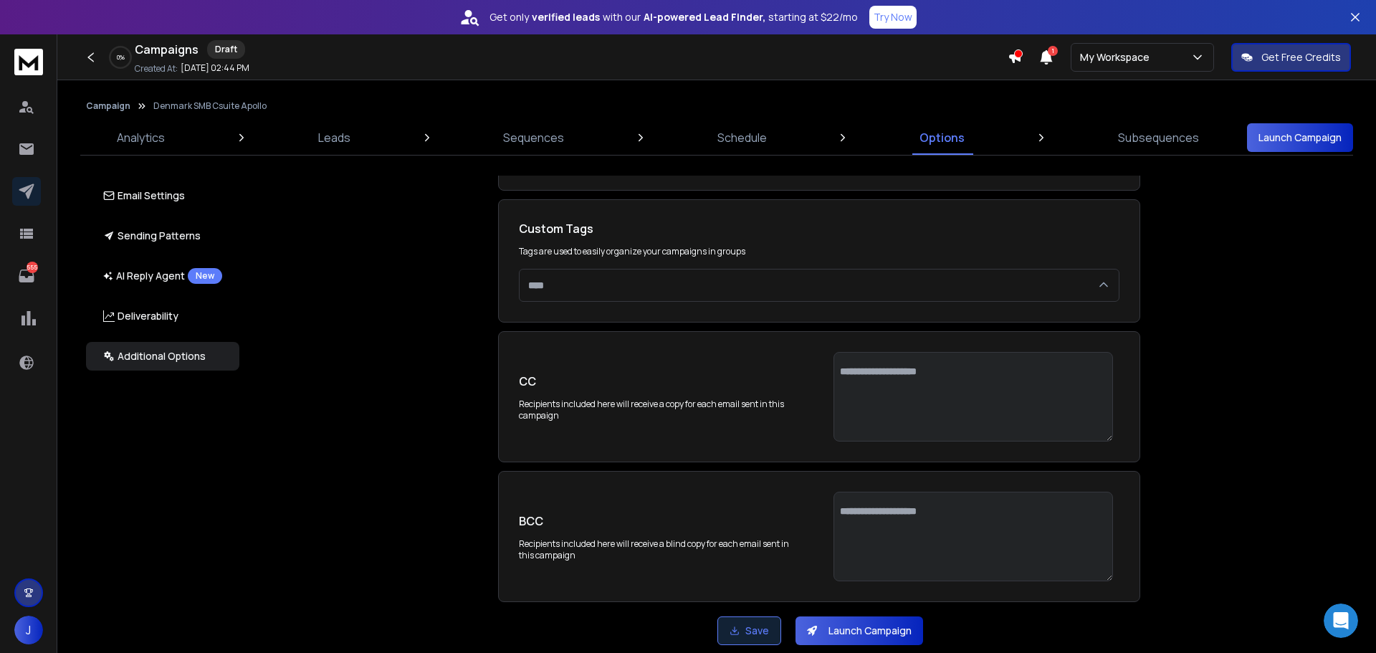
click at [744, 631] on button "Save" at bounding box center [749, 630] width 64 height 29
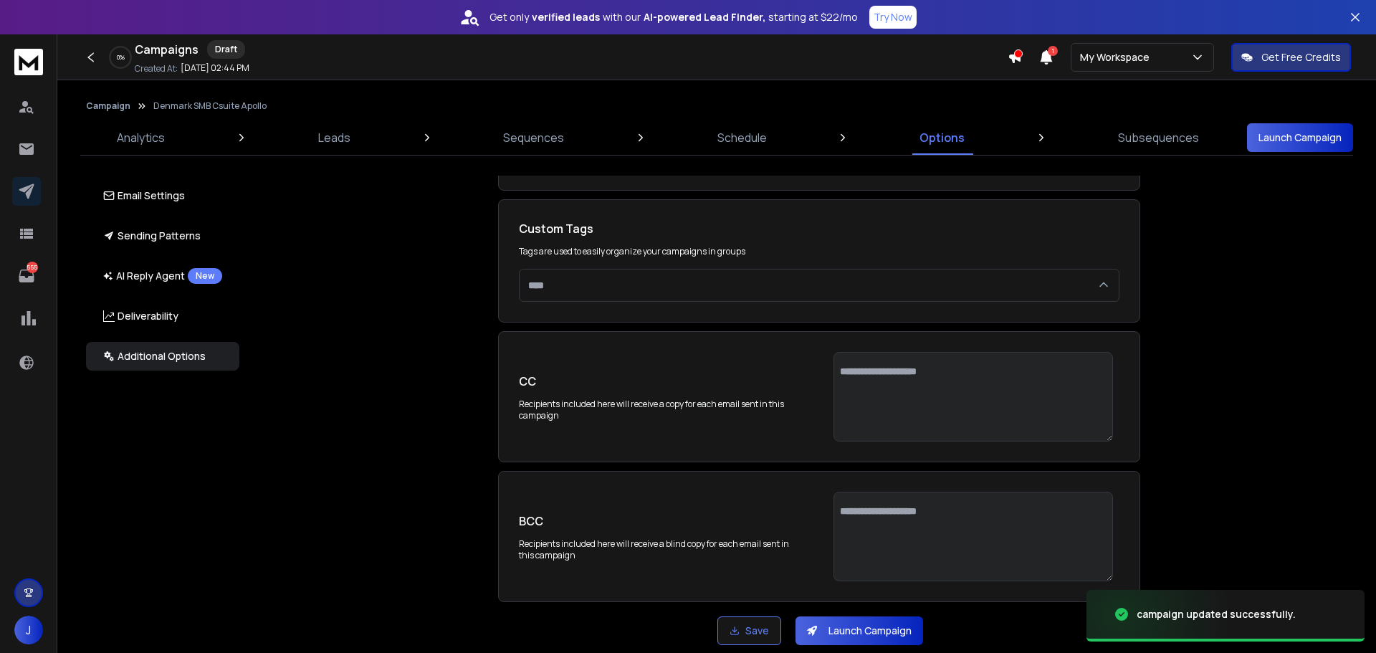
click at [856, 626] on button "Launch Campaign" at bounding box center [860, 630] width 128 height 29
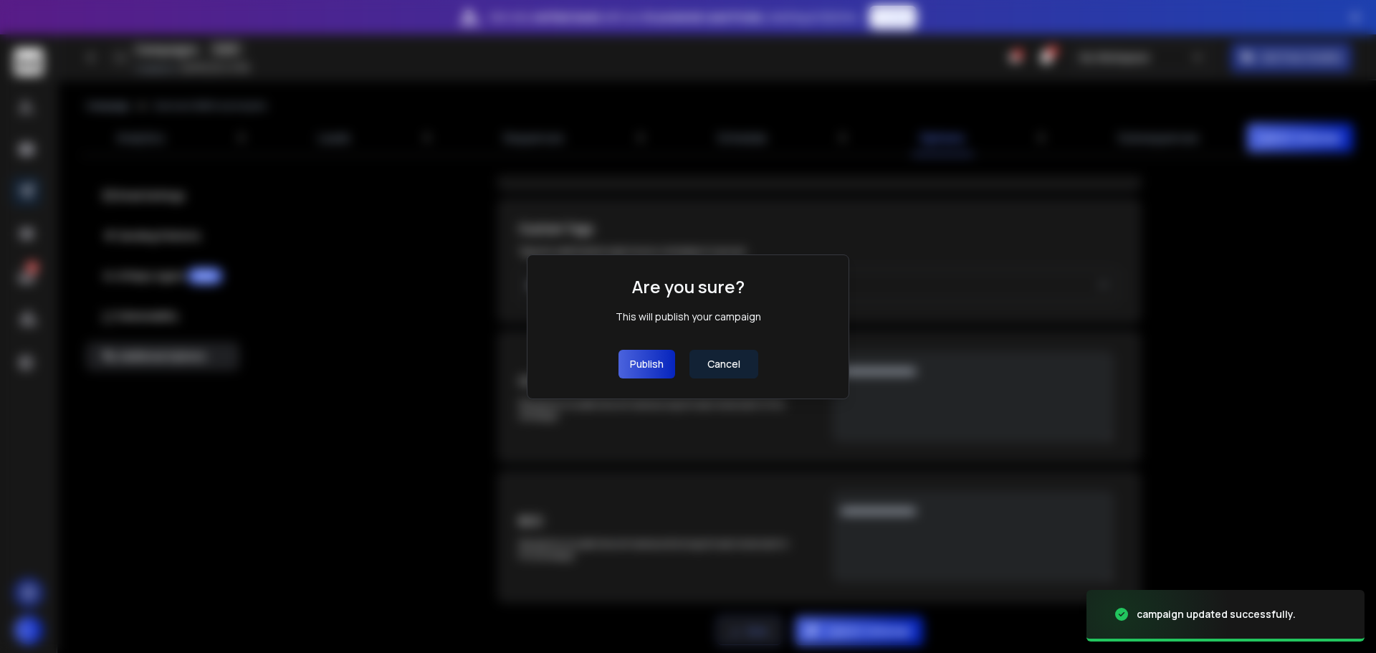
click at [643, 366] on button "Publish" at bounding box center [647, 364] width 57 height 29
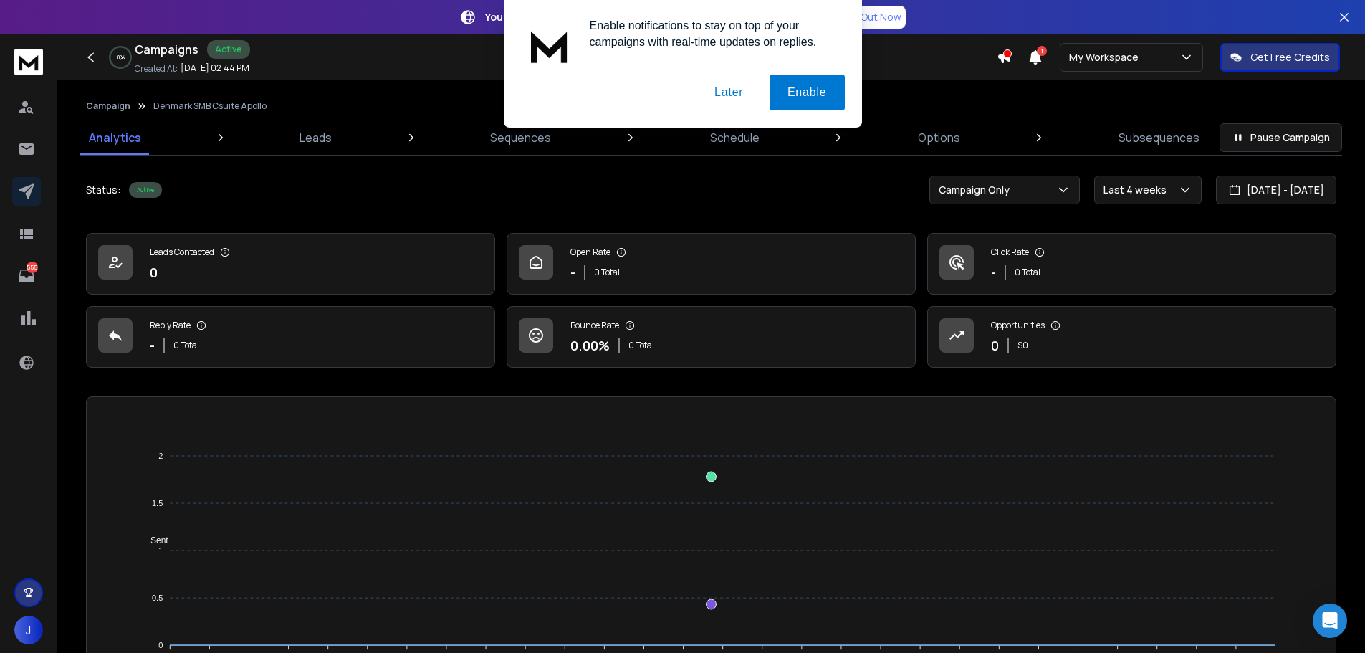
click at [727, 91] on button "Later" at bounding box center [729, 93] width 65 height 36
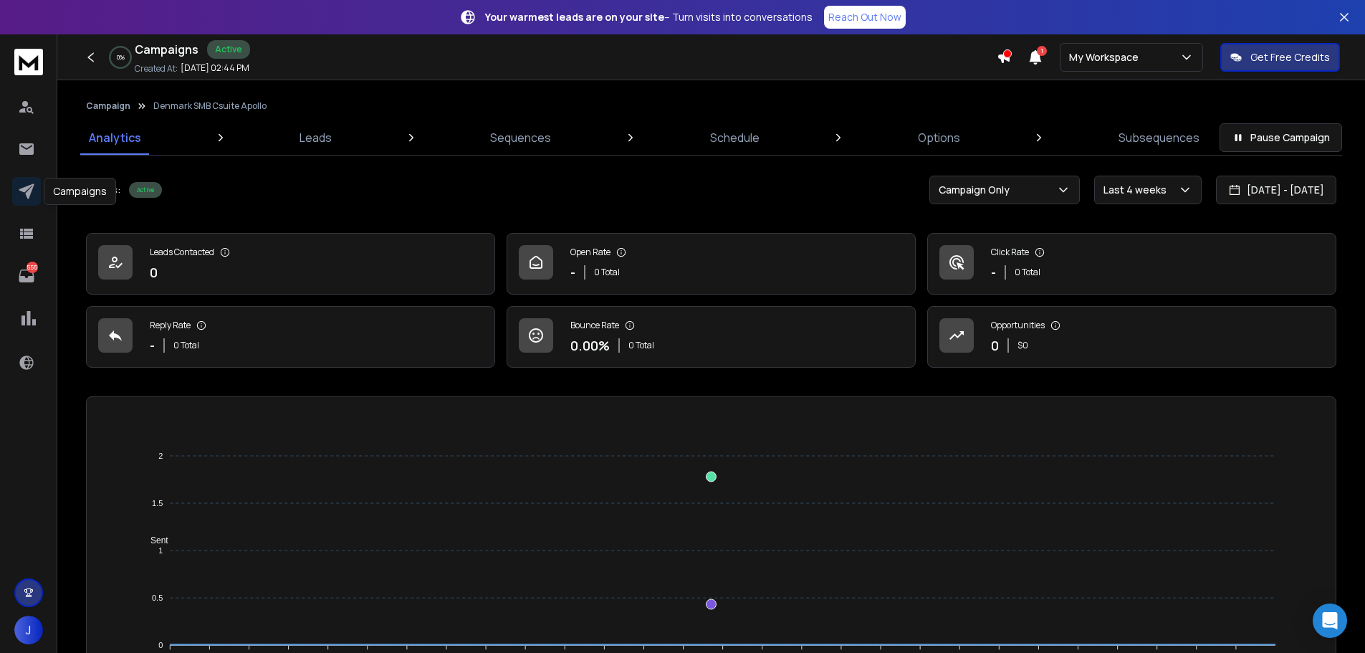
click at [22, 189] on icon at bounding box center [26, 190] width 15 height 15
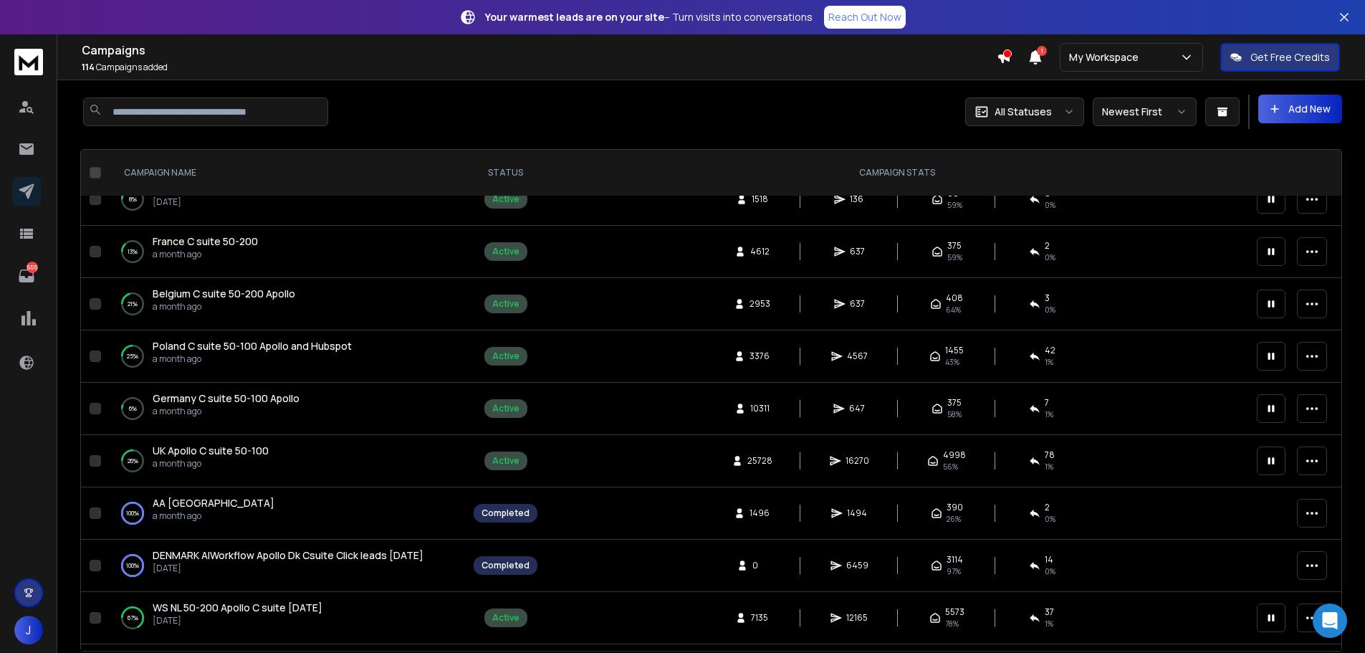
scroll to position [573, 0]
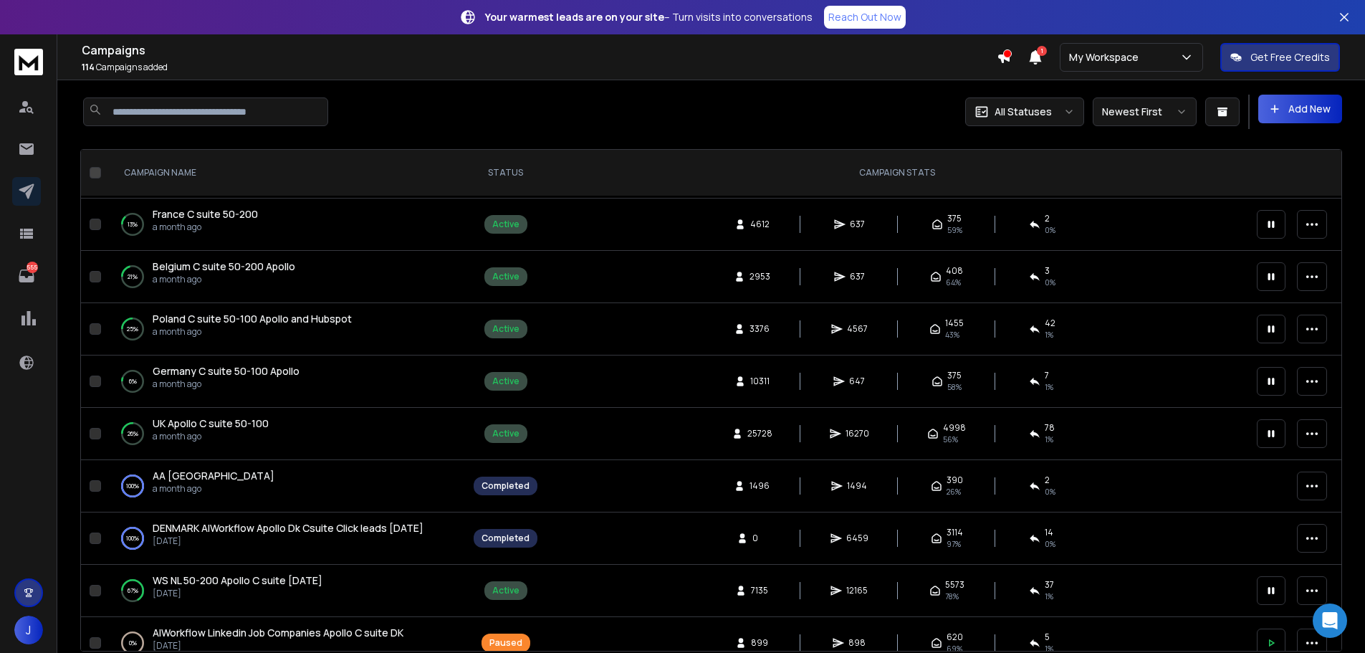
click at [1305, 533] on icon "button" at bounding box center [1312, 538] width 14 height 14
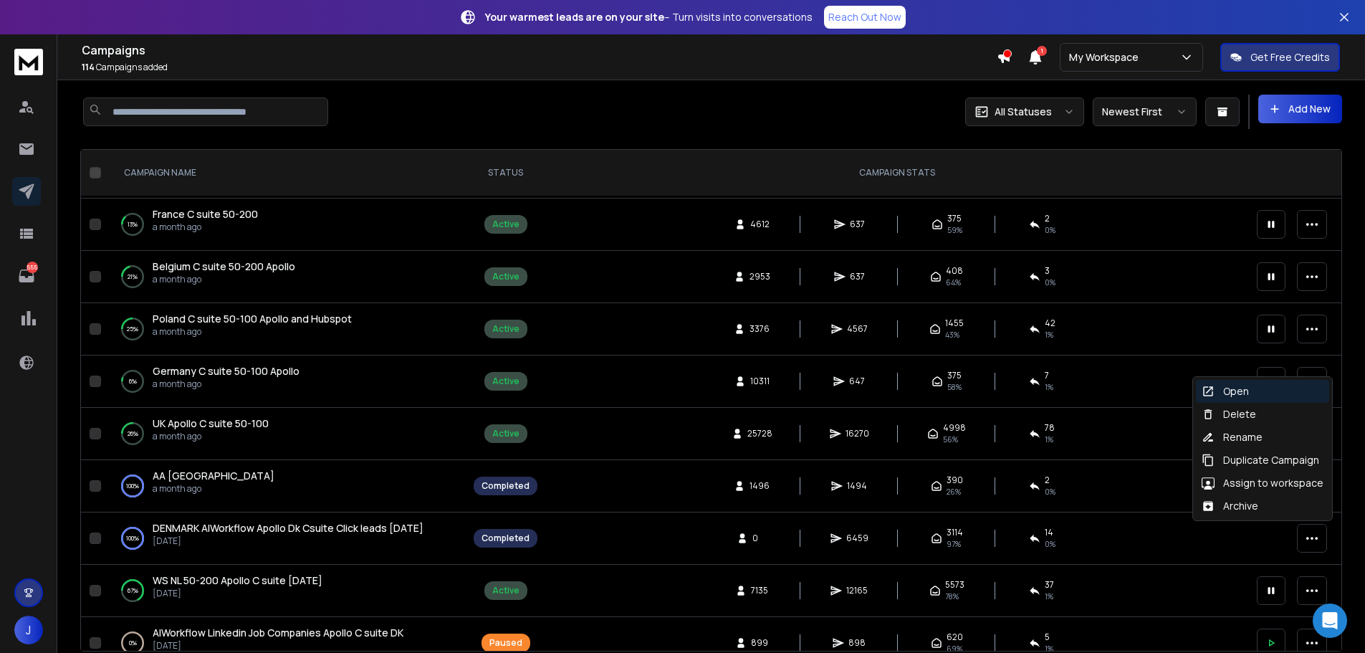
click at [307, 524] on span "DENMARK AIWorkflow Apollo Dk Csuite Click leads [DATE]" at bounding box center [288, 528] width 271 height 14
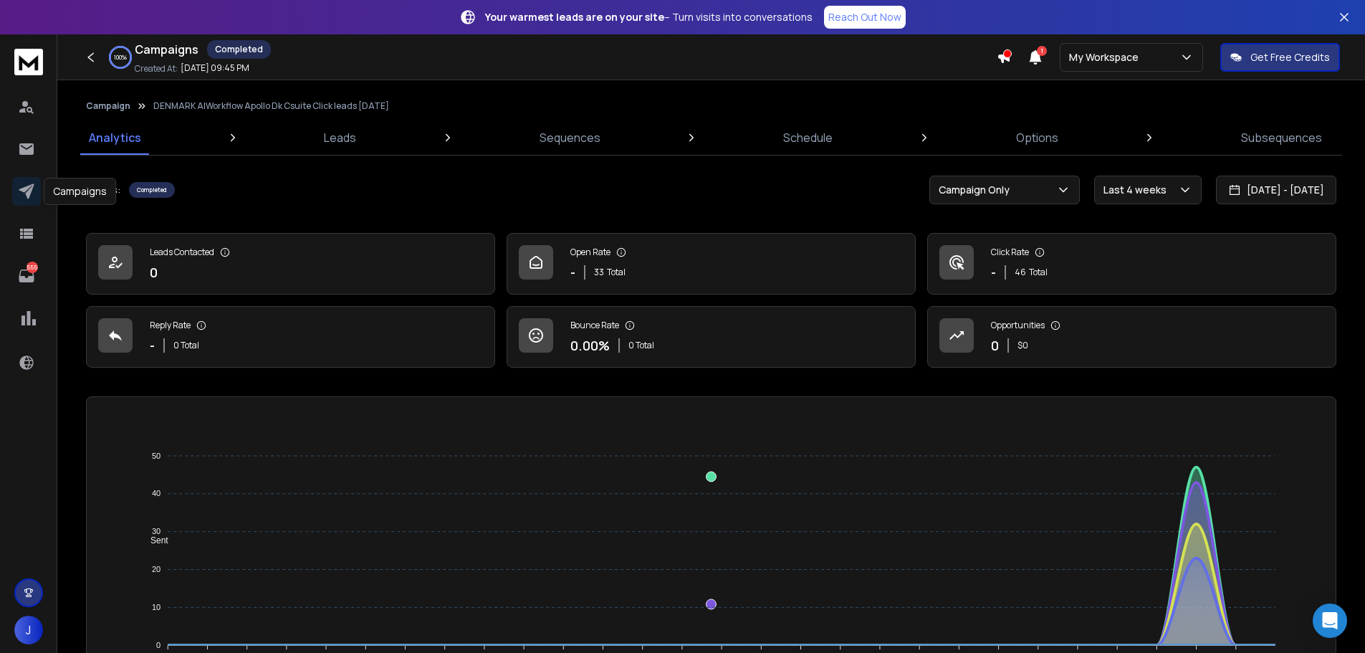
click at [26, 187] on icon at bounding box center [26, 190] width 15 height 15
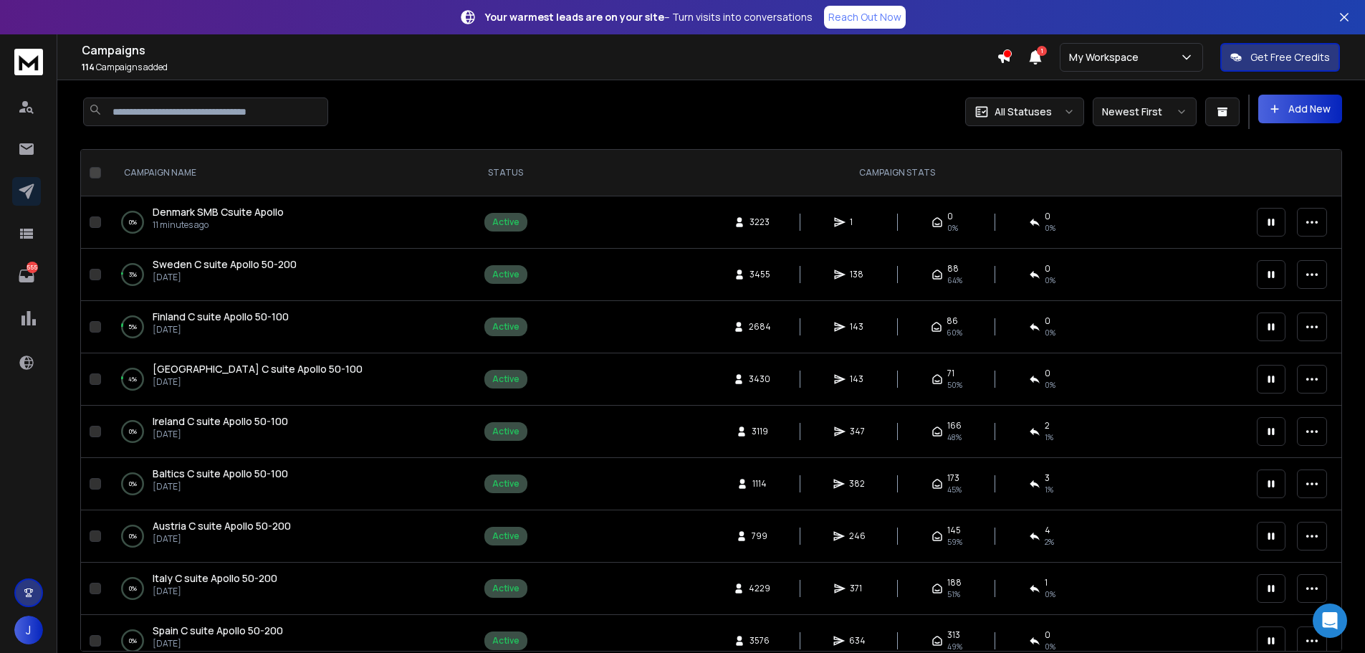
click at [242, 210] on span "Denmark SMB Csuite Apollo" at bounding box center [218, 212] width 131 height 14
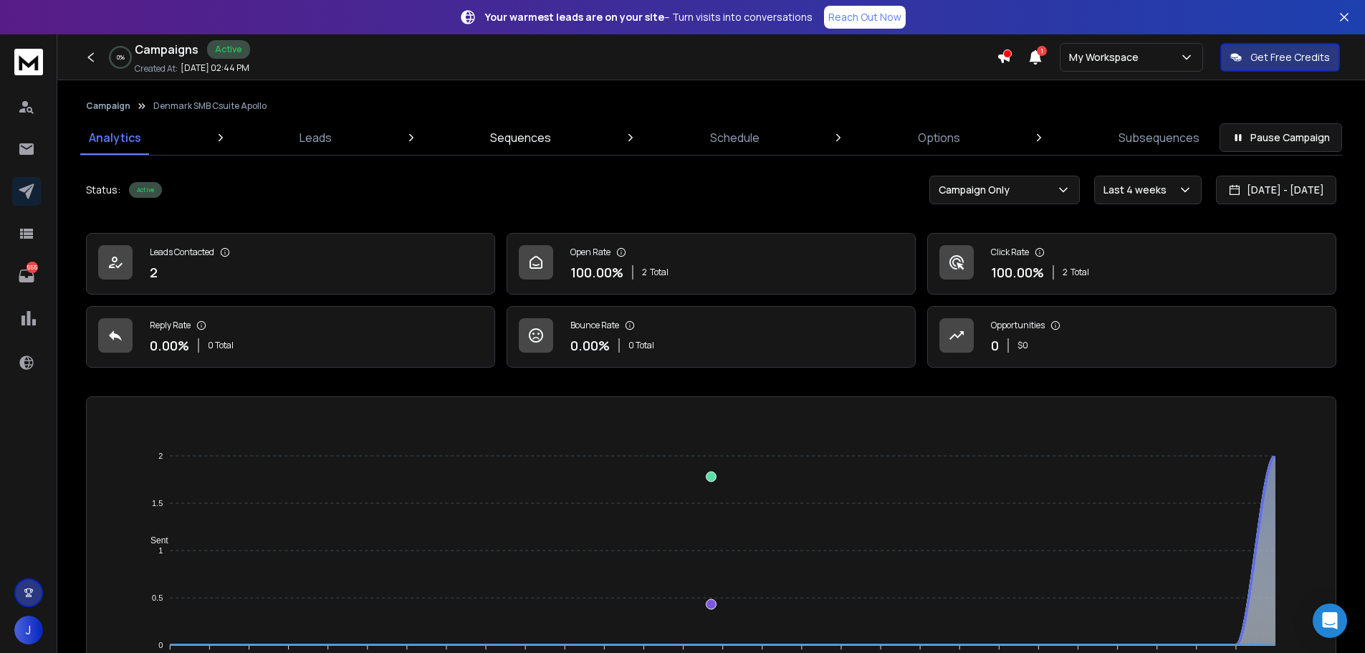
click at [497, 136] on p "Sequences" at bounding box center [520, 137] width 61 height 17
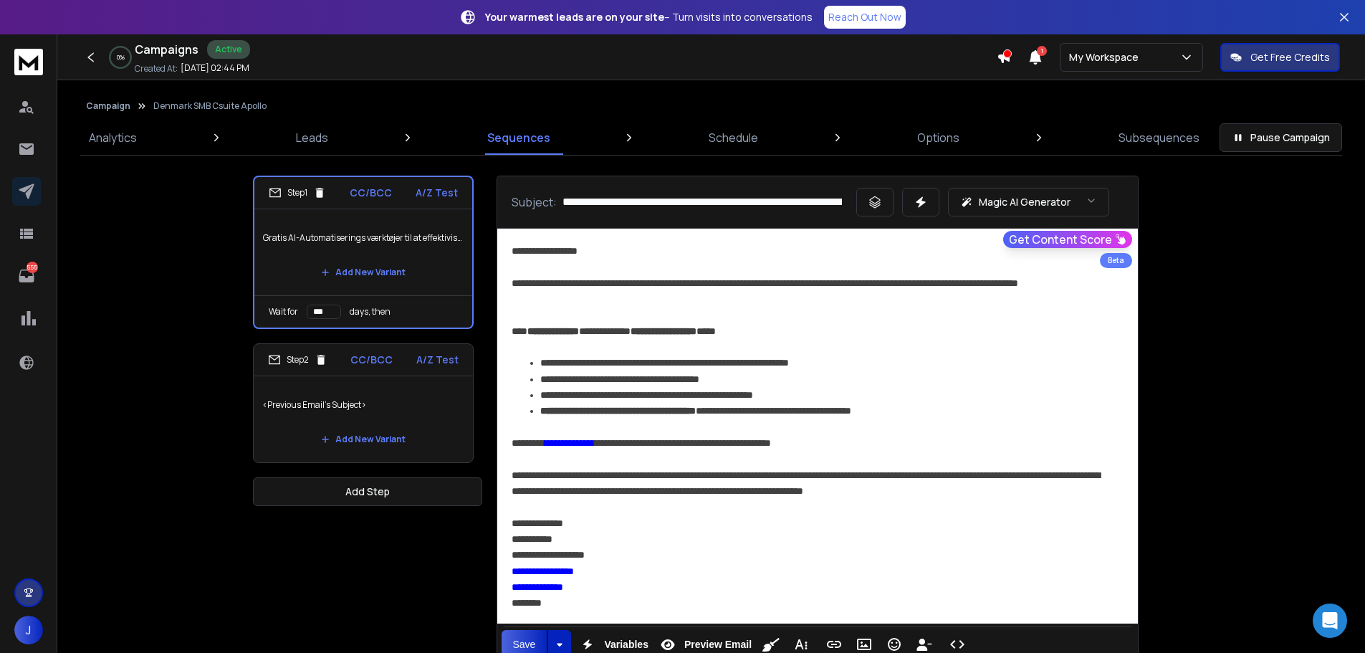
click at [611, 495] on div "**********" at bounding box center [812, 483] width 601 height 32
click at [561, 503] on div "To enrich screen reader interactions, please activate Accessibility in Grammarl…" at bounding box center [818, 507] width 612 height 16
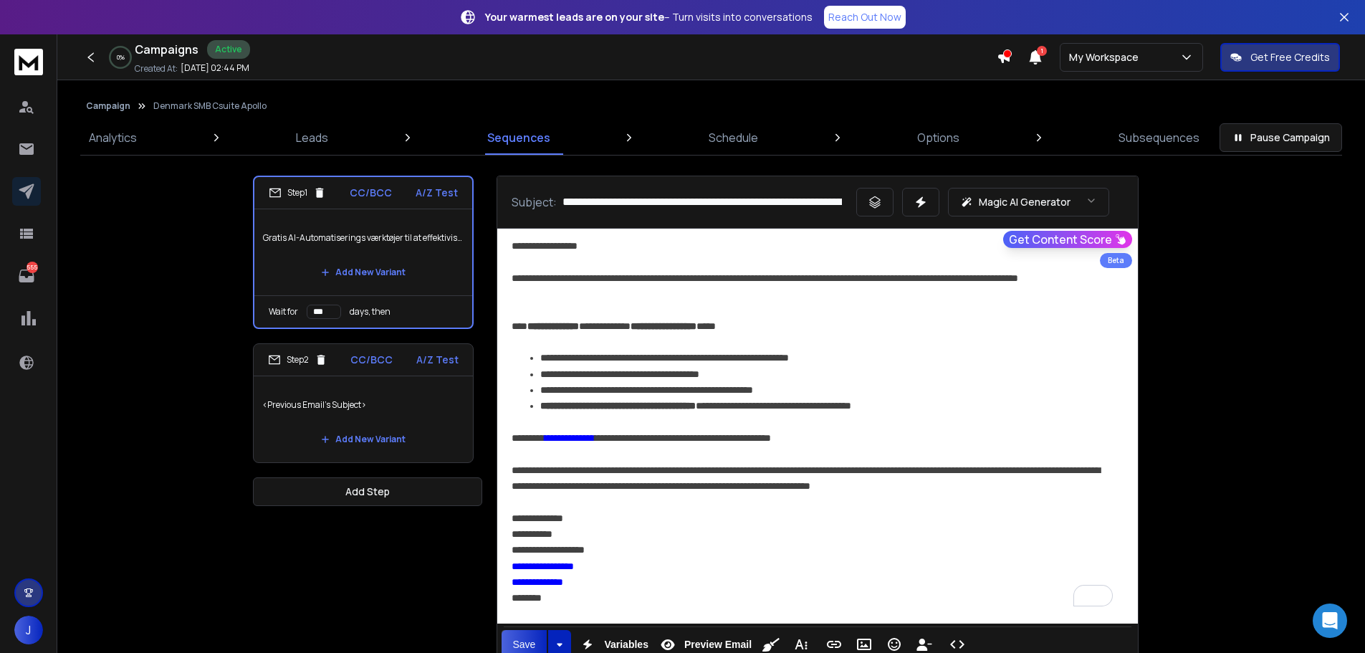
scroll to position [32, 0]
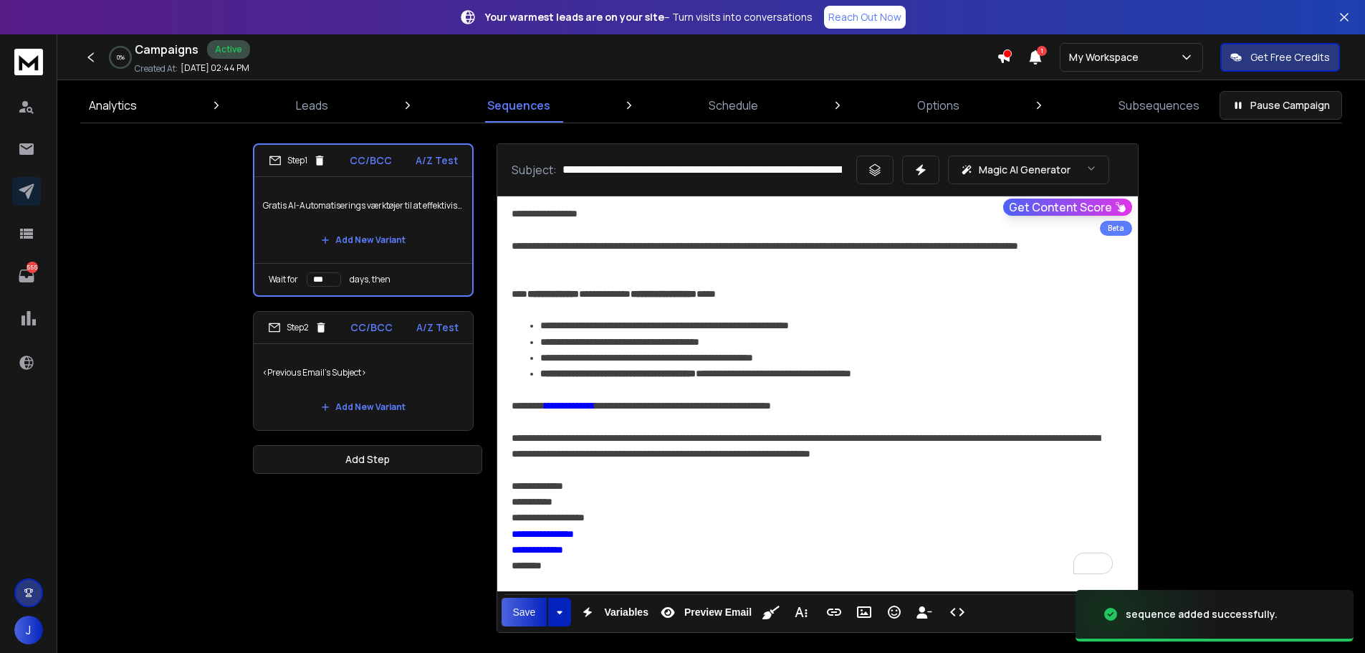
click at [130, 109] on p "Analytics" at bounding box center [113, 105] width 48 height 17
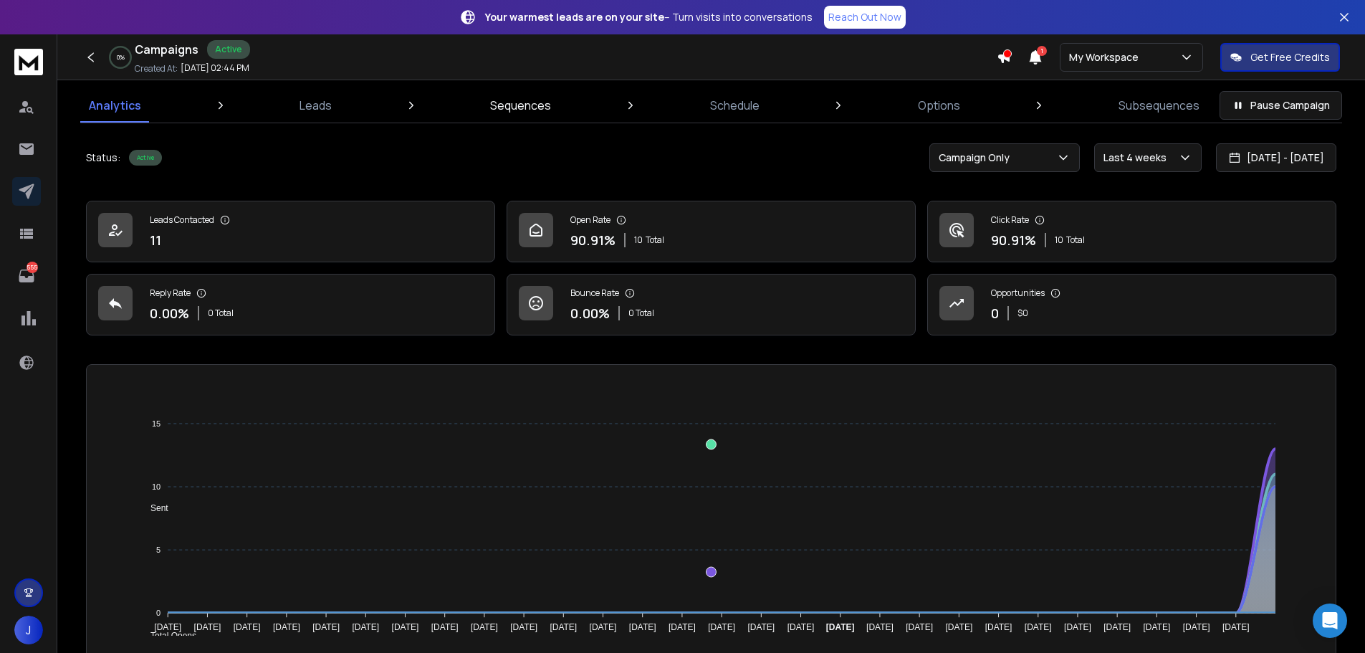
click at [517, 113] on p "Sequences" at bounding box center [520, 105] width 61 height 17
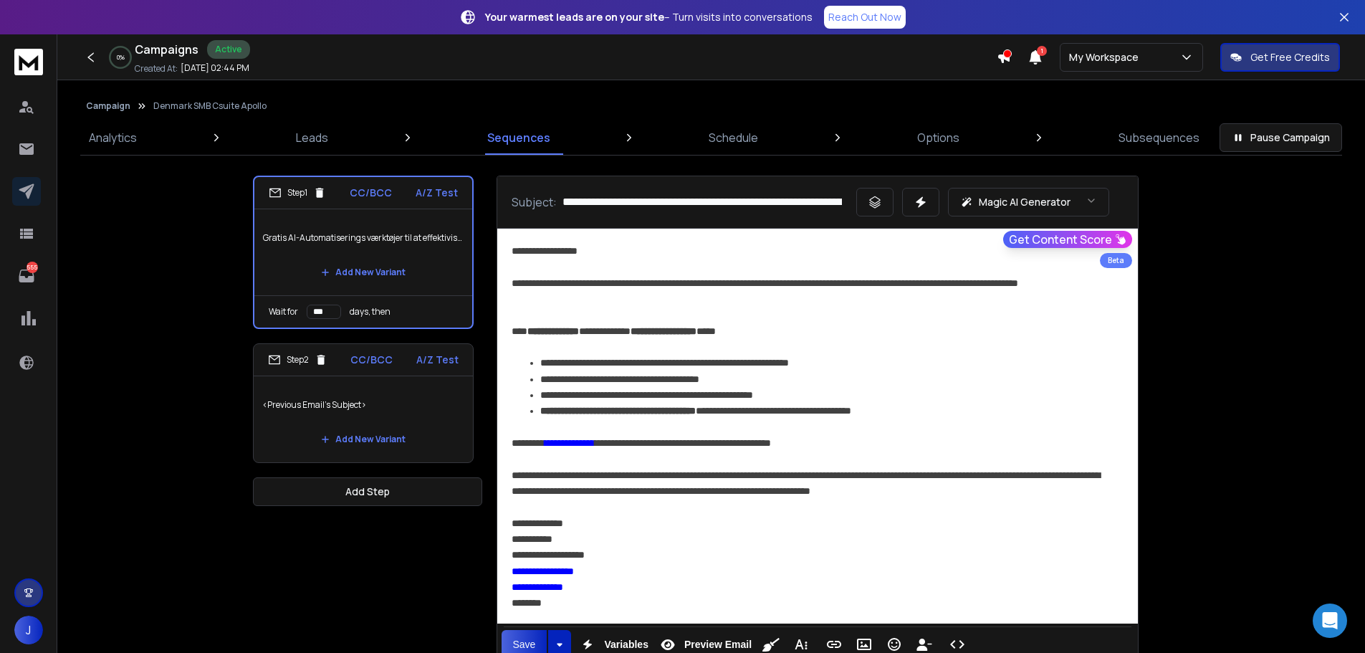
click at [543, 378] on div "**********" at bounding box center [826, 379] width 573 height 16
click at [543, 317] on div "To enrich screen reader interactions, please activate Accessibility in Grammarl…" at bounding box center [818, 315] width 612 height 16
click at [107, 135] on p "Analytics" at bounding box center [113, 137] width 48 height 17
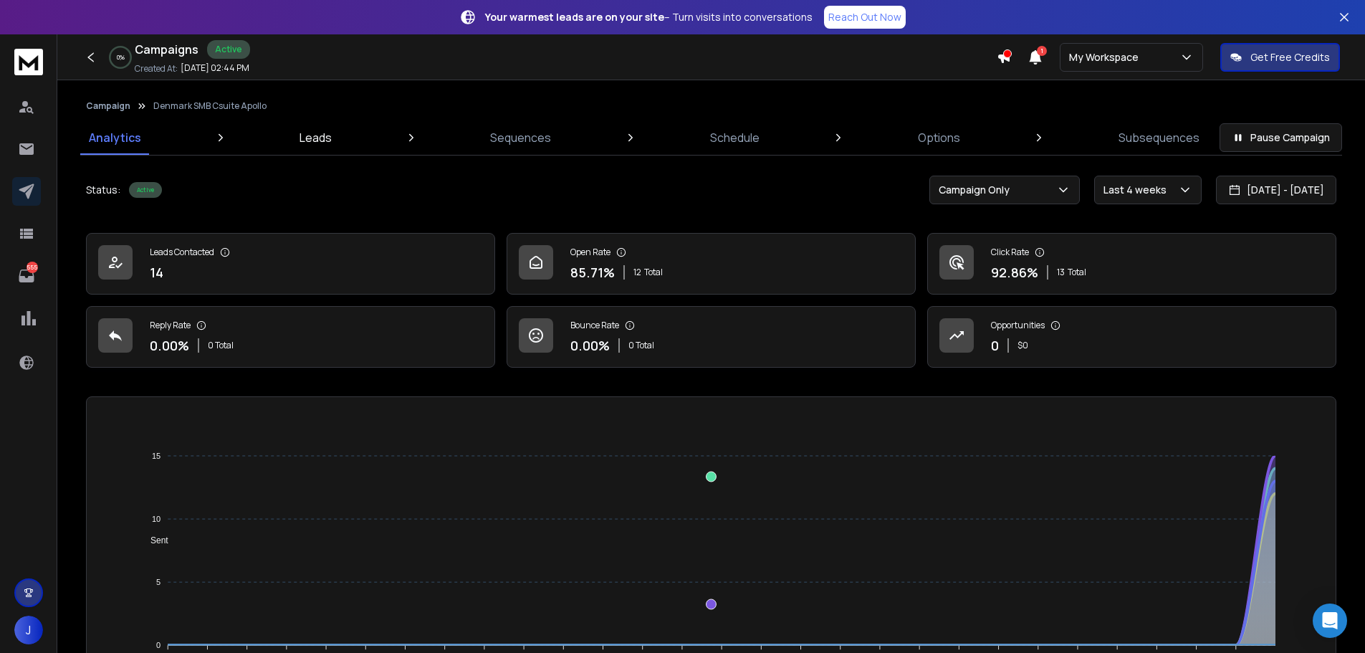
click at [310, 140] on p "Leads" at bounding box center [316, 137] width 32 height 17
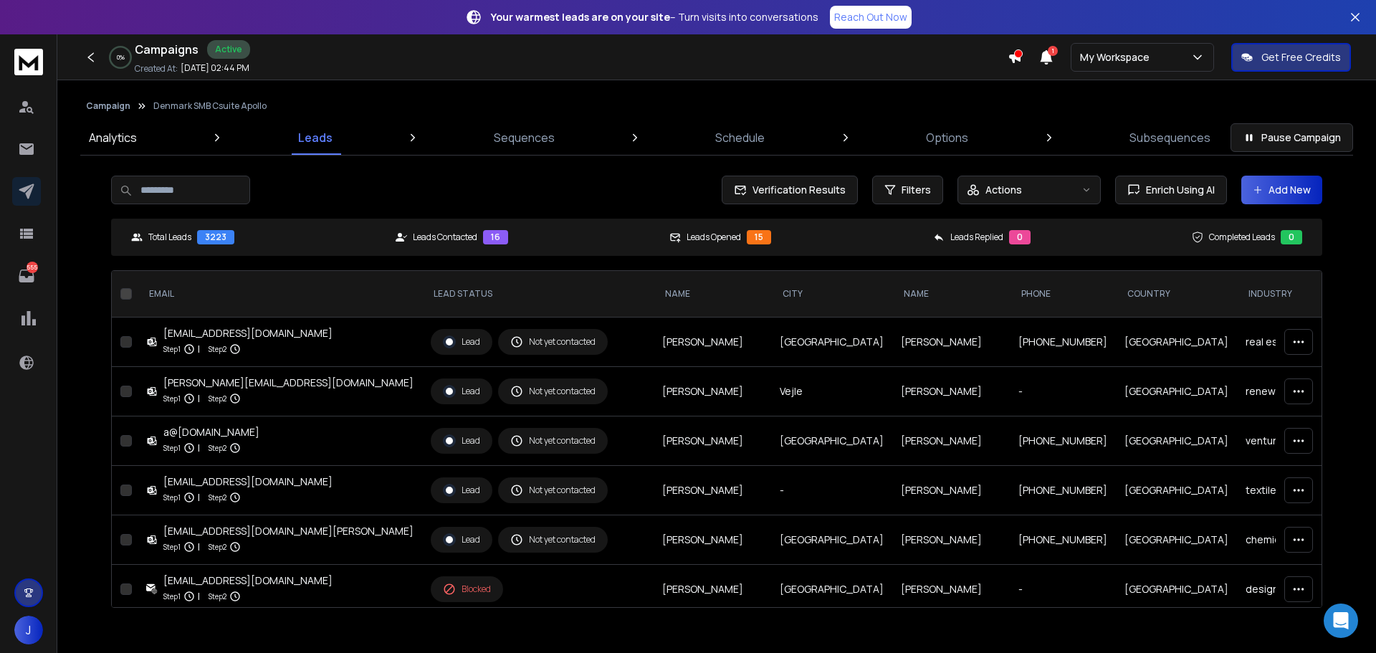
click at [128, 136] on p "Analytics" at bounding box center [113, 137] width 48 height 17
